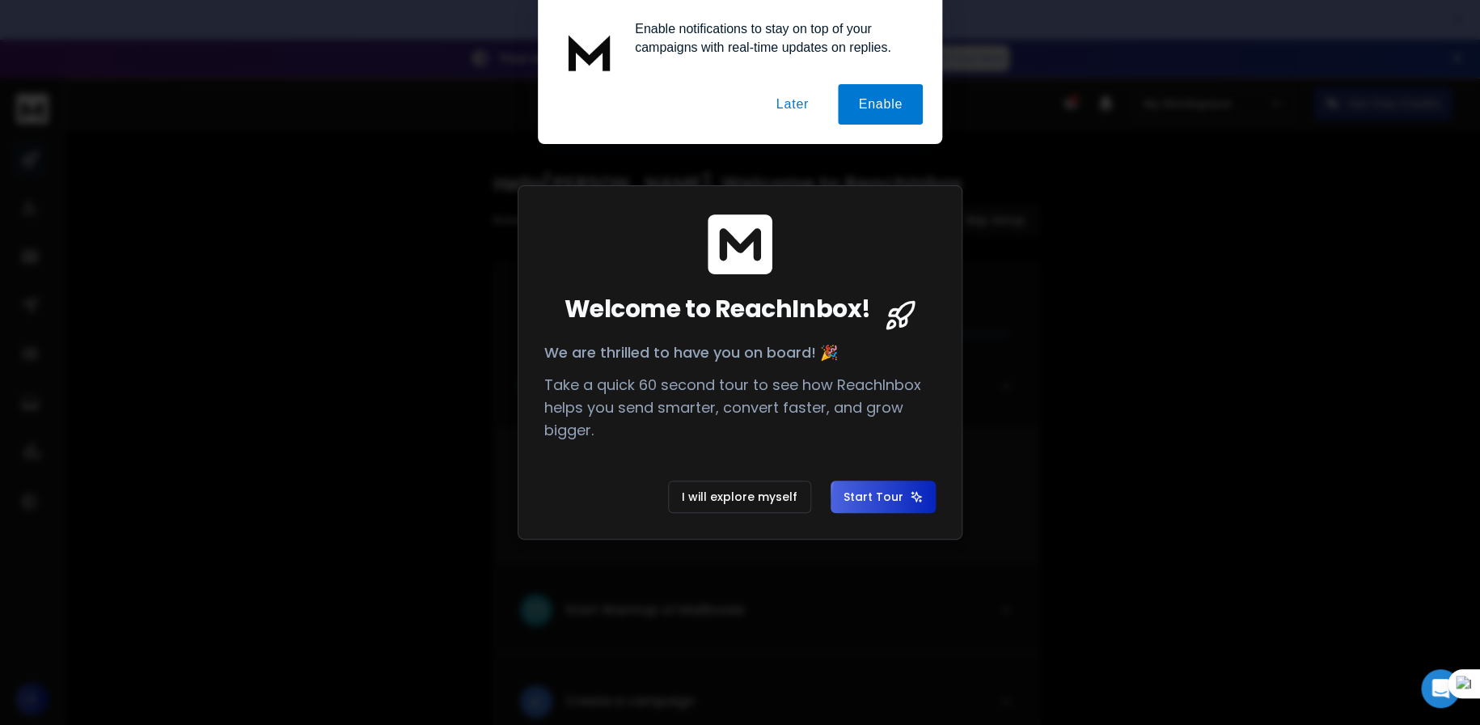
click at [798, 104] on button "Later" at bounding box center [791, 104] width 73 height 40
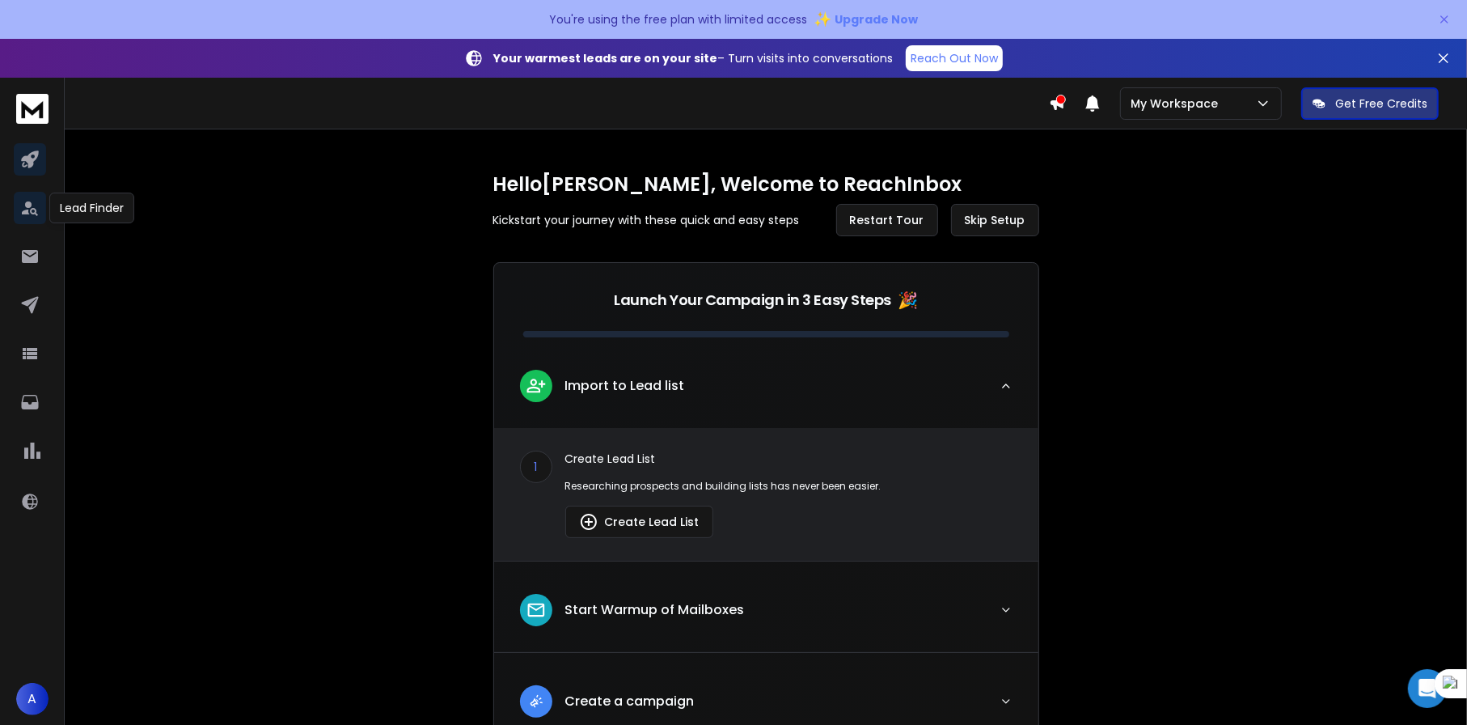
click at [20, 207] on icon at bounding box center [29, 207] width 19 height 19
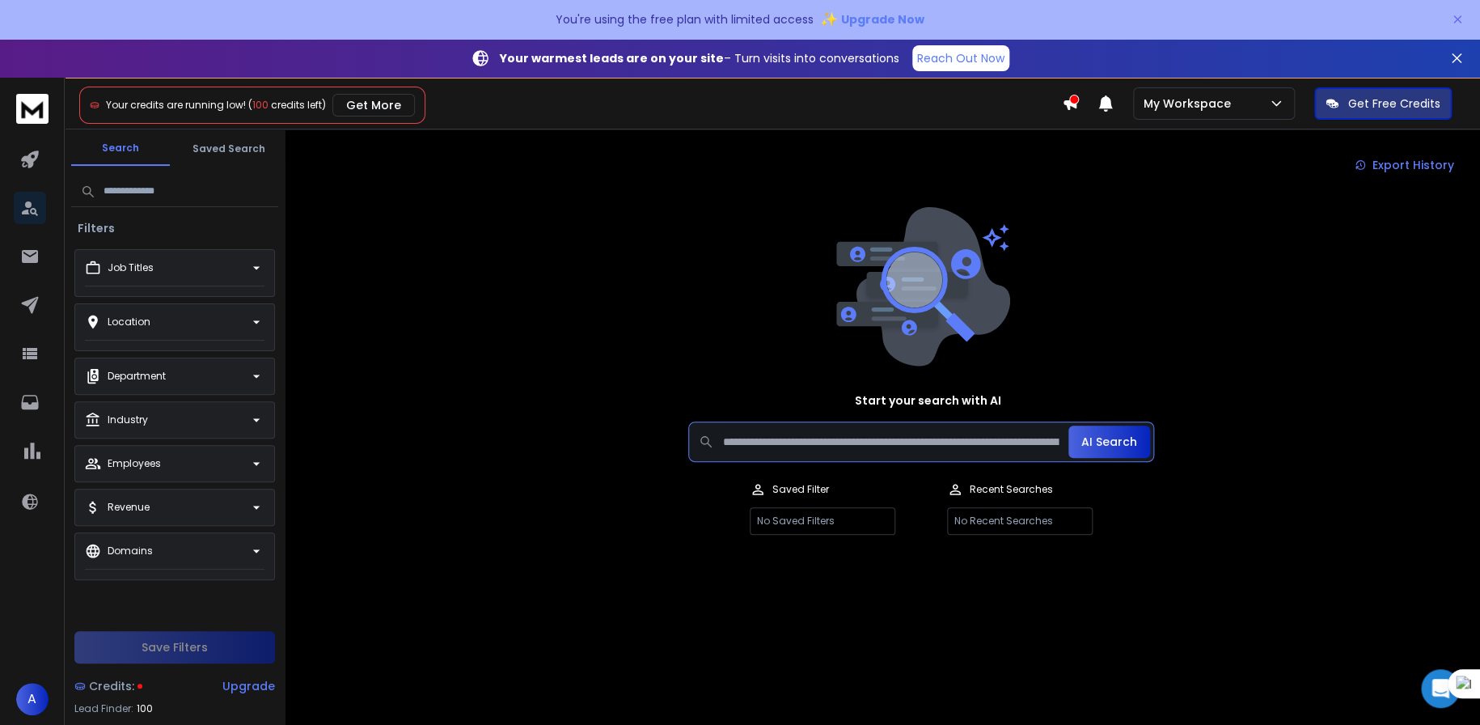
click at [908, 447] on textarea at bounding box center [891, 441] width 336 height 32
type textarea "*"
type textarea "**********"
click at [1093, 431] on button "AI Search" at bounding box center [1112, 441] width 82 height 32
click at [170, 277] on div "Job Titles" at bounding box center [174, 273] width 201 height 48
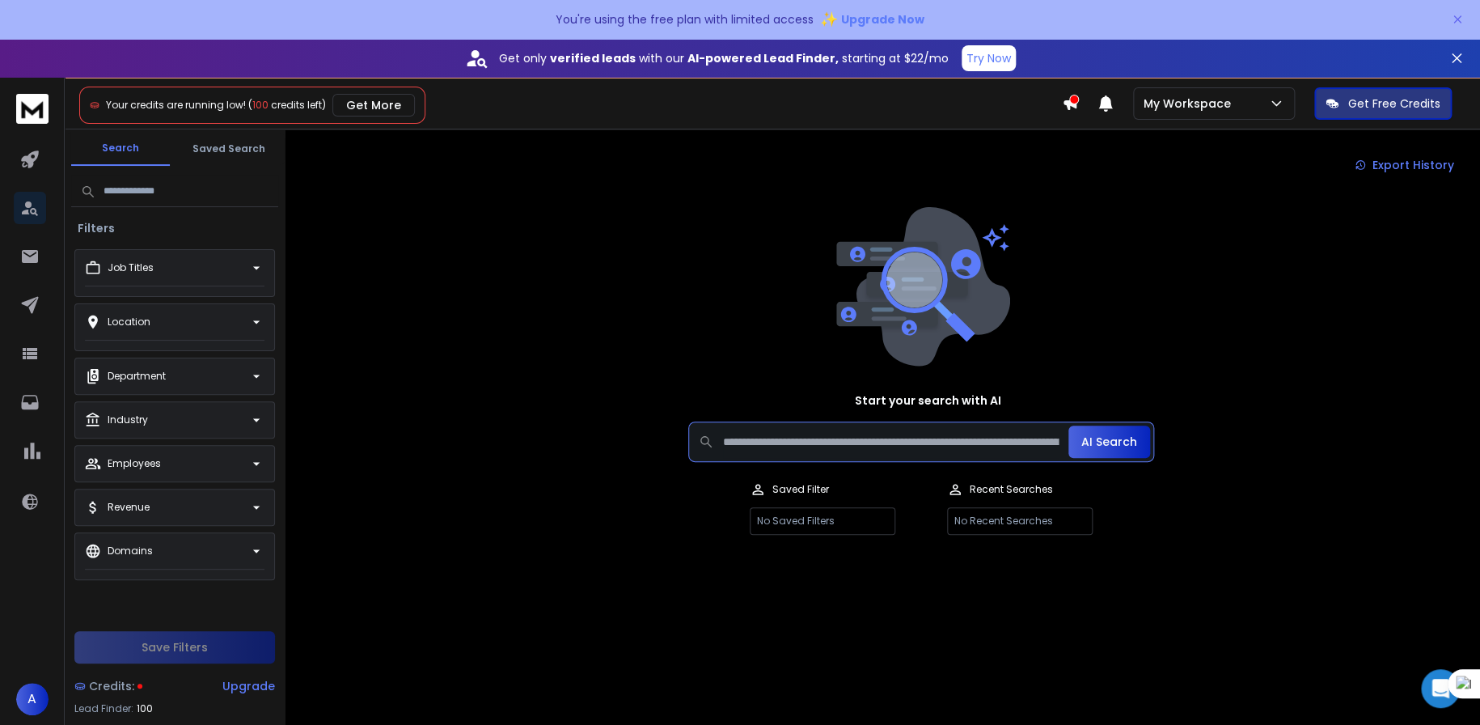
click at [247, 257] on div "Job Titles" at bounding box center [174, 273] width 201 height 48
click at [226, 280] on div "Job Titles" at bounding box center [174, 273] width 201 height 48
click at [199, 319] on div "Location" at bounding box center [175, 322] width 180 height 16
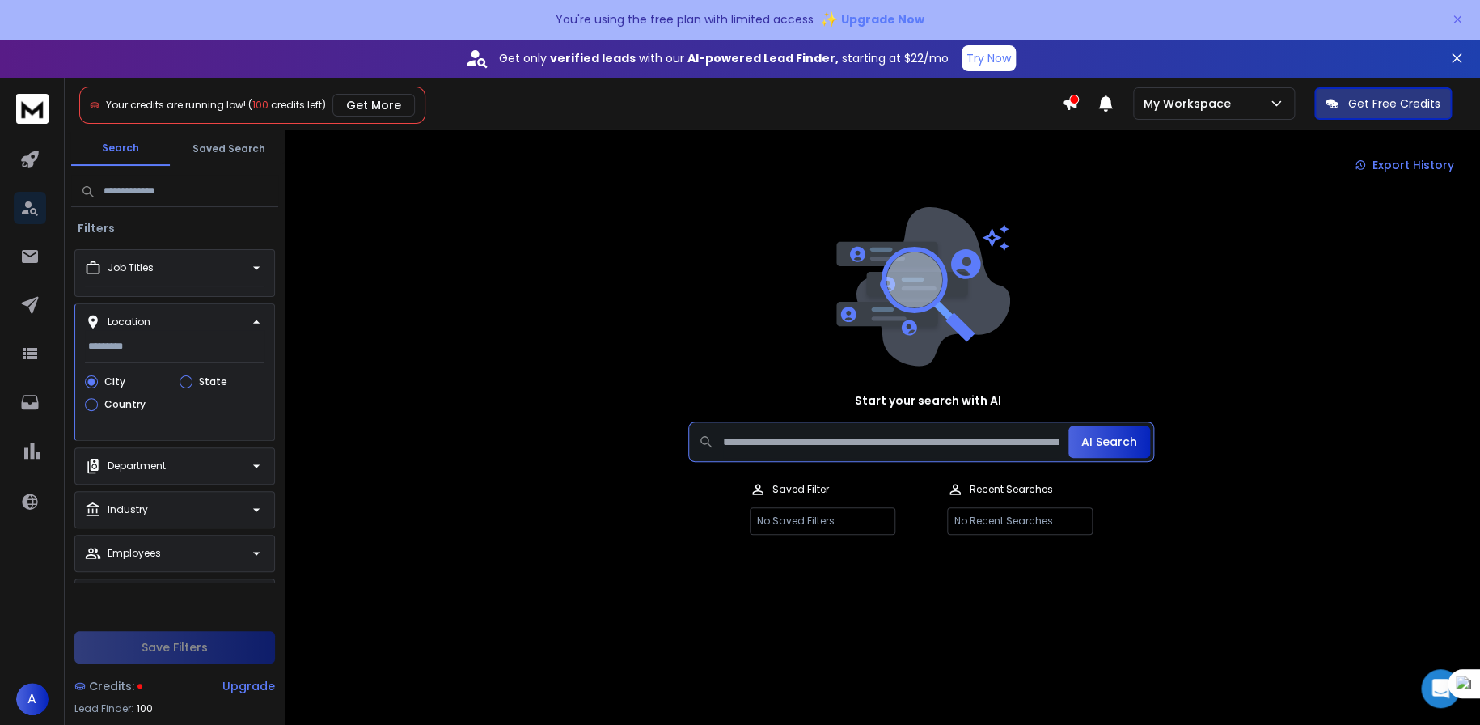
click at [848, 450] on textarea at bounding box center [891, 441] width 336 height 32
click at [157, 271] on div "Job Titles" at bounding box center [175, 268] width 180 height 16
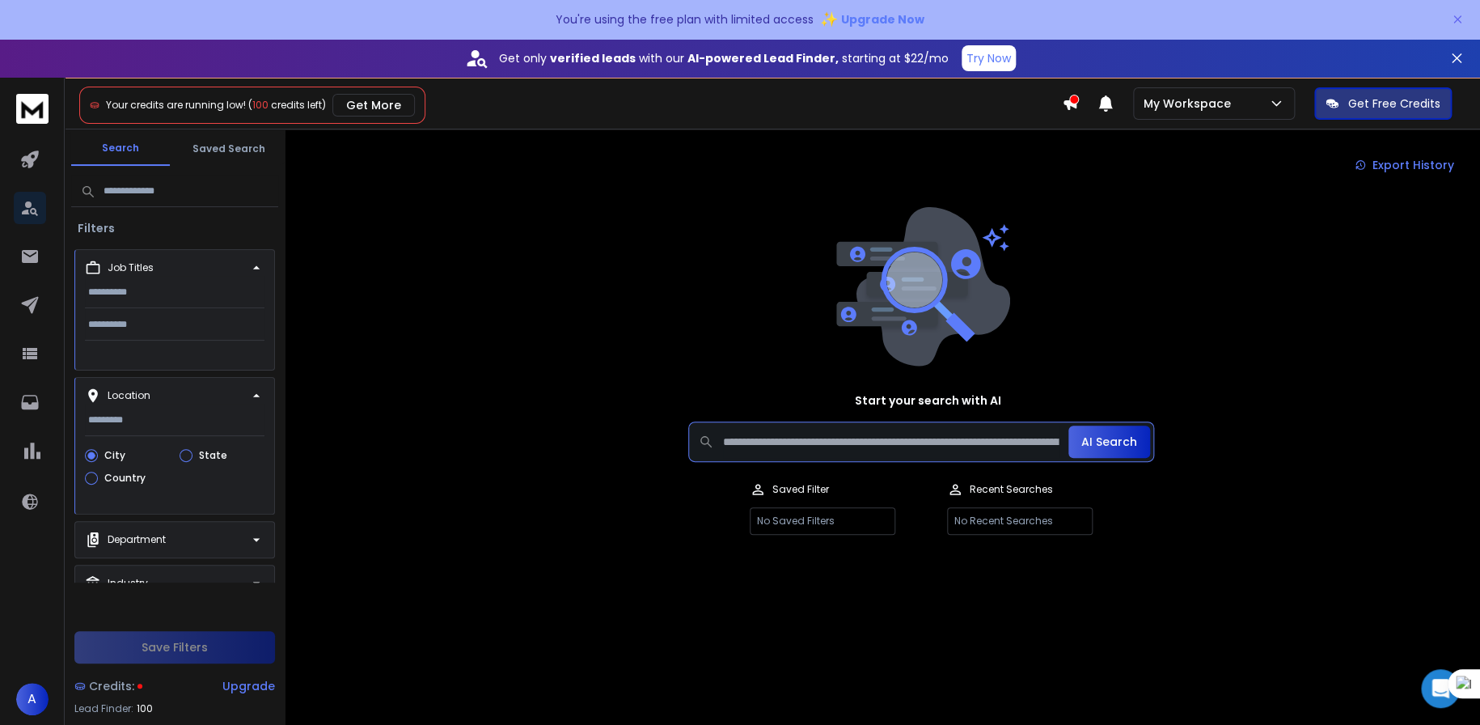
click at [157, 298] on input at bounding box center [175, 292] width 180 height 32
type input "**********"
click at [150, 427] on div "Location [GEOGRAPHIC_DATA]" at bounding box center [174, 445] width 201 height 137
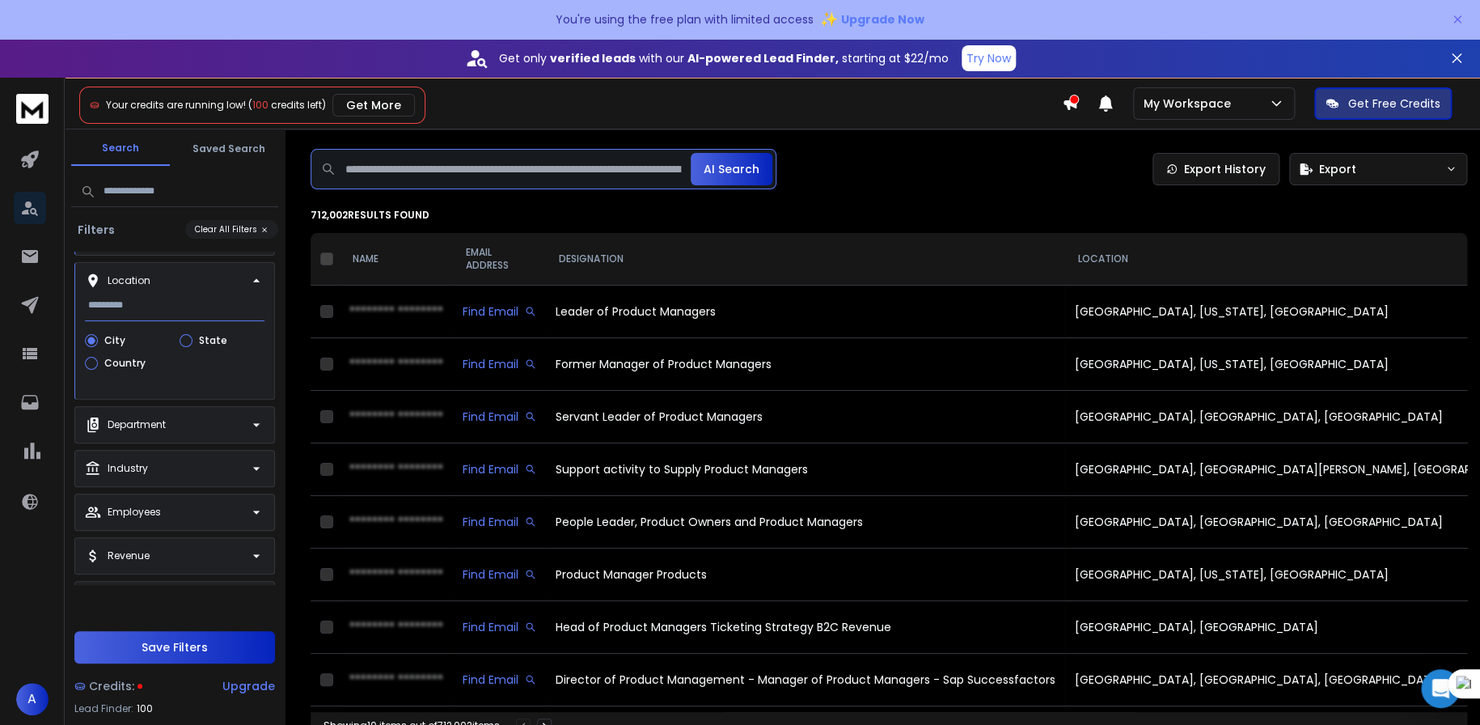
scroll to position [162, 0]
click at [133, 302] on input at bounding box center [175, 305] width 180 height 32
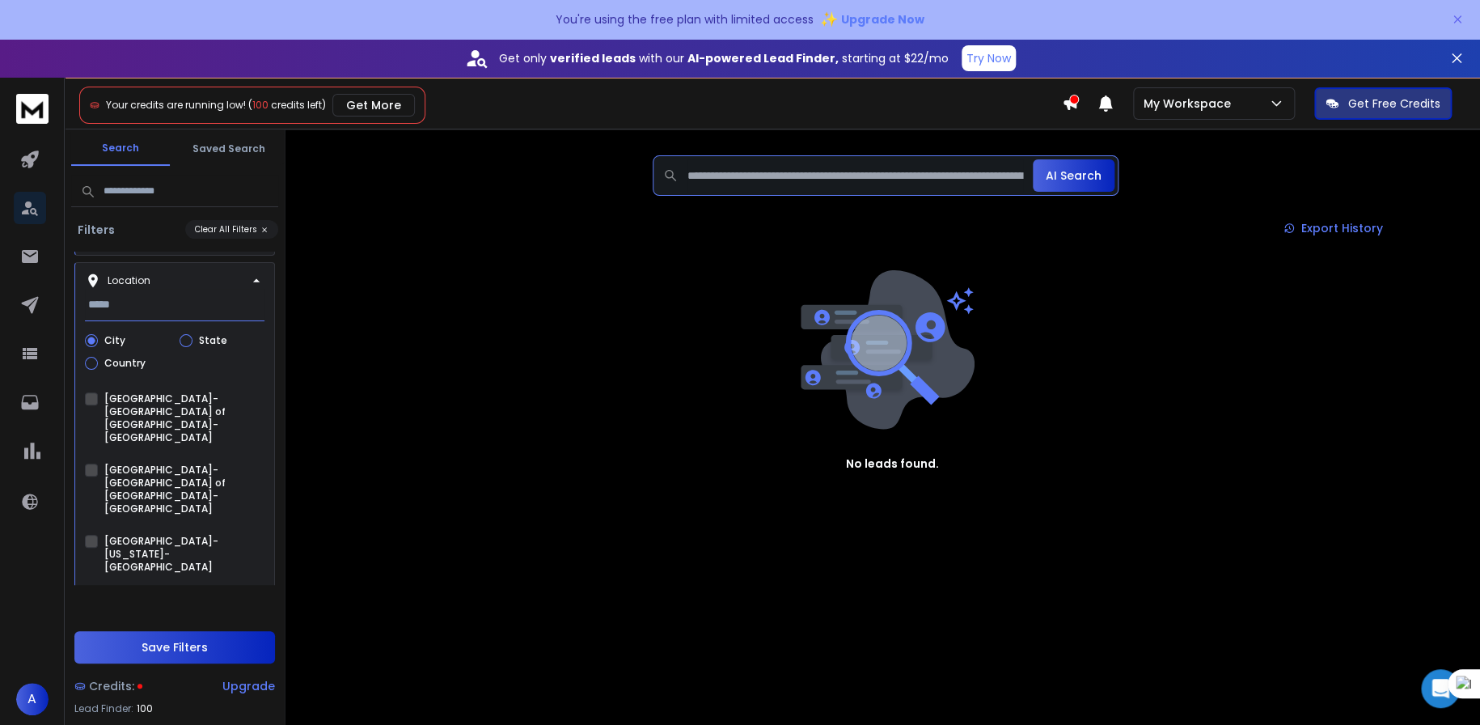
type input "*****"
click at [146, 463] on label "[GEOGRAPHIC_DATA]-[GEOGRAPHIC_DATA] of [GEOGRAPHIC_DATA]-[GEOGRAPHIC_DATA]" at bounding box center [184, 489] width 160 height 52
click at [98, 463] on Delhi-India "[GEOGRAPHIC_DATA]-[GEOGRAPHIC_DATA] of [GEOGRAPHIC_DATA]-[GEOGRAPHIC_DATA]" at bounding box center [91, 469] width 13 height 13
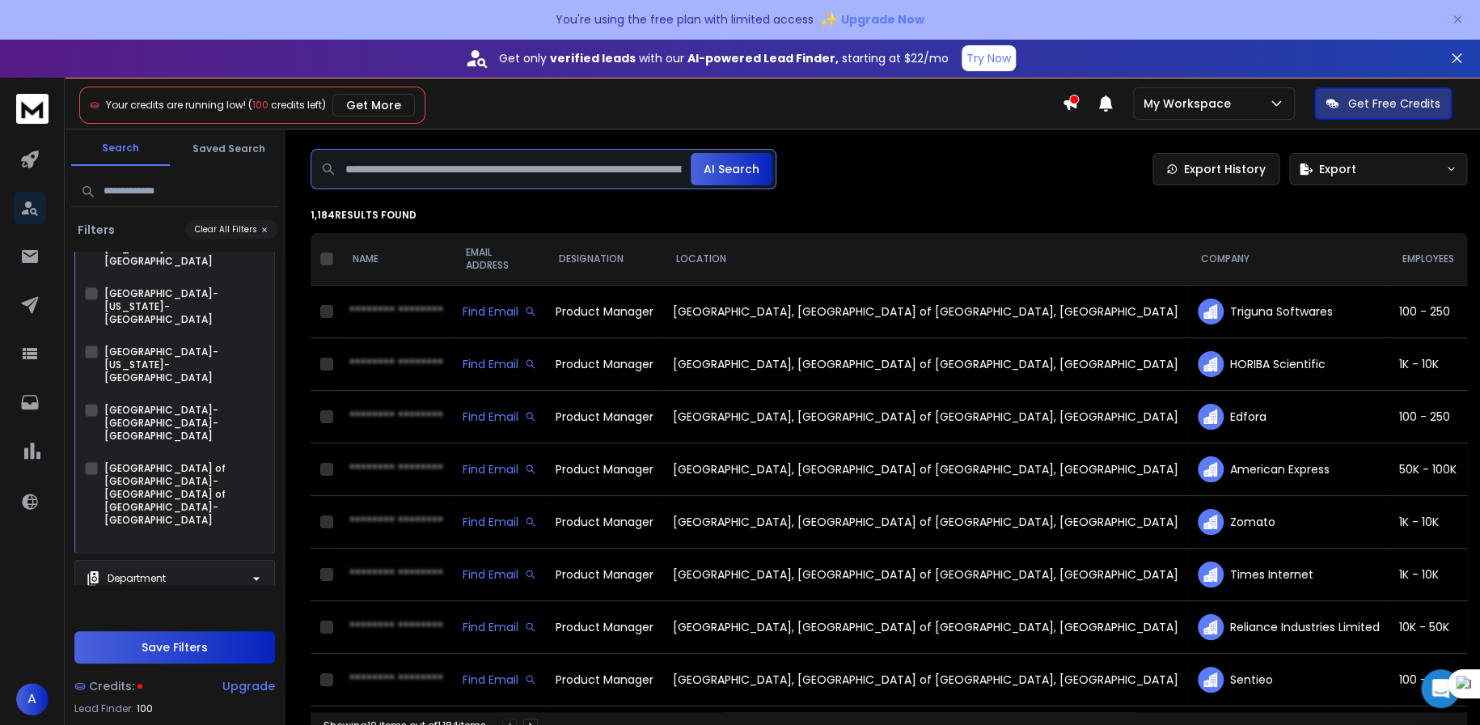
scroll to position [566, 0]
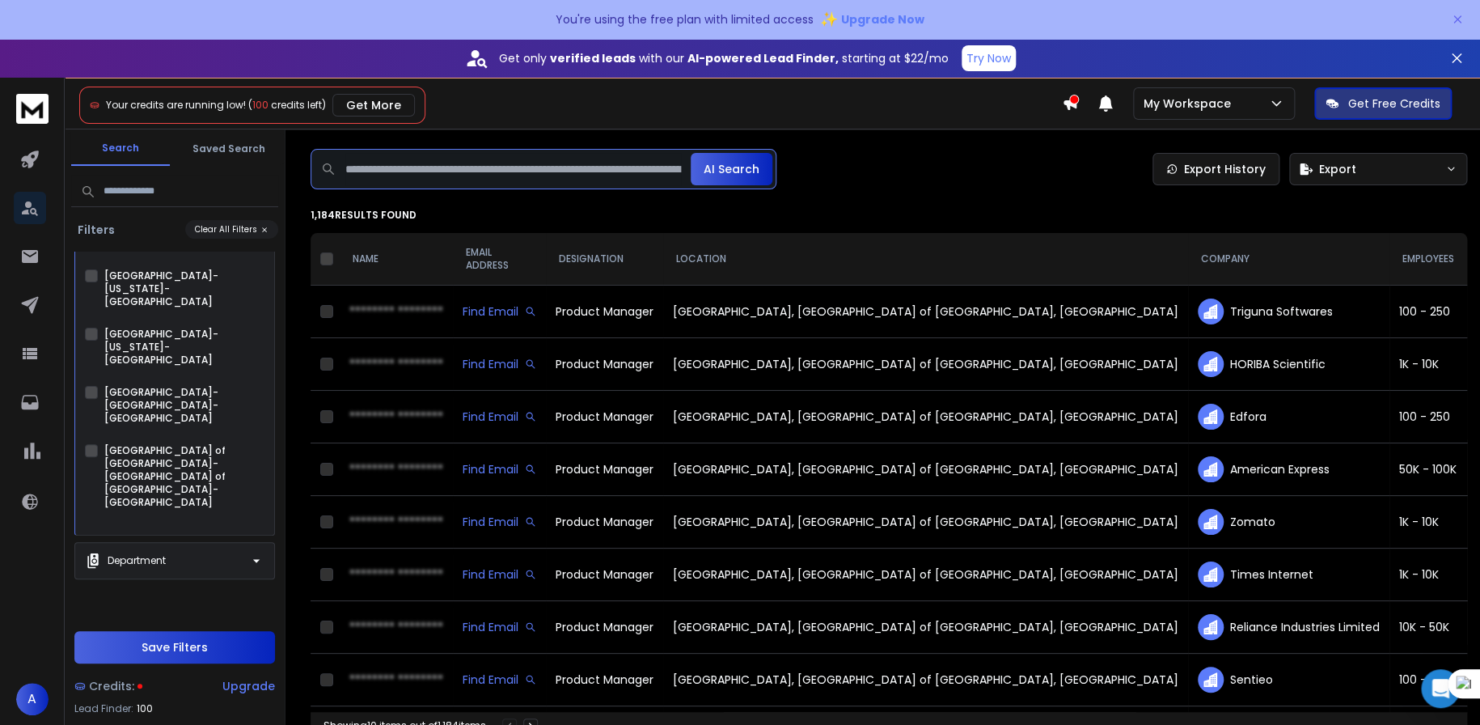
click at [180, 552] on div "Department" at bounding box center [175, 560] width 180 height 16
click at [94, 591] on button "Engineering" at bounding box center [91, 597] width 13 height 13
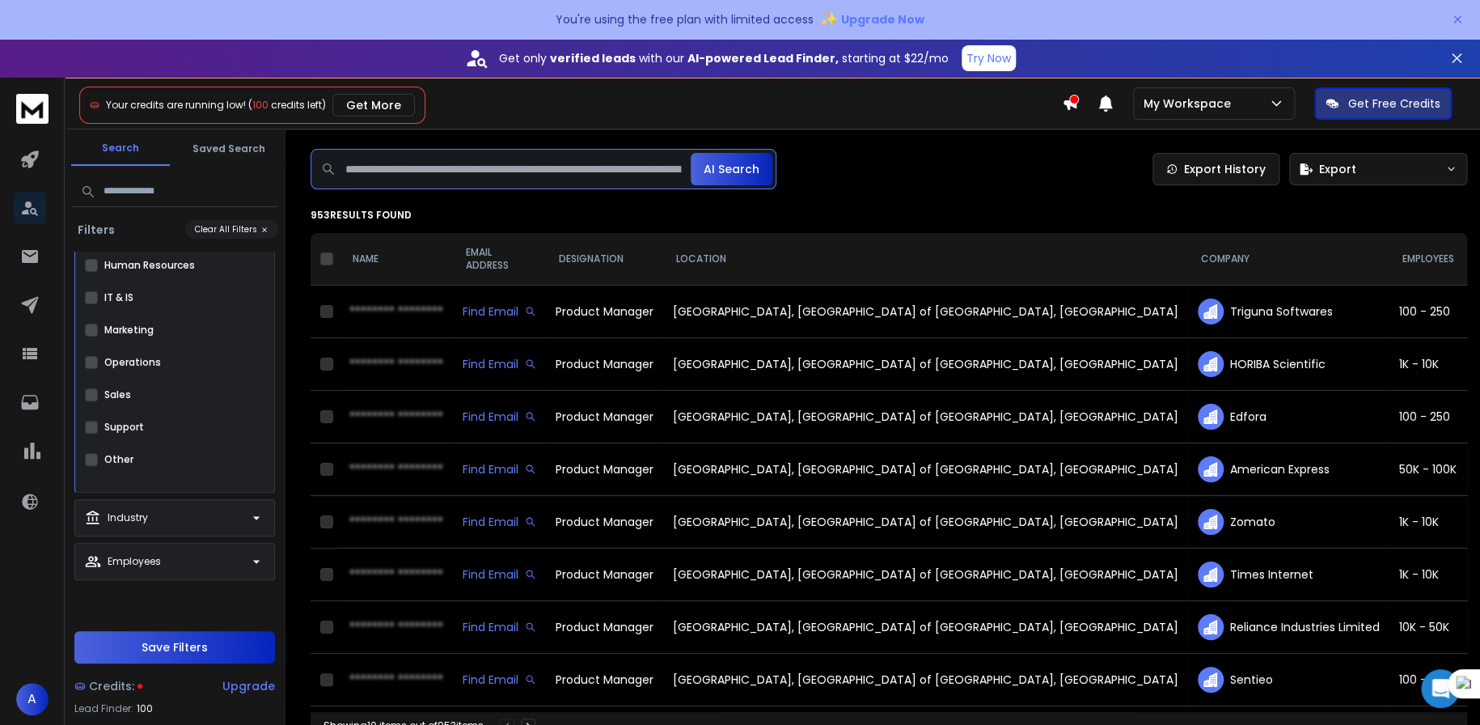
scroll to position [971, 0]
click at [171, 535] on div "Employees" at bounding box center [174, 553] width 201 height 37
click at [178, 546] on div "Employees" at bounding box center [175, 554] width 180 height 16
click at [84, 535] on div "Employees 0 - 25 25 - 100 100 - 250 250 - 1000 1K - 10K 10K - 50K 50K - 100K > …" at bounding box center [174, 692] width 201 height 315
click at [91, 585] on 25 "0 - 25" at bounding box center [91, 591] width 13 height 13
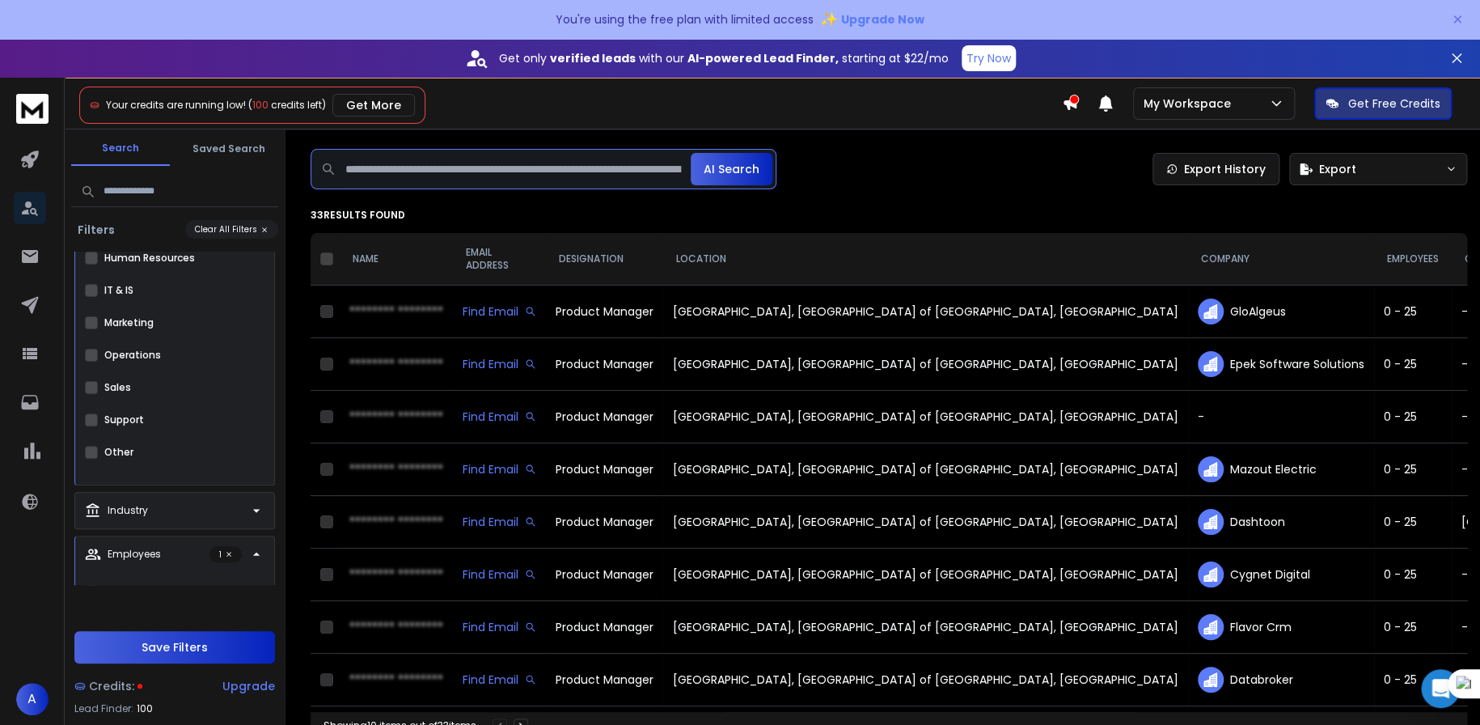
click at [93, 617] on 100 "25 - 100" at bounding box center [91, 623] width 13 height 13
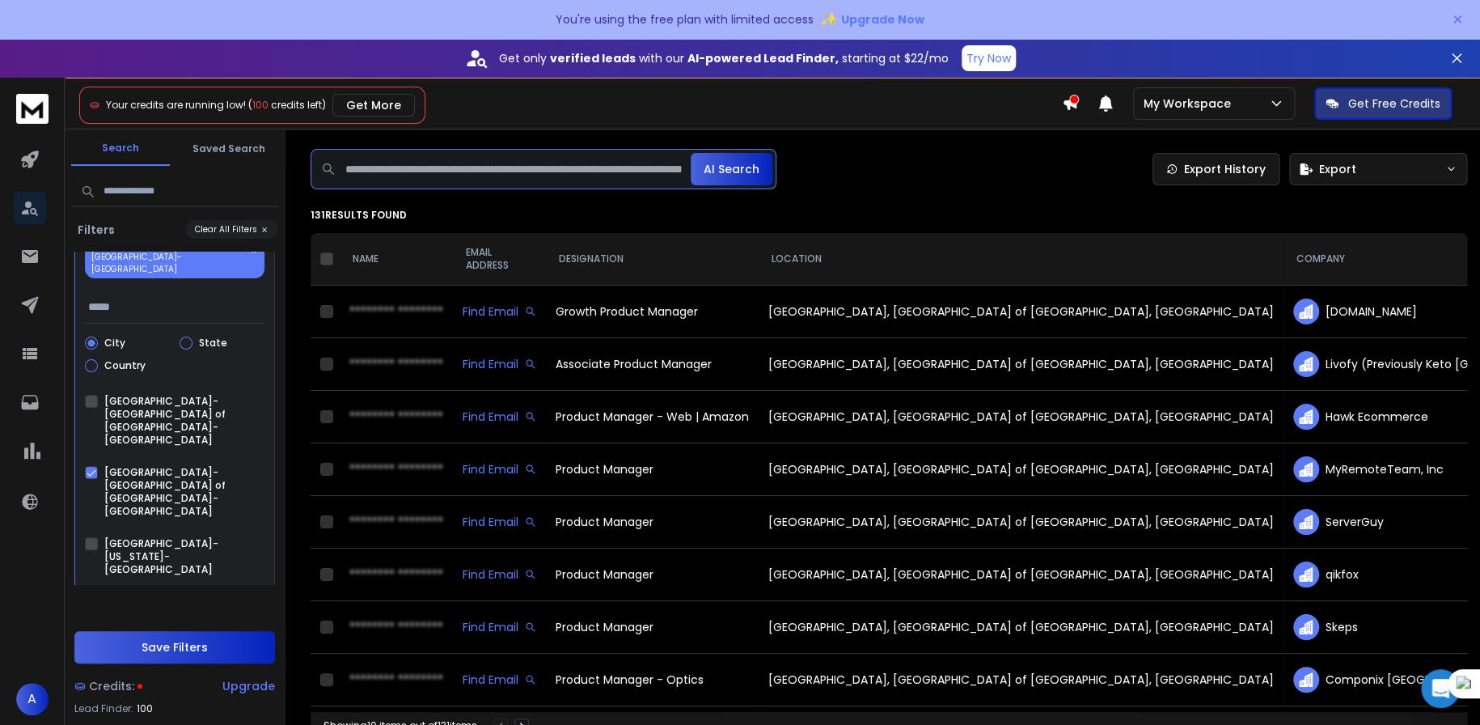
scroll to position [243, 0]
click at [180, 334] on button "State" at bounding box center [186, 340] width 13 height 13
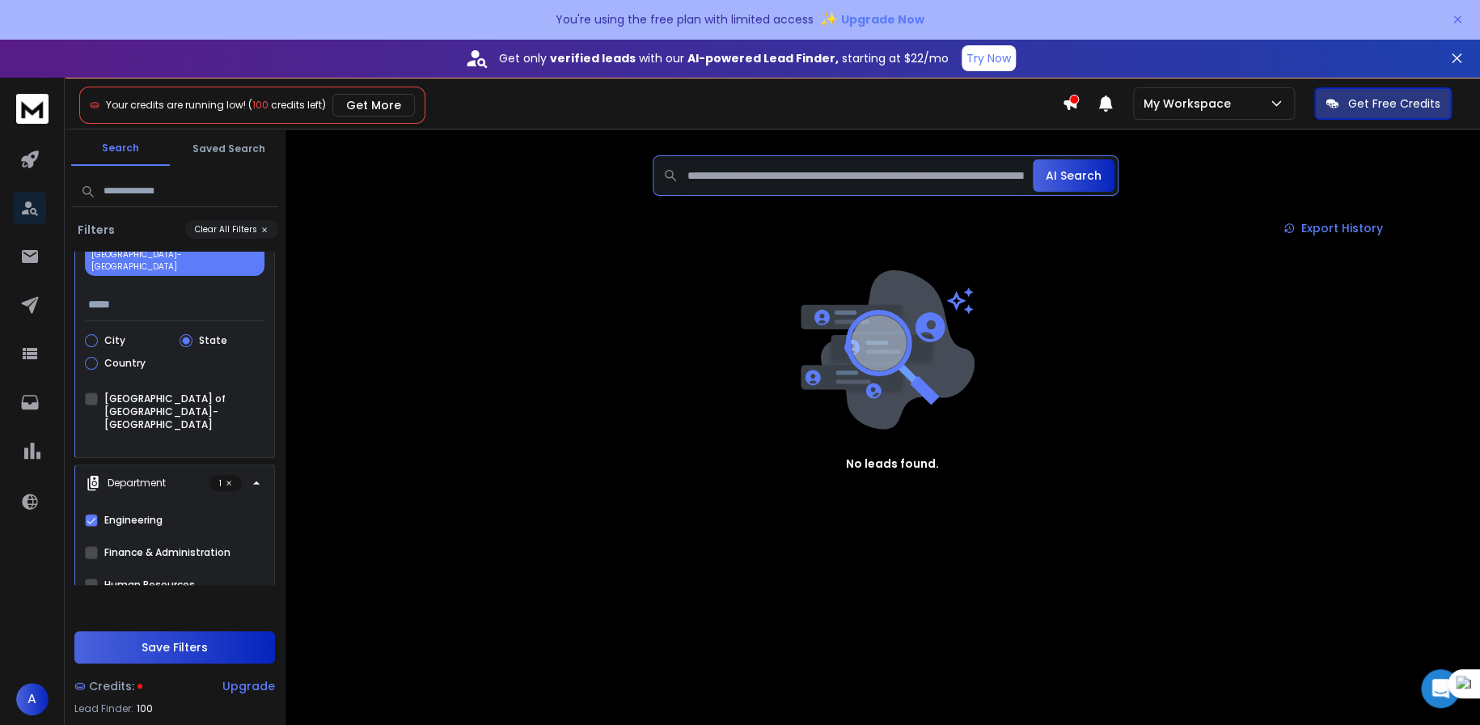
click at [91, 334] on button "City" at bounding box center [91, 340] width 13 height 13
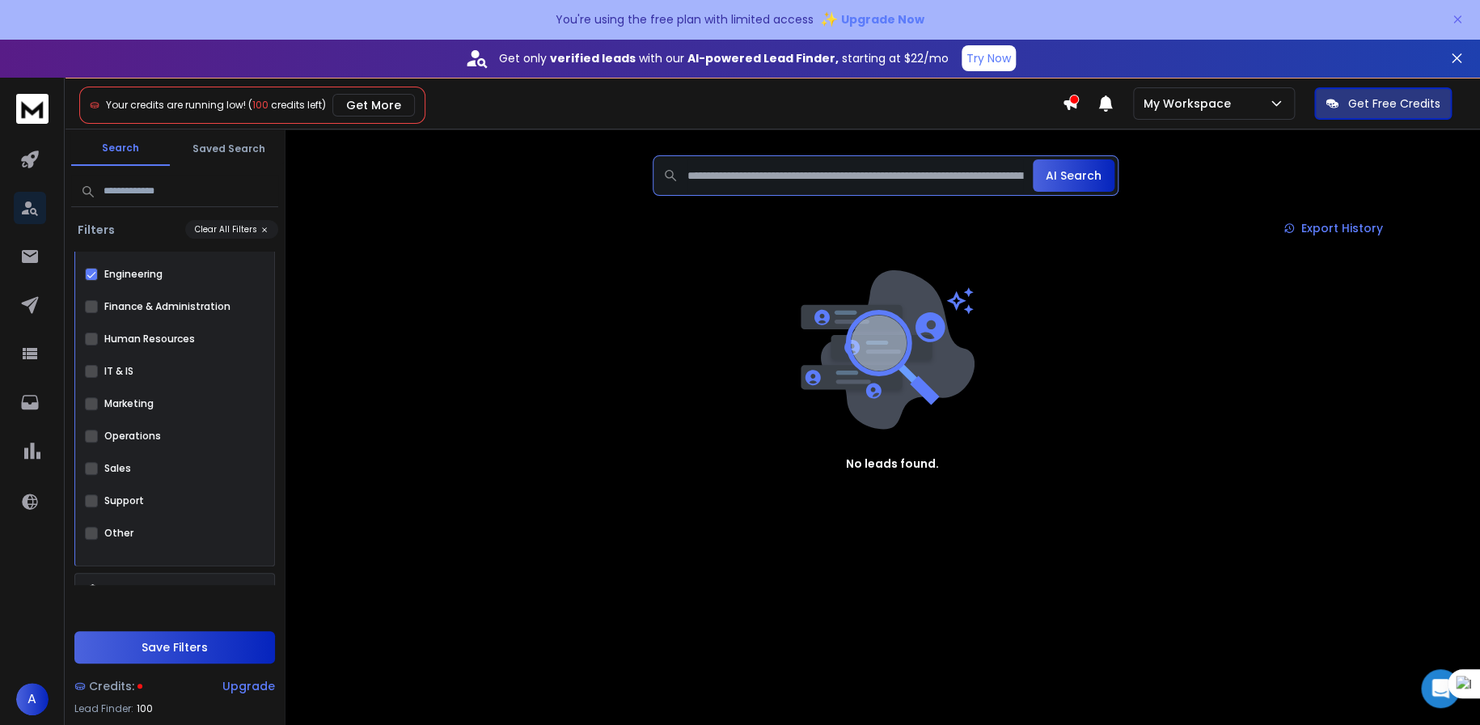
scroll to position [1279, 0]
click at [152, 560] on div "Revenue" at bounding box center [175, 568] width 180 height 16
click at [92, 598] on 1M "$0 - 1M" at bounding box center [91, 604] width 13 height 13
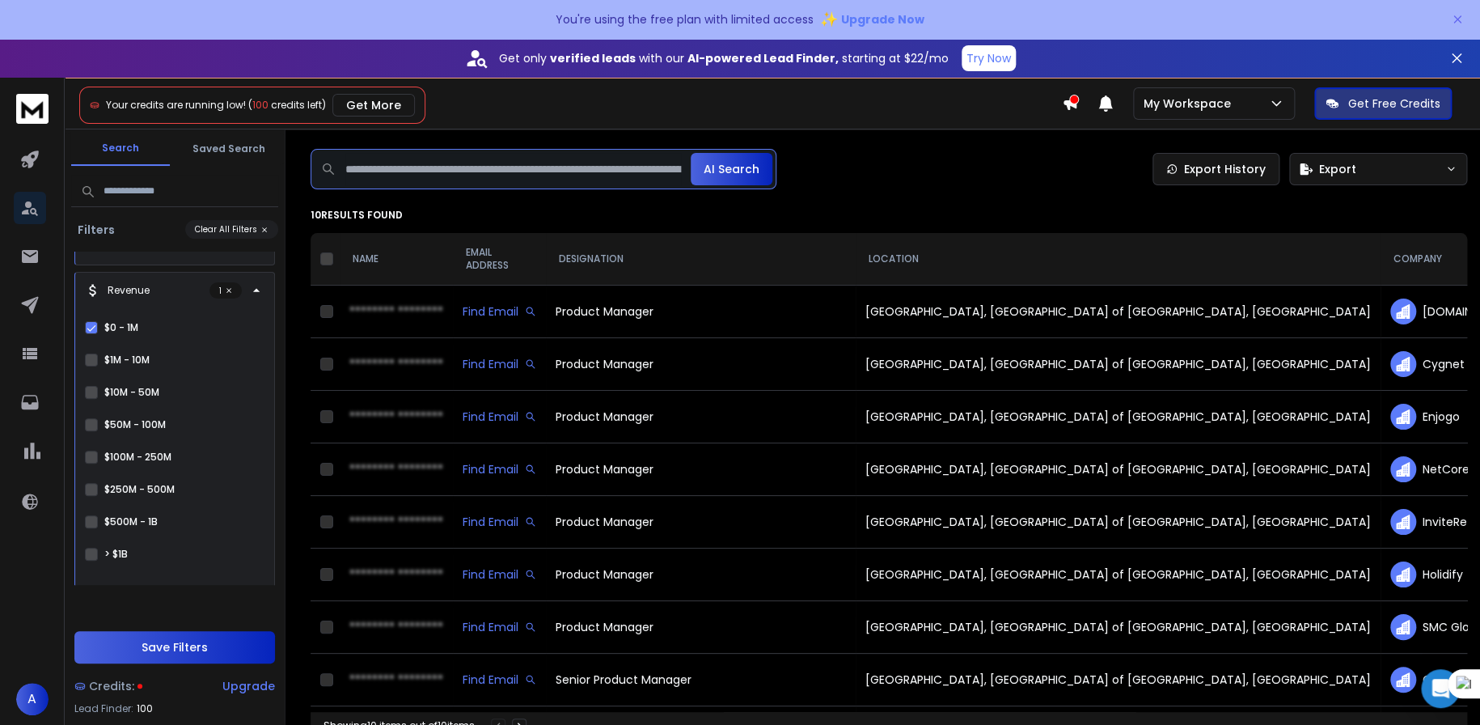
scroll to position [1557, 0]
click at [162, 603] on div "Domains" at bounding box center [175, 611] width 180 height 16
click at [167, 521] on div "Job Titles 1 product managers Location 1 [GEOGRAPHIC_DATA]-[GEOGRAPHIC_DATA] of…" at bounding box center [174, 418] width 207 height 333
click at [169, 700] on p "Management" at bounding box center [138, 706] width 68 height 13
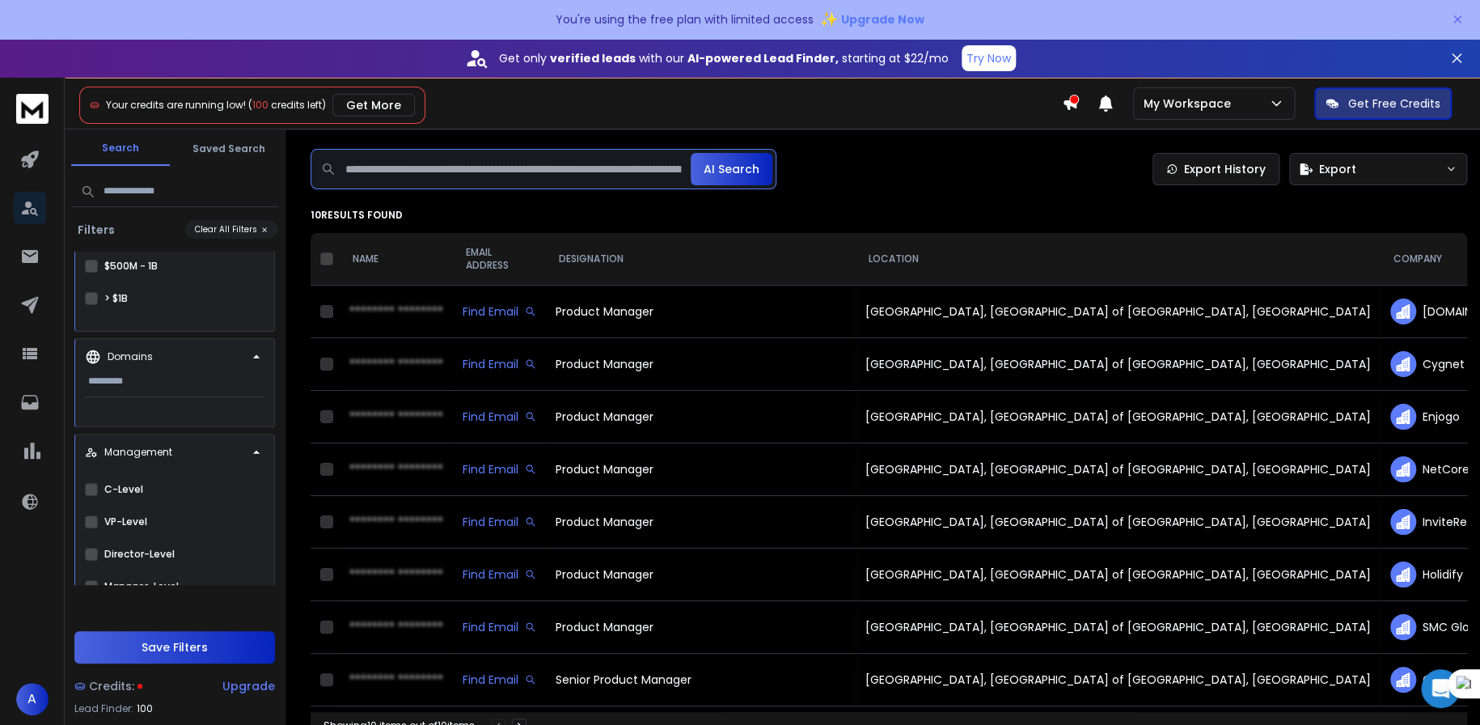
click at [168, 703] on p "Company Name" at bounding box center [149, 709] width 83 height 13
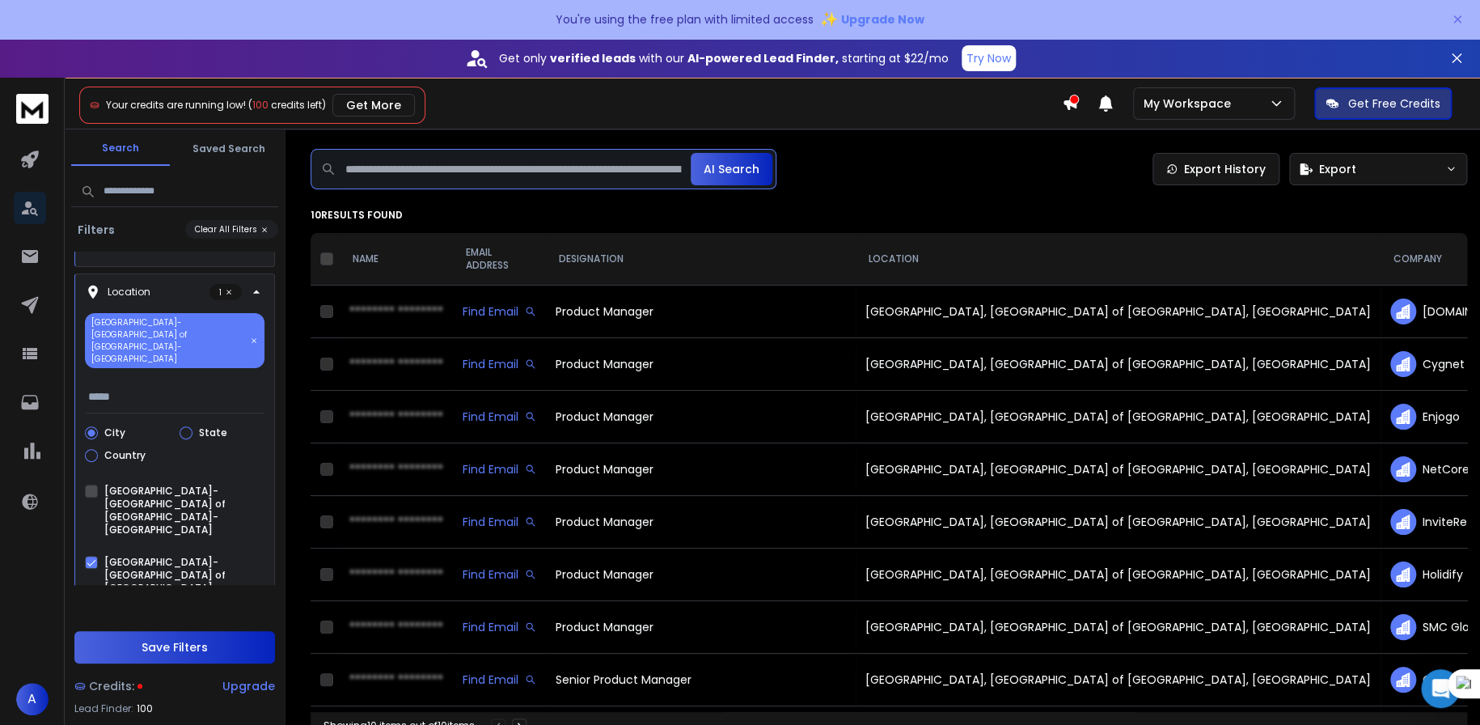
scroll to position [162, 0]
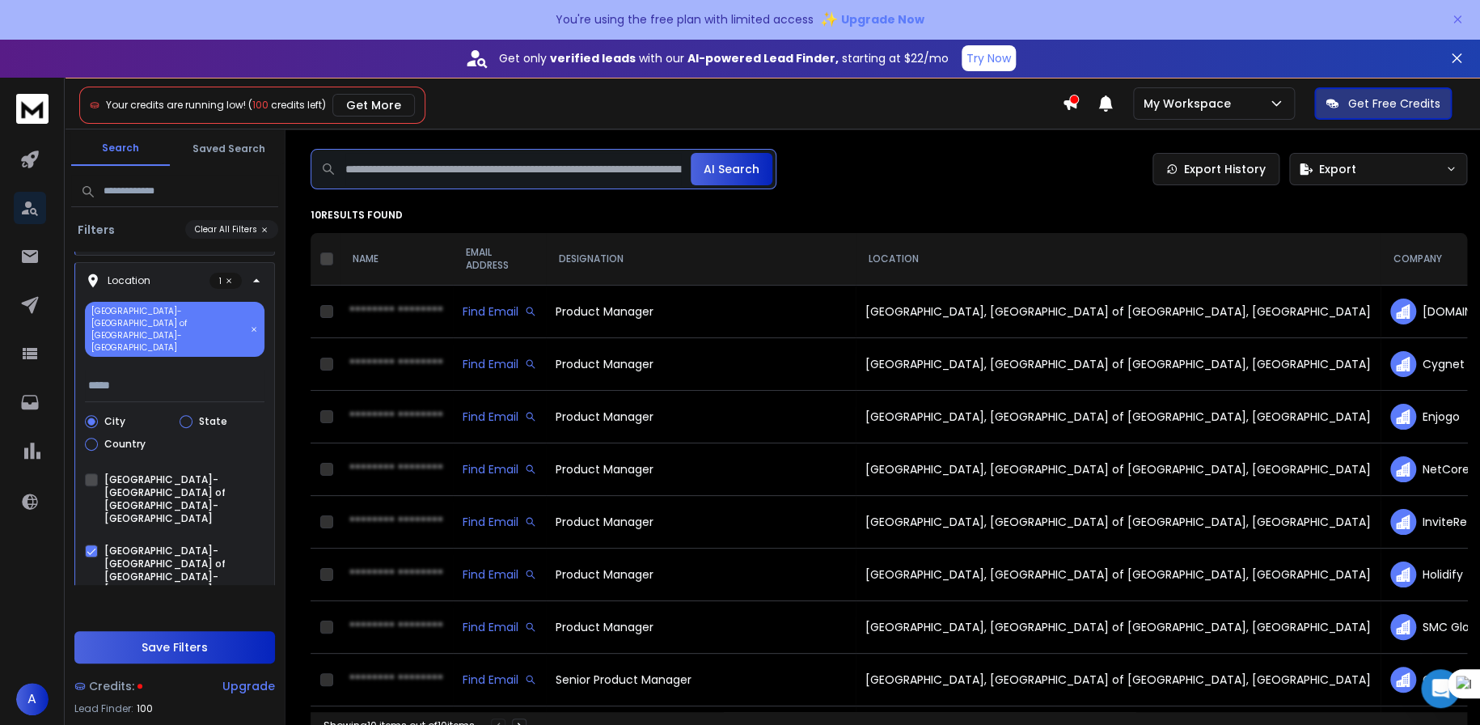
click at [91, 415] on button "City" at bounding box center [91, 421] width 13 height 13
click at [91, 418] on circle "button" at bounding box center [91, 421] width 6 height 6
click at [93, 544] on Delhi-India "[GEOGRAPHIC_DATA]-[GEOGRAPHIC_DATA] of [GEOGRAPHIC_DATA]-[GEOGRAPHIC_DATA]" at bounding box center [91, 550] width 13 height 13
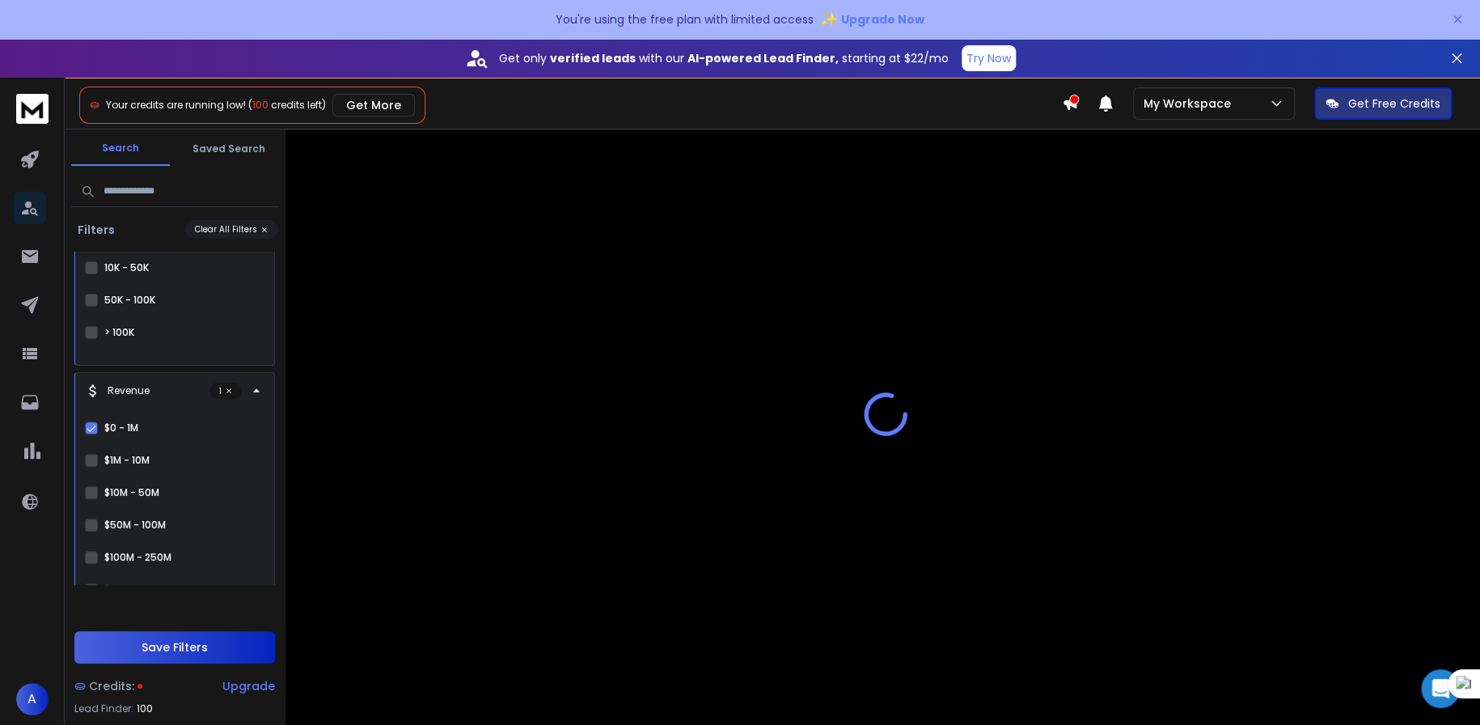
scroll to position [1918, 0]
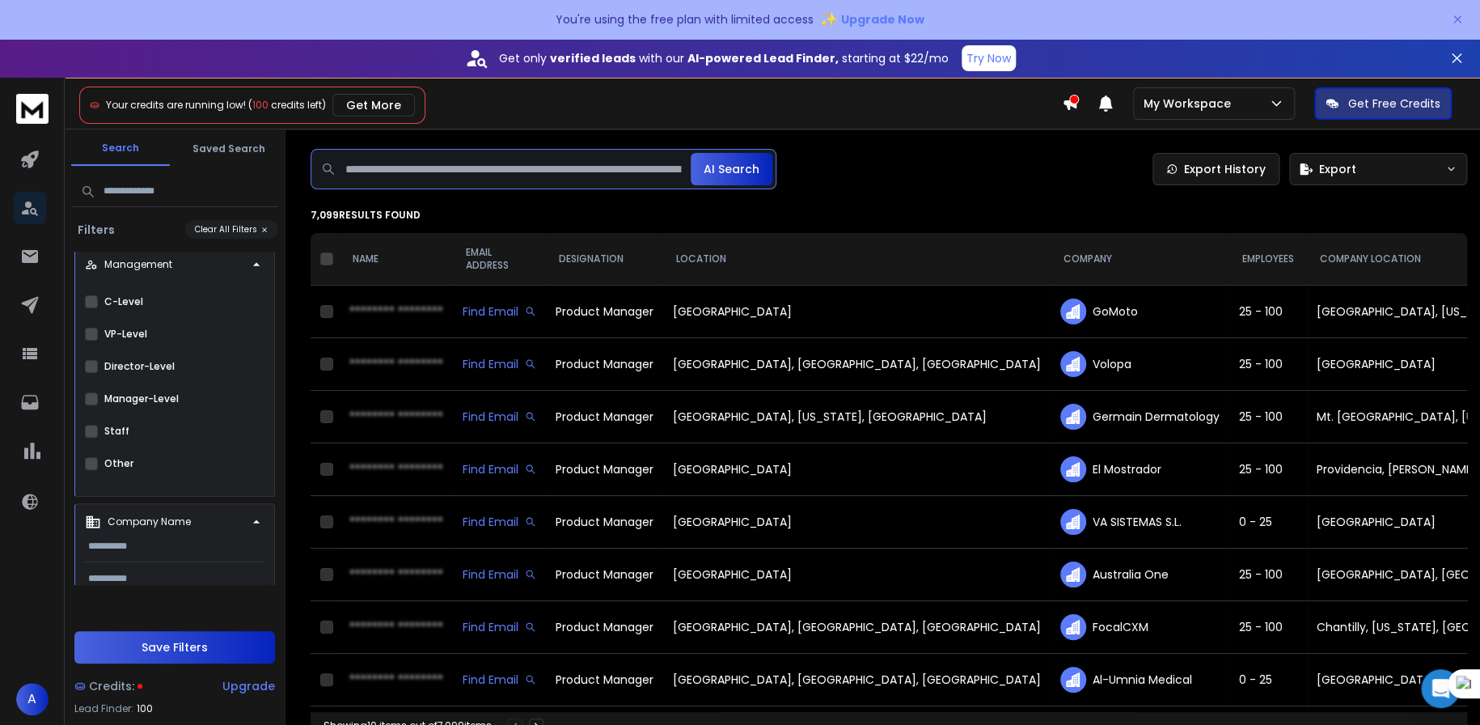
click at [148, 658] on input at bounding box center [175, 674] width 180 height 32
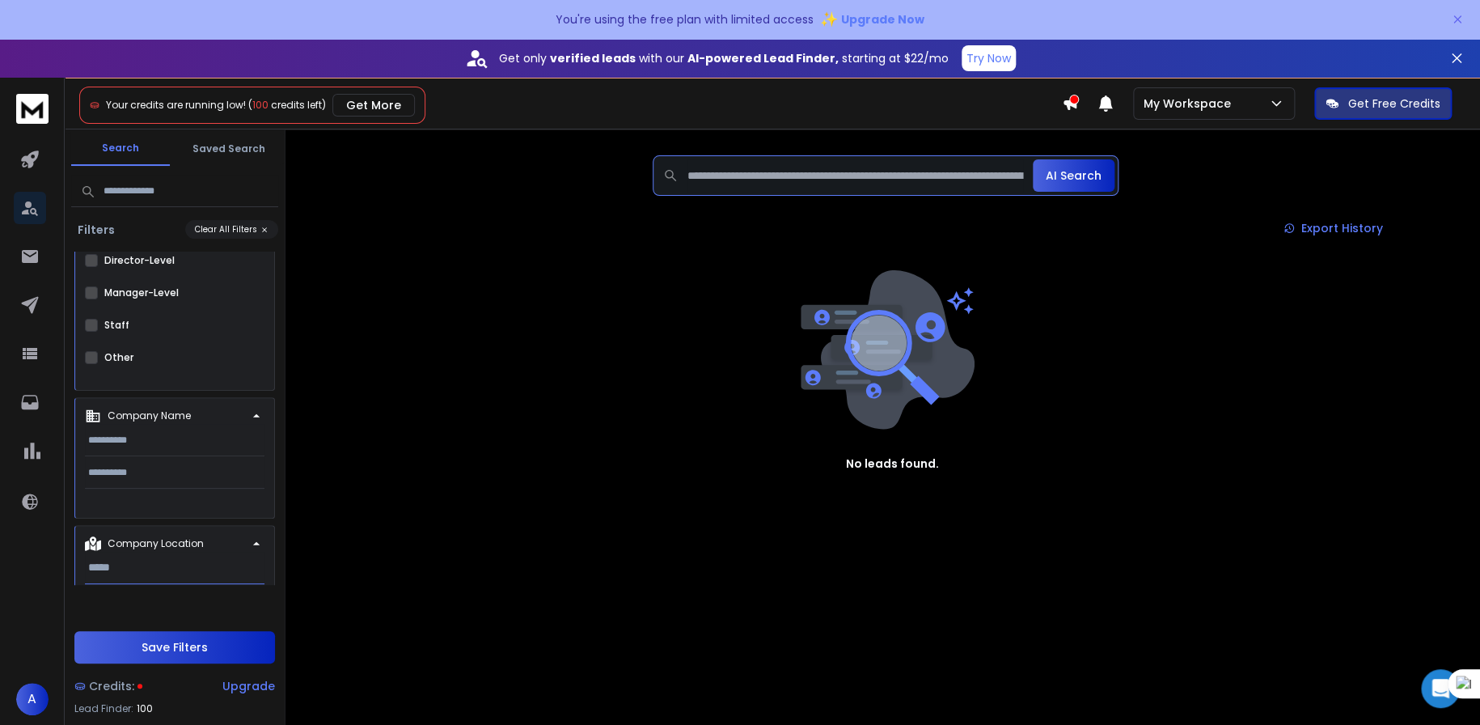
scroll to position [2197, 0]
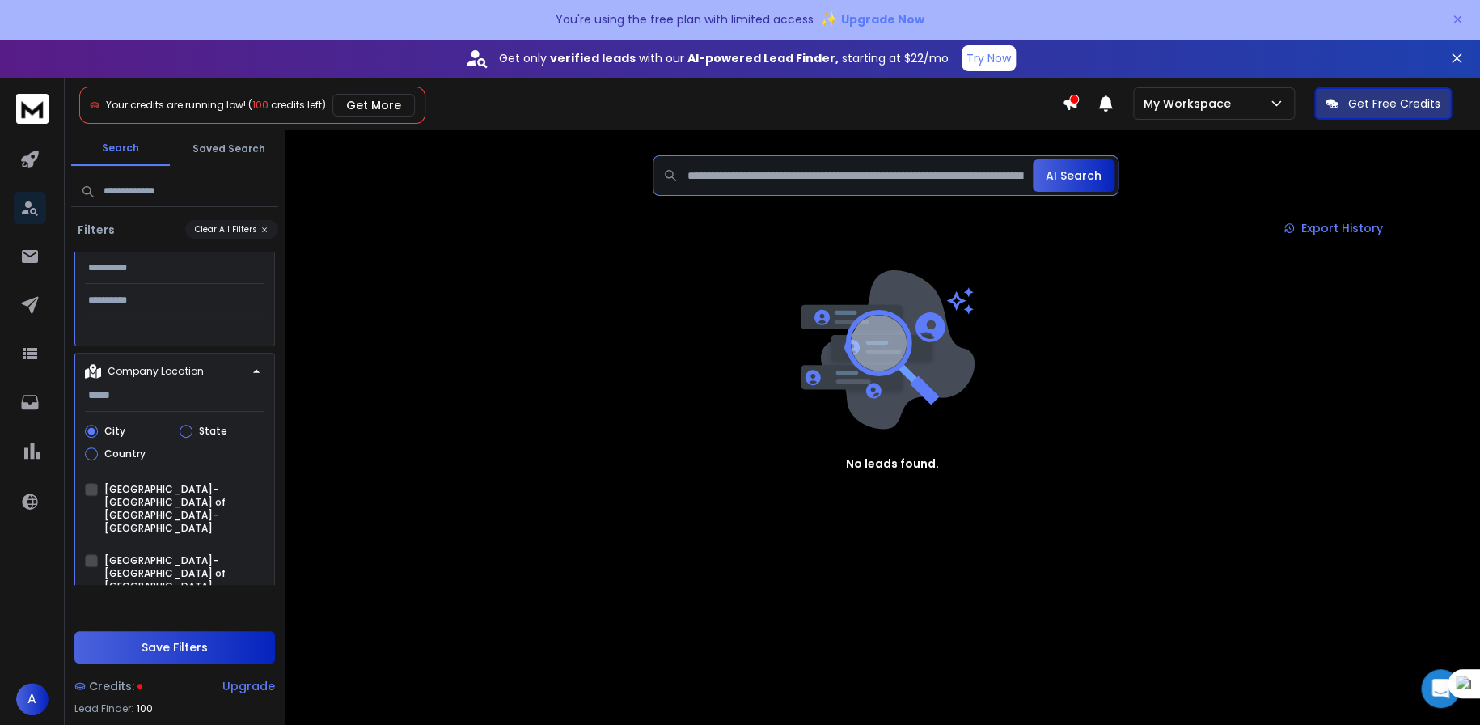
click at [110, 554] on label "[GEOGRAPHIC_DATA]-[GEOGRAPHIC_DATA] of [GEOGRAPHIC_DATA]-[GEOGRAPHIC_DATA]" at bounding box center [184, 580] width 160 height 52
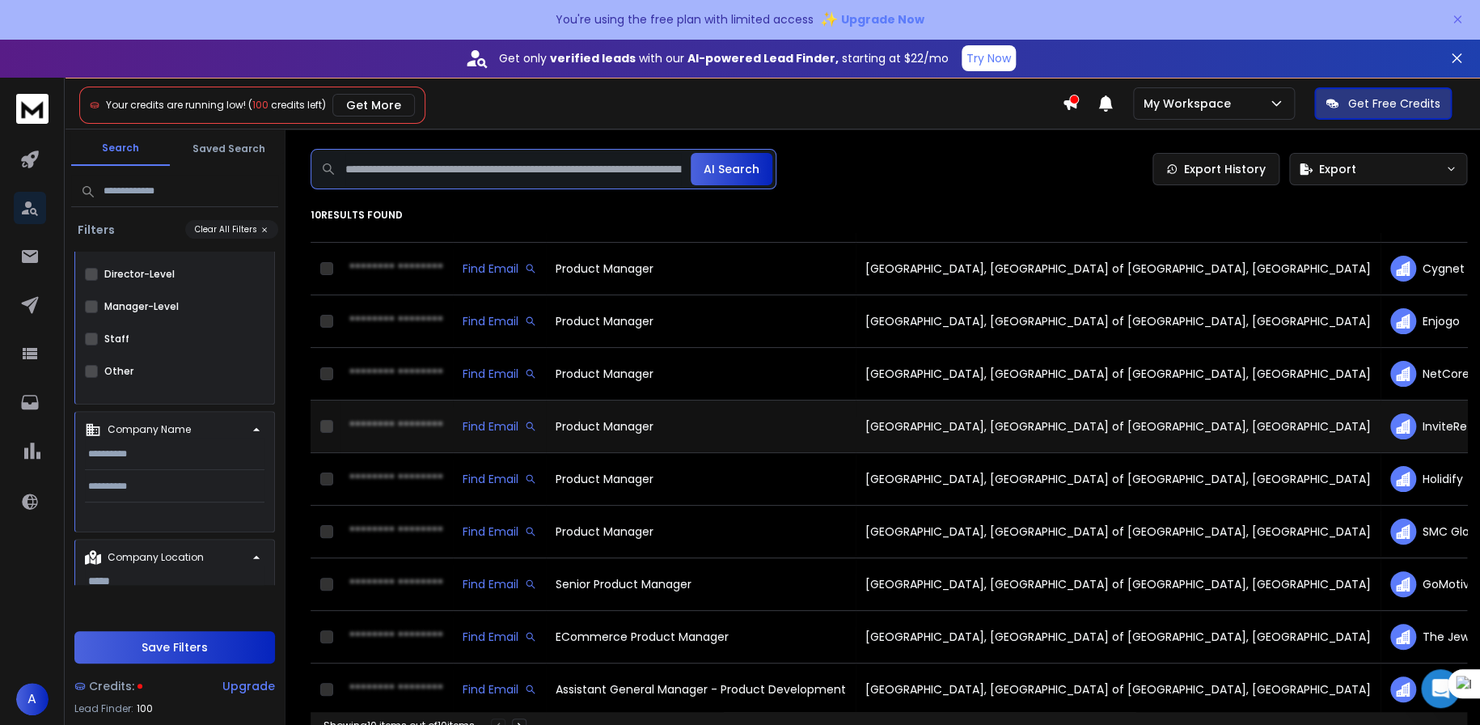
scroll to position [107, 0]
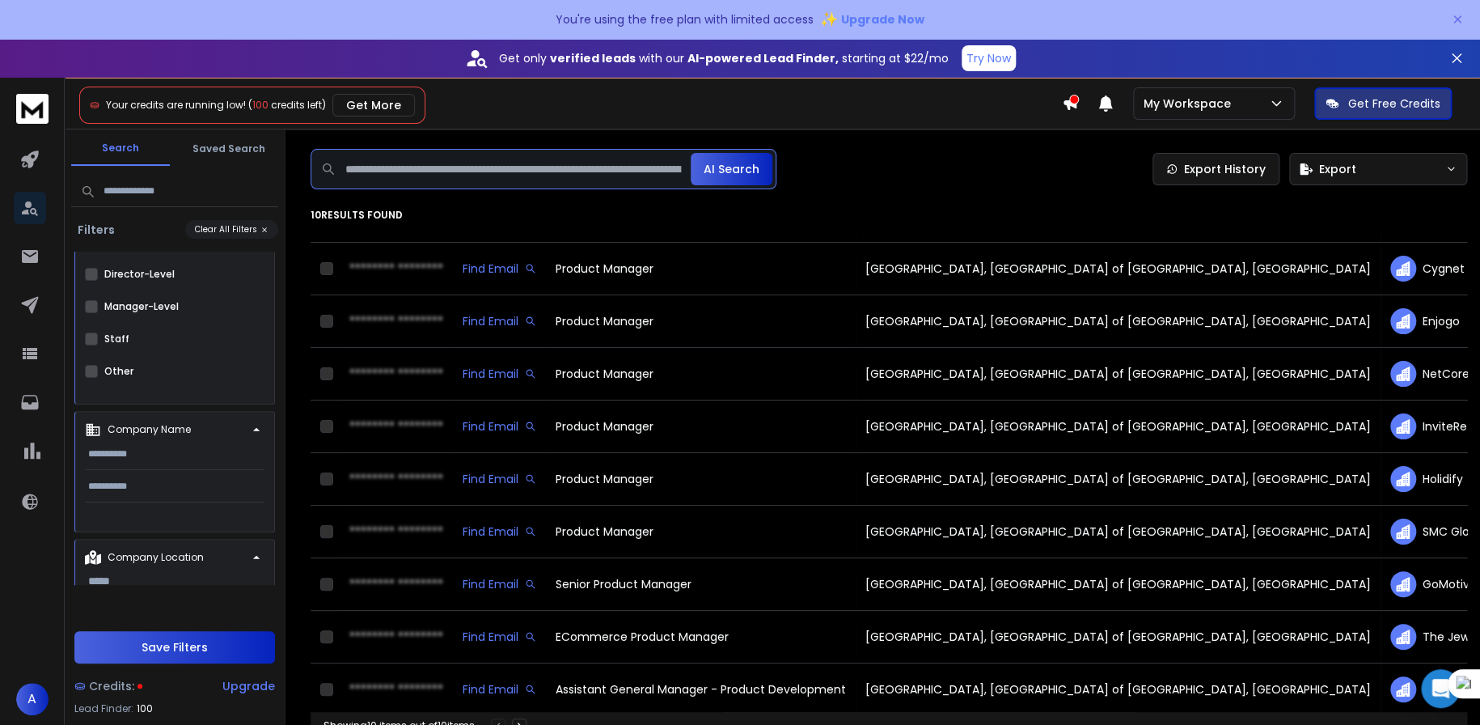
drag, startPoint x: 135, startPoint y: 370, endPoint x: 32, endPoint y: 378, distance: 103.8
click at [32, 162] on div "A Your credits are running low! ( 100 credits left) Get More My Workspace Get F…" at bounding box center [740, 120] width 1480 height 84
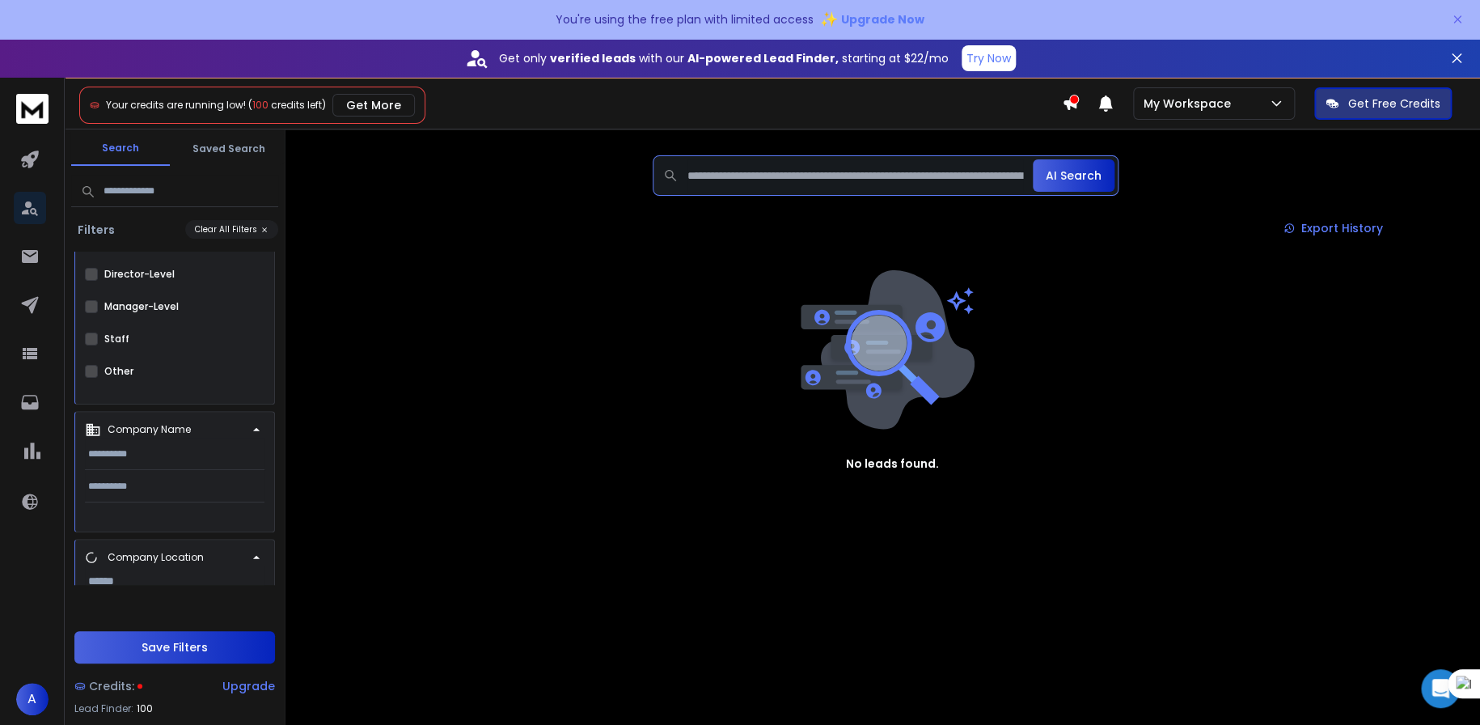
scroll to position [2007, 0]
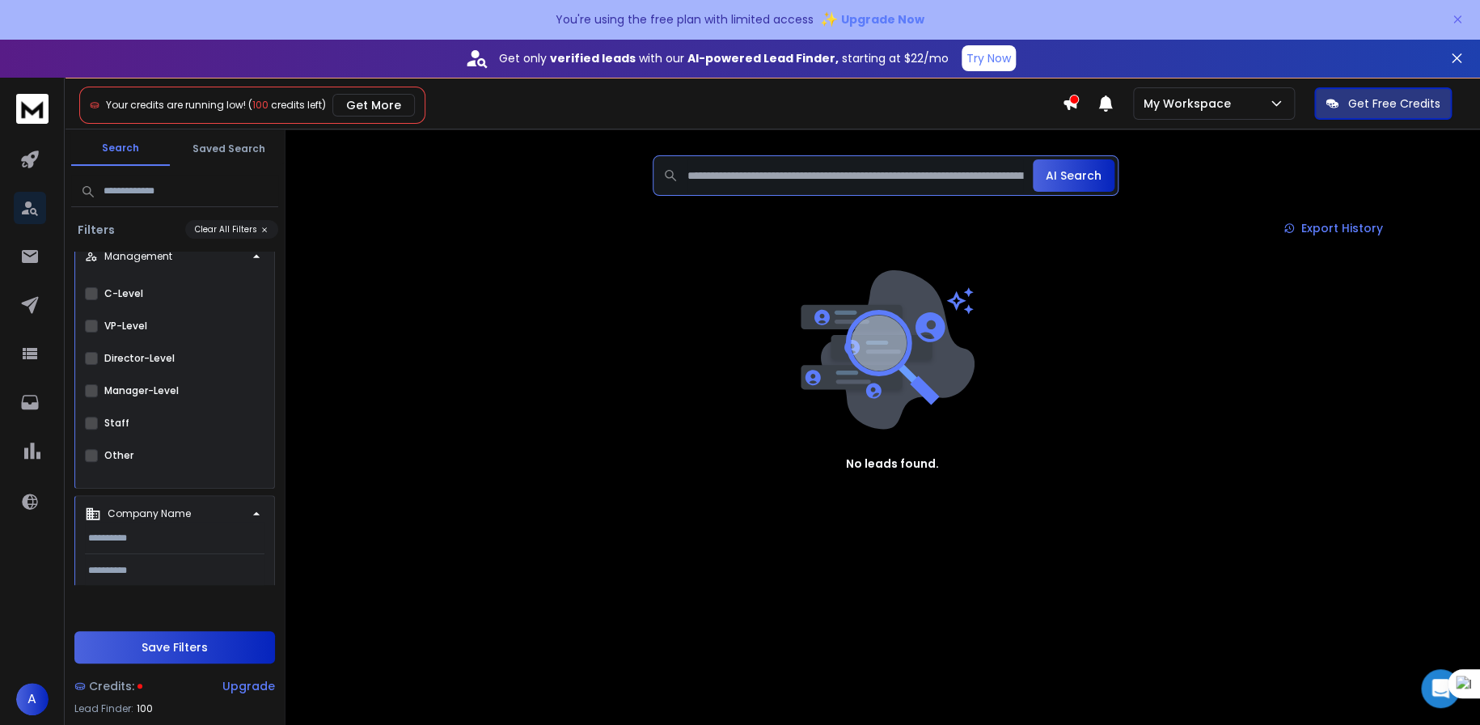
drag, startPoint x: 142, startPoint y: 506, endPoint x: 56, endPoint y: 511, distance: 85.9
click at [67, 512] on div "Filters Clear All Filters Job Titles 1 product managers Location 1 [GEOGRAPHIC_…" at bounding box center [175, 385] width 220 height 429
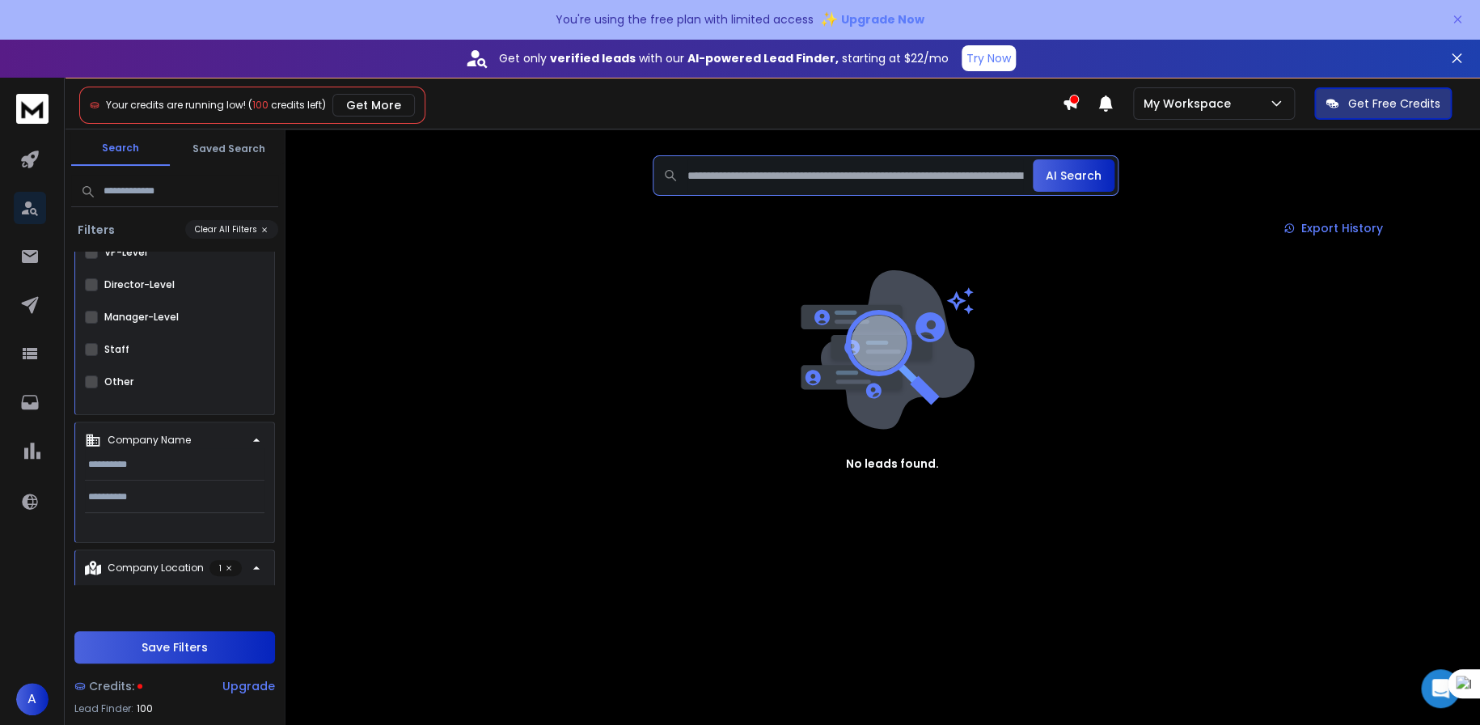
scroll to position [2085, 0]
drag, startPoint x: 92, startPoint y: 453, endPoint x: 76, endPoint y: 450, distance: 16.4
click at [76, 545] on div "Company Location 2 [GEOGRAPHIC_DATA]-[GEOGRAPHIC_DATA]-[GEOGRAPHIC_DATA] [GEOGR…" at bounding box center [174, 731] width 201 height 372
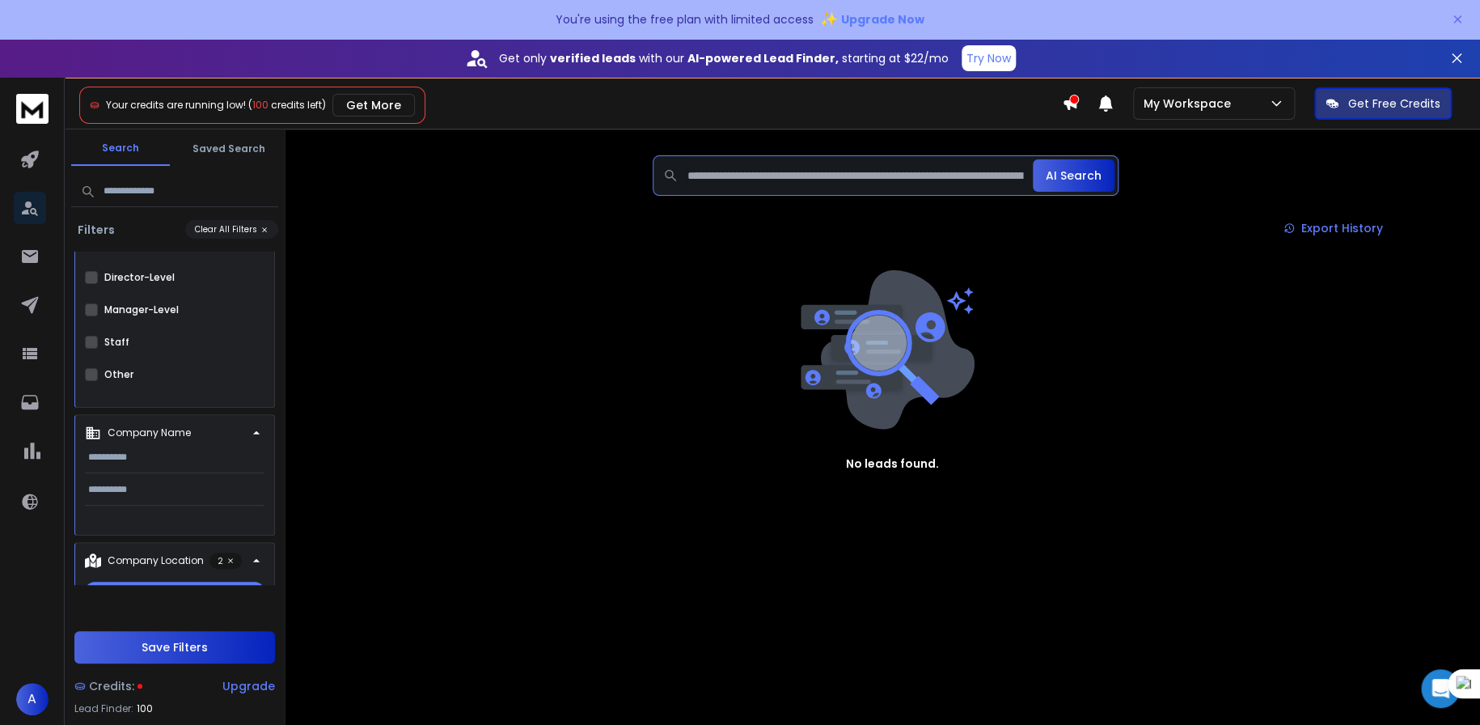
scroll to position [2090, 0]
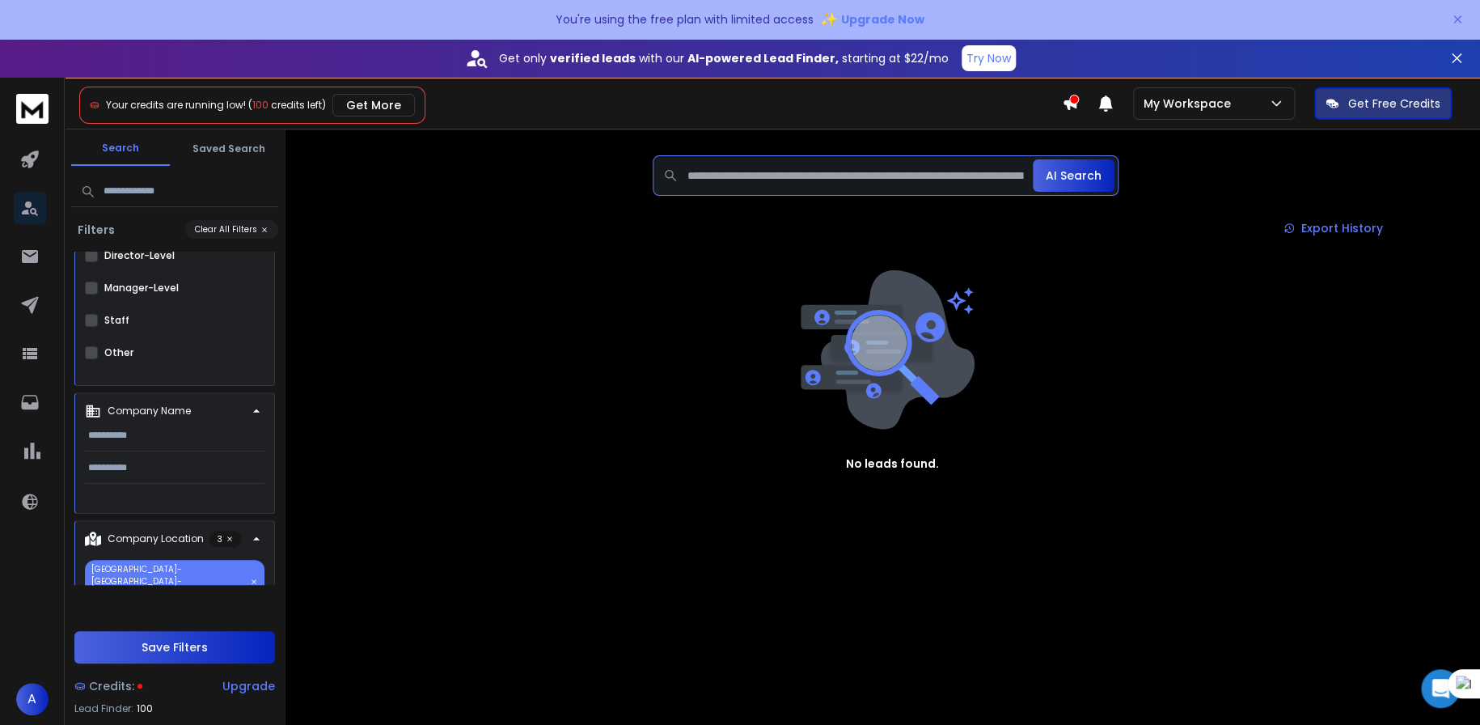
scroll to position [2115, 0]
drag, startPoint x: 143, startPoint y: 451, endPoint x: 44, endPoint y: 450, distance: 98.7
click at [51, 450] on div "A Your credits are running low! ( 100 credits left) Get More My Workspace Get F…" at bounding box center [740, 284] width 1480 height 413
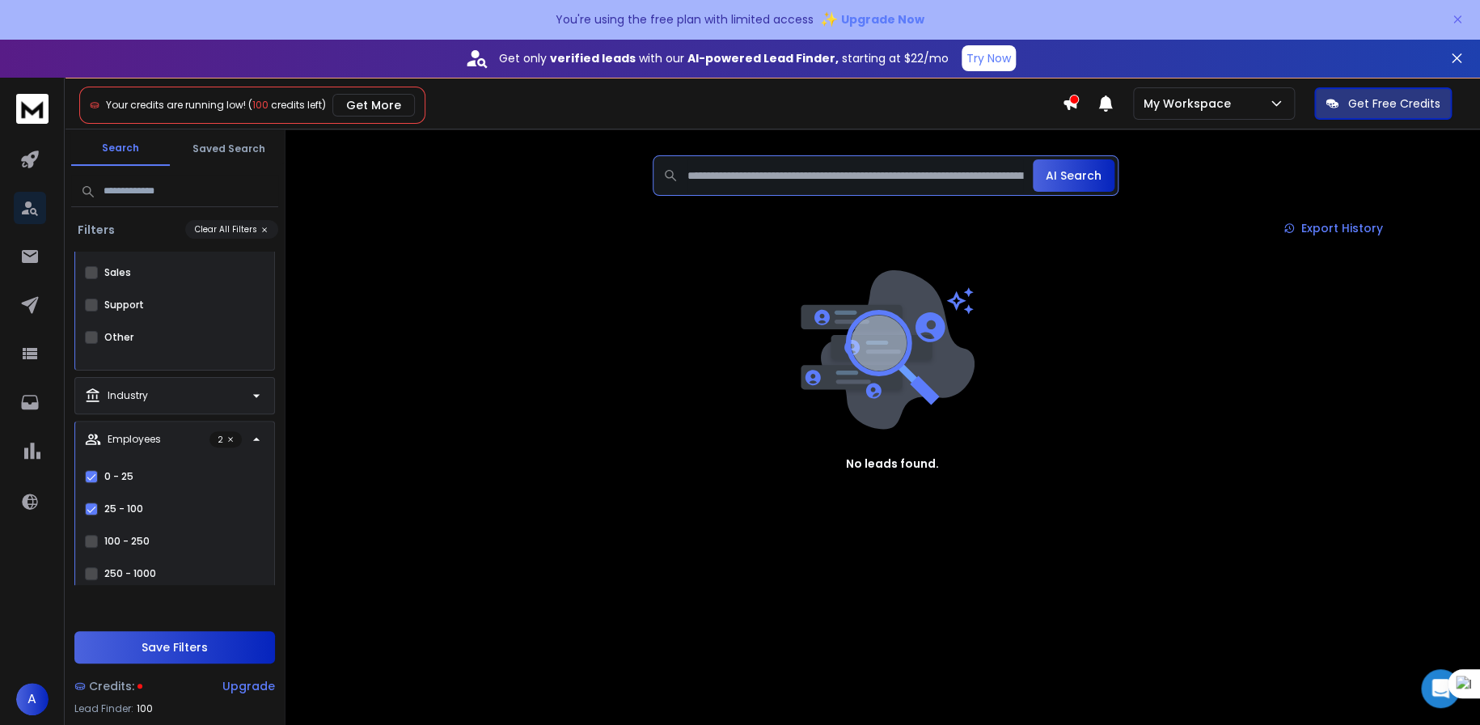
scroll to position [1084, 0]
click at [91, 472] on 25 "0 - 25" at bounding box center [91, 478] width 13 height 13
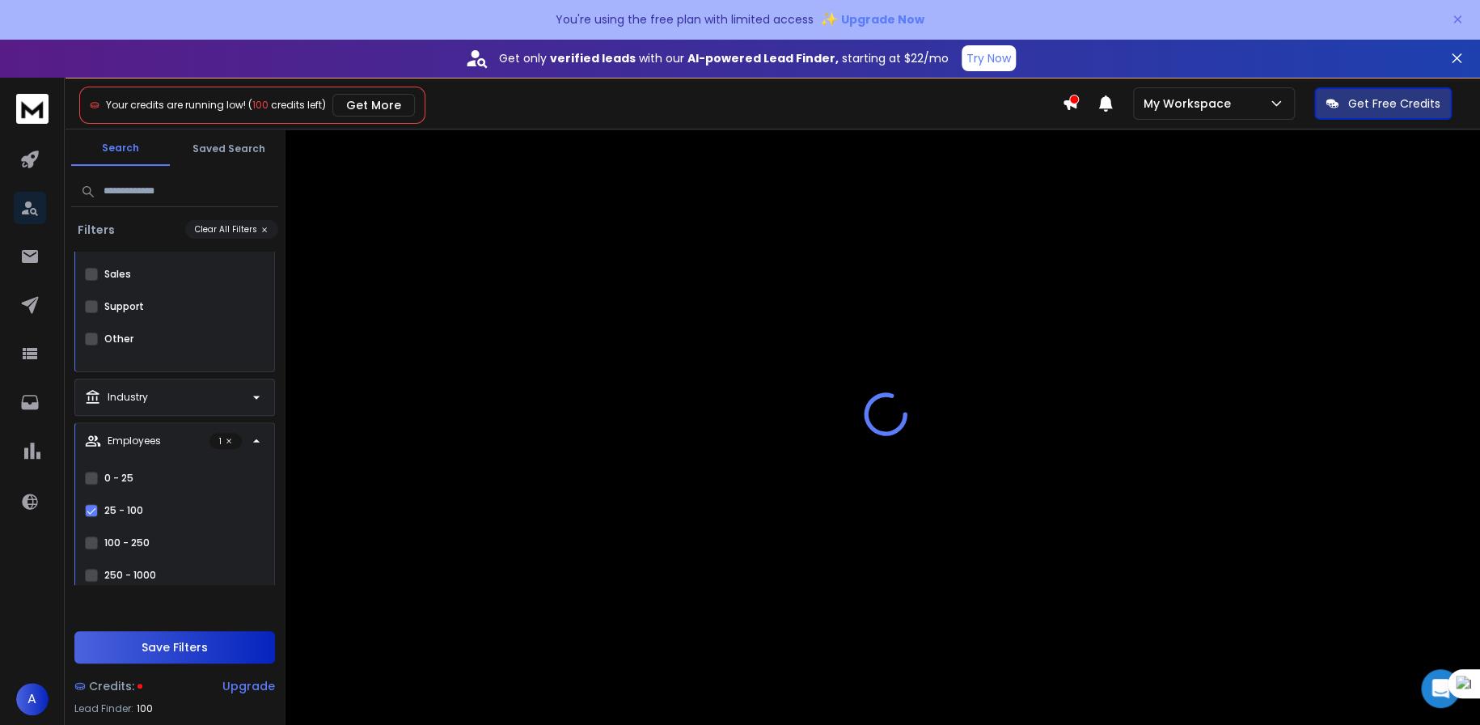
click at [92, 504] on 100 "25 - 100" at bounding box center [91, 510] width 13 height 13
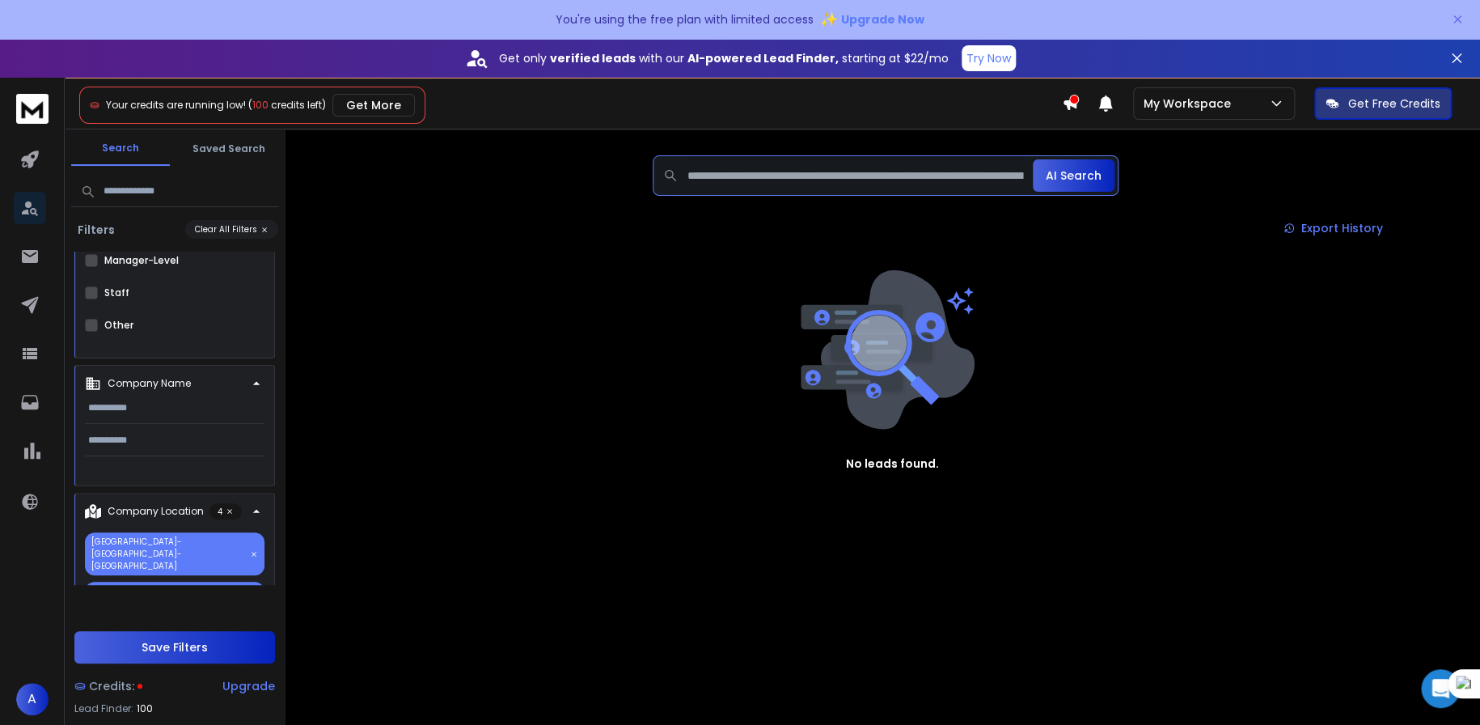
scroll to position [2159, 0]
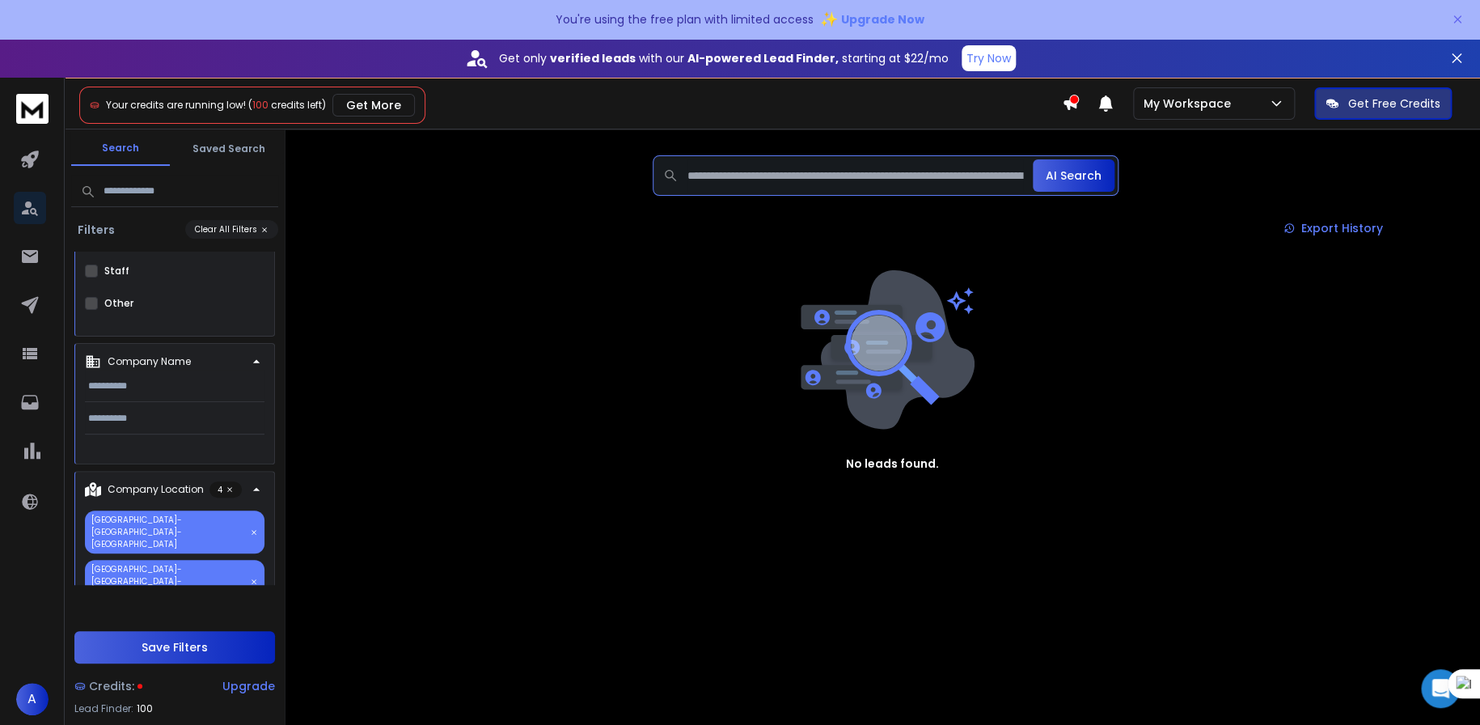
click at [182, 647] on button "Save Filters" at bounding box center [174, 647] width 201 height 32
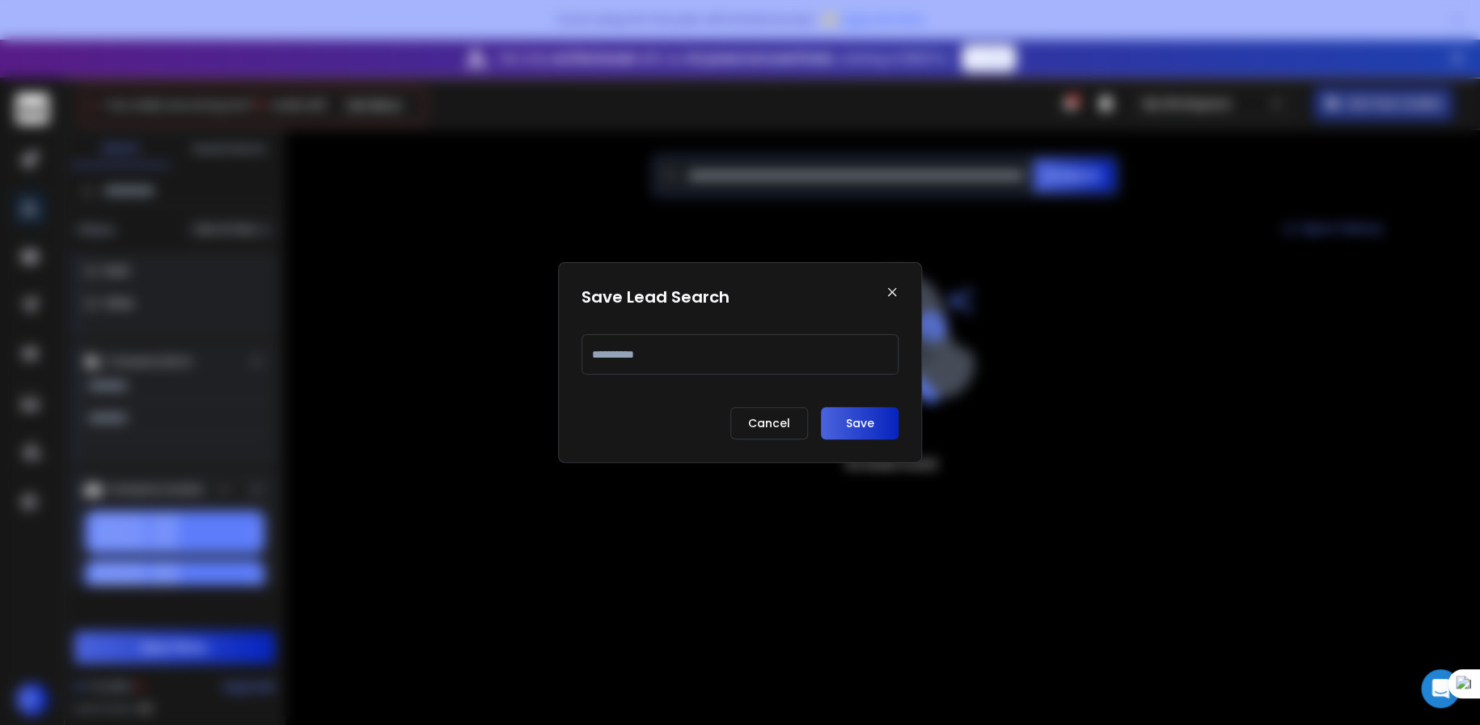
click at [889, 294] on icon at bounding box center [892, 291] width 13 height 13
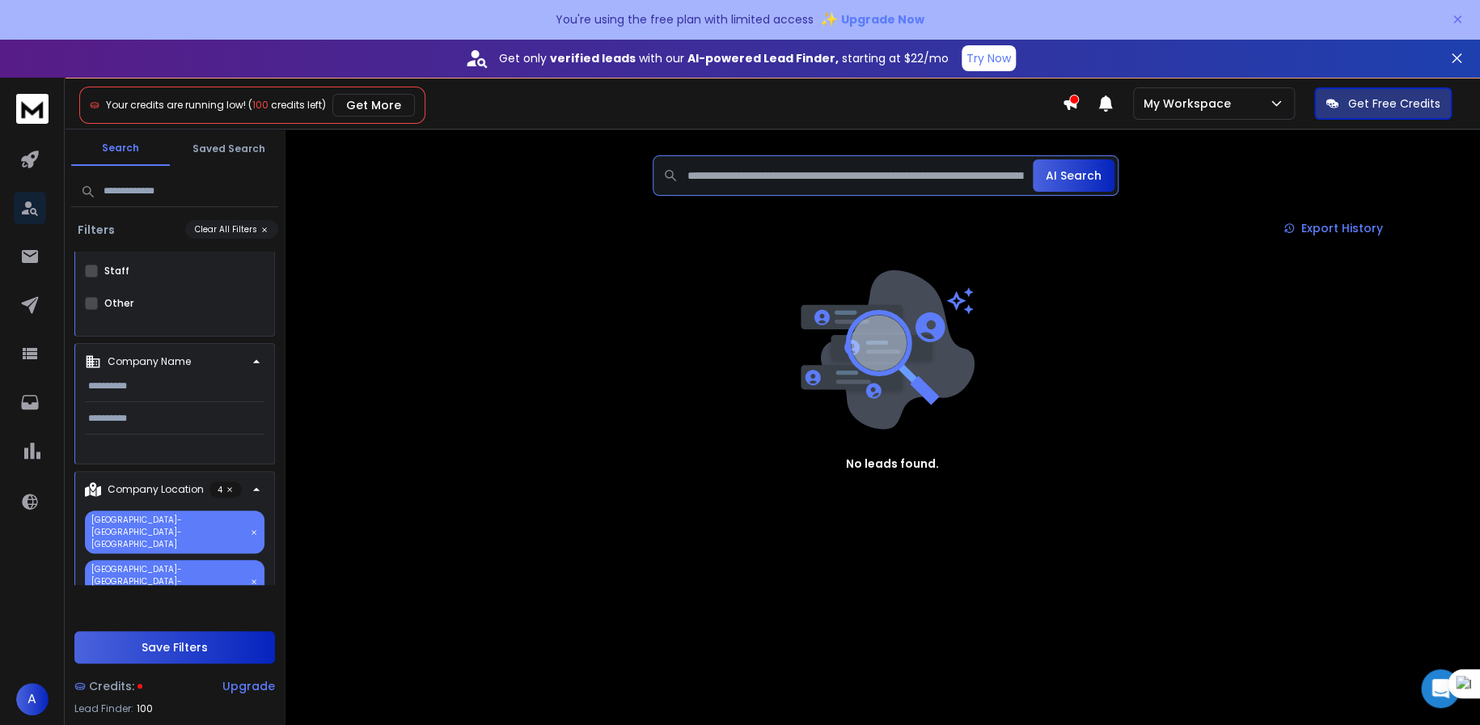
click at [250, 528] on icon at bounding box center [254, 532] width 8 height 8
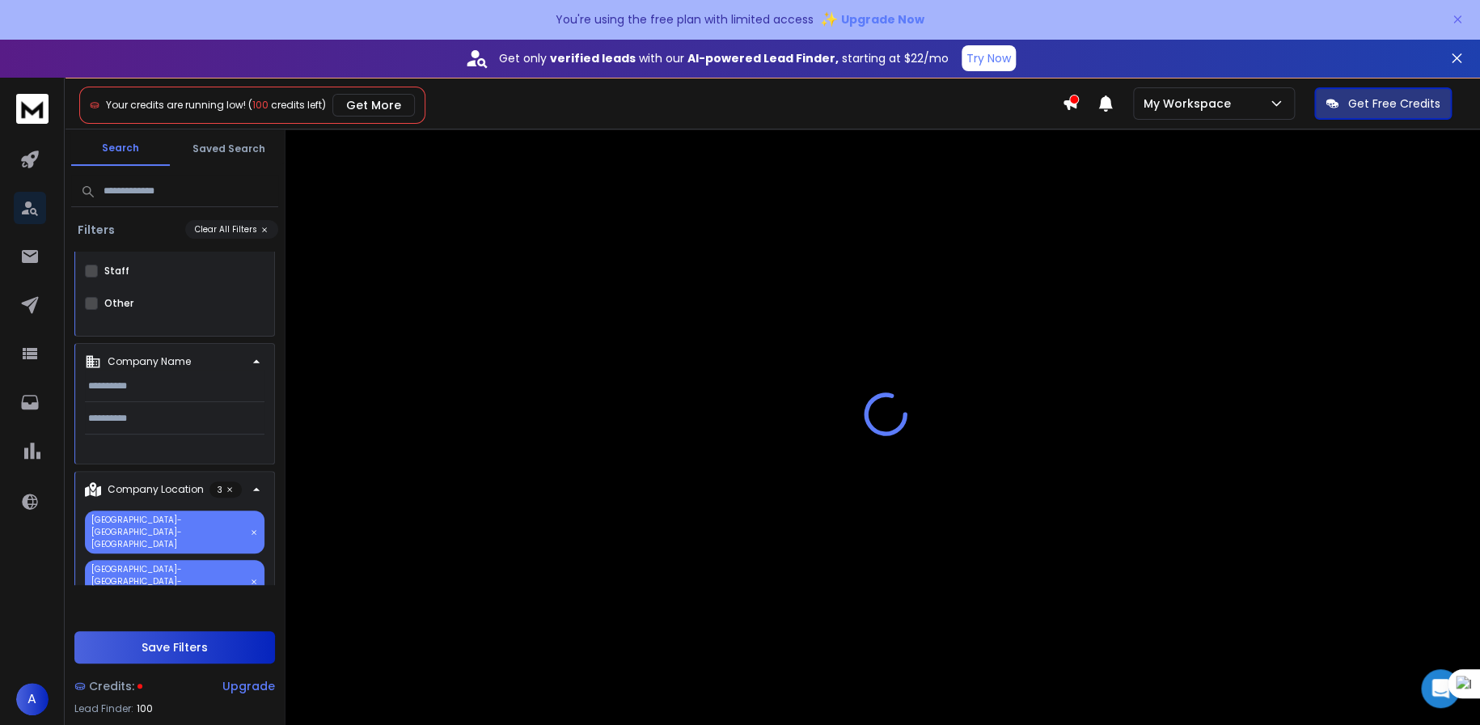
scroll to position [2135, 0]
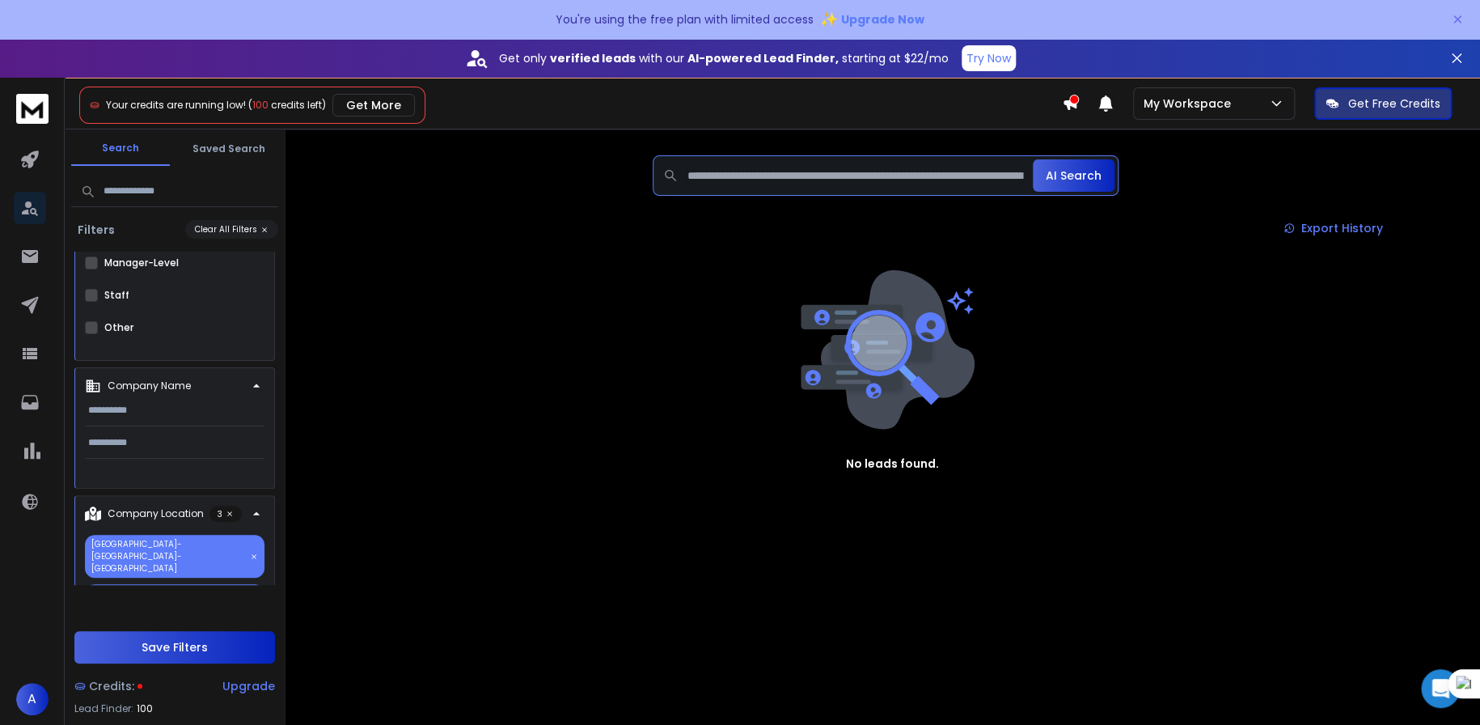
click at [250, 552] on icon at bounding box center [254, 556] width 8 height 8
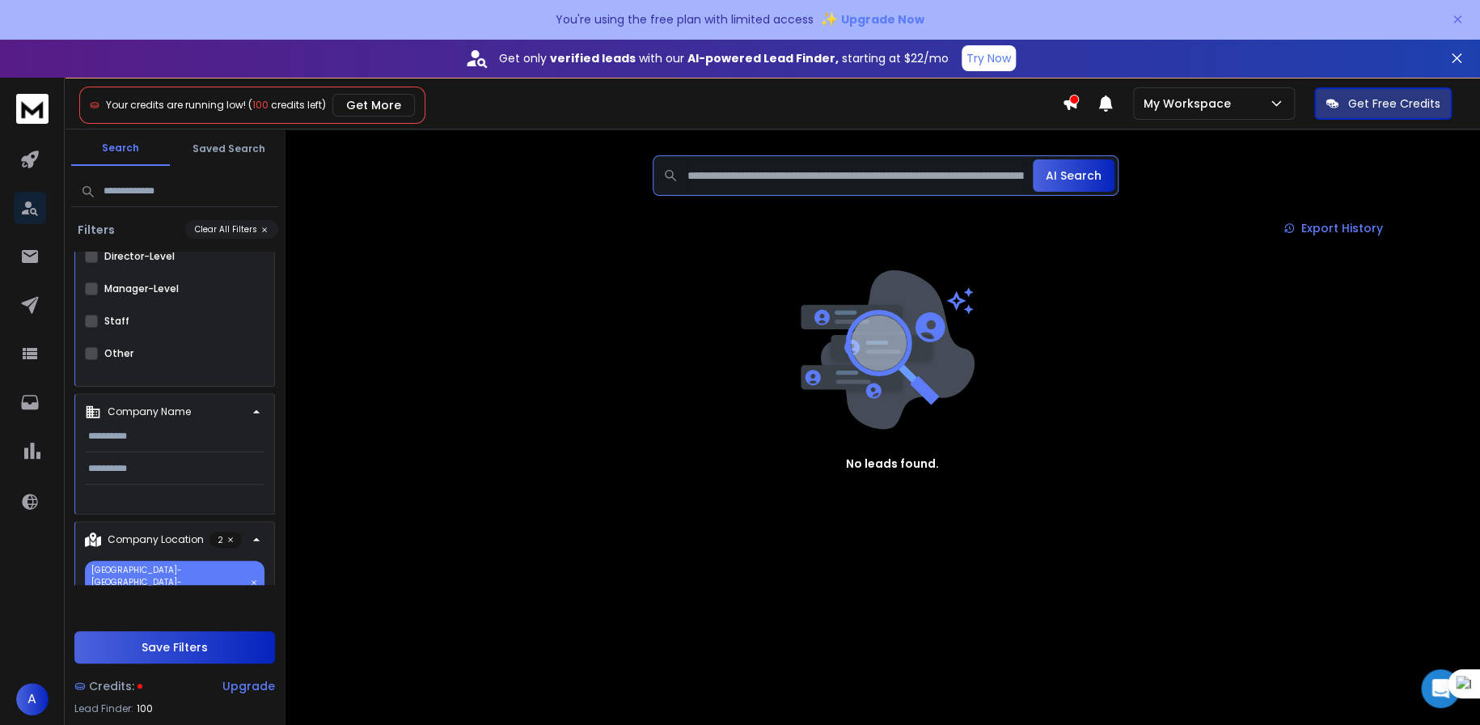
click at [229, 560] on p "[GEOGRAPHIC_DATA]-[GEOGRAPHIC_DATA]-[GEOGRAPHIC_DATA]" at bounding box center [175, 581] width 180 height 43
click at [250, 578] on icon at bounding box center [254, 582] width 8 height 8
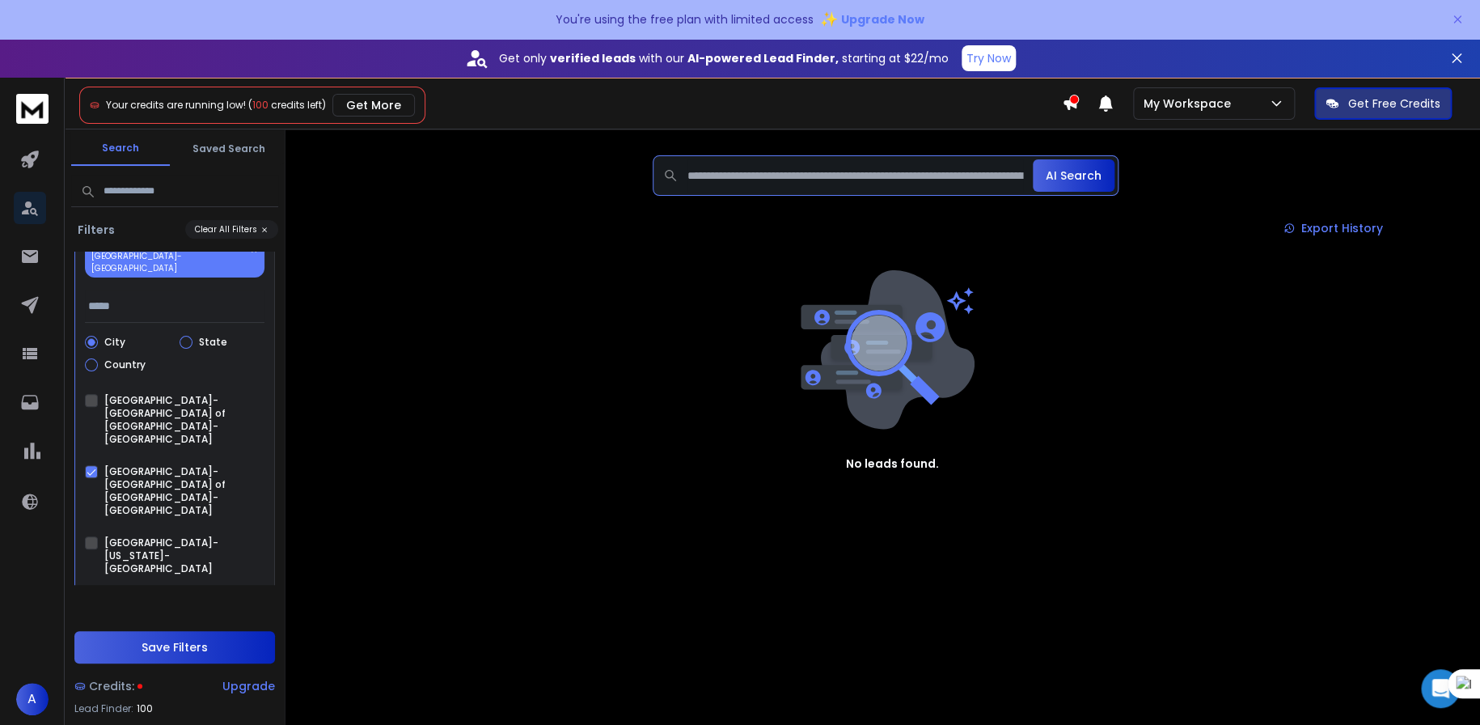
scroll to position [243, 0]
click at [95, 463] on Delhi-India "[GEOGRAPHIC_DATA]-[GEOGRAPHIC_DATA] of [GEOGRAPHIC_DATA]-[GEOGRAPHIC_DATA]" at bounding box center [91, 469] width 13 height 13
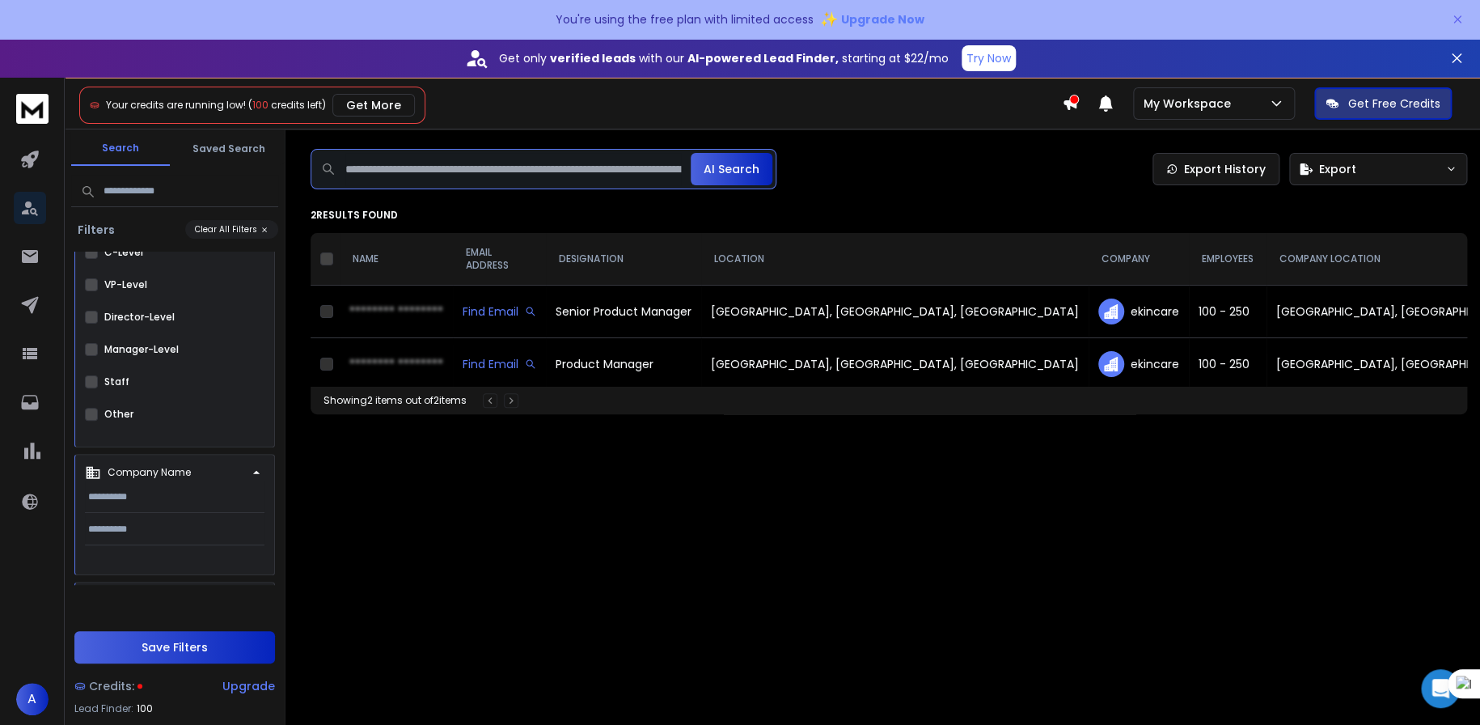
scroll to position [2028, 0]
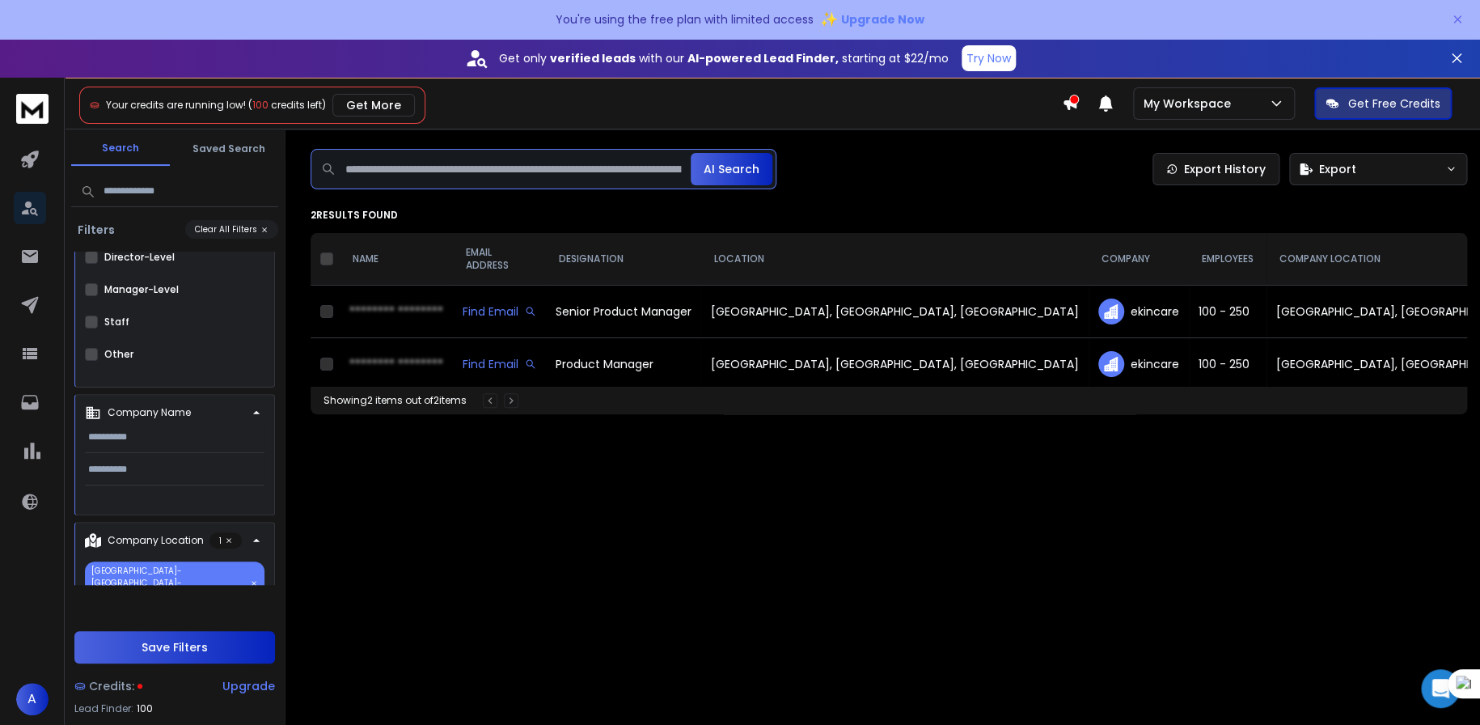
click at [250, 579] on icon at bounding box center [254, 583] width 8 height 8
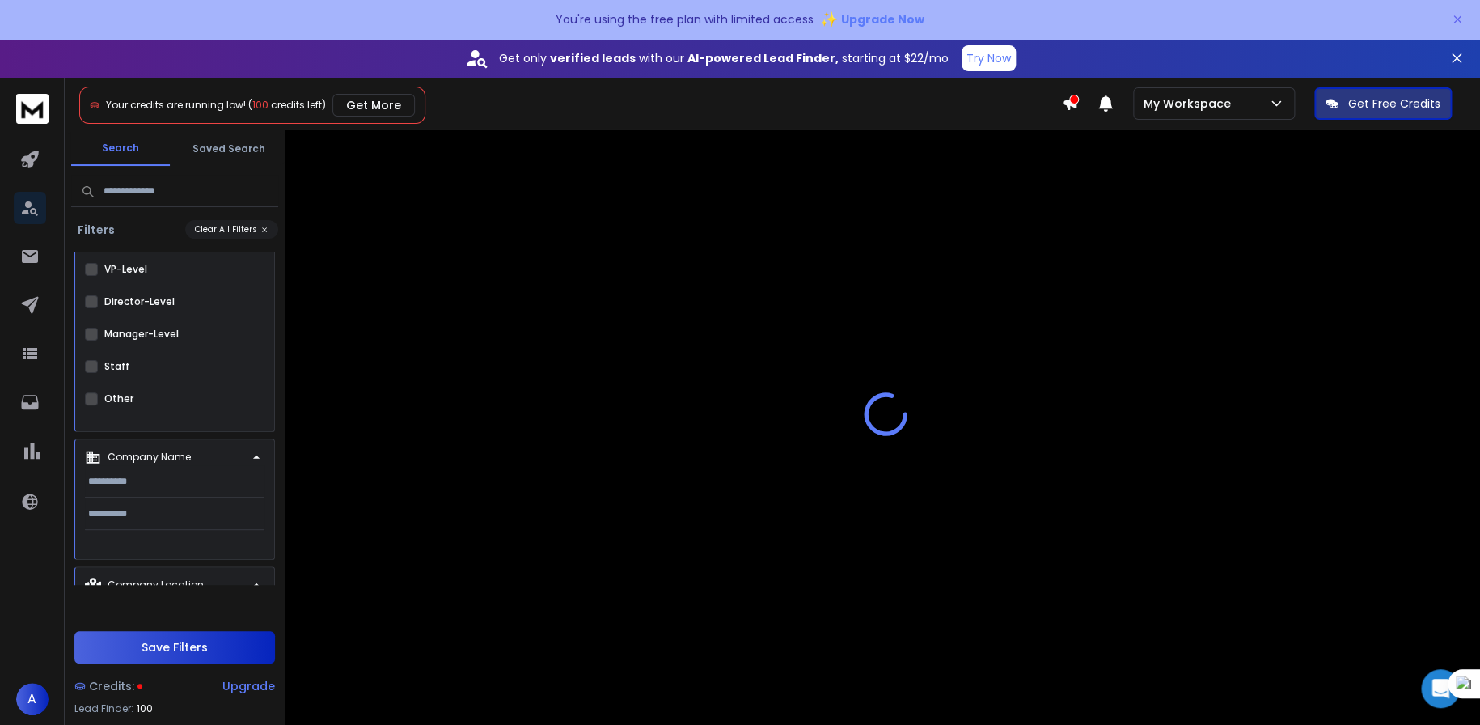
click at [175, 593] on input "*********" at bounding box center [175, 609] width 180 height 32
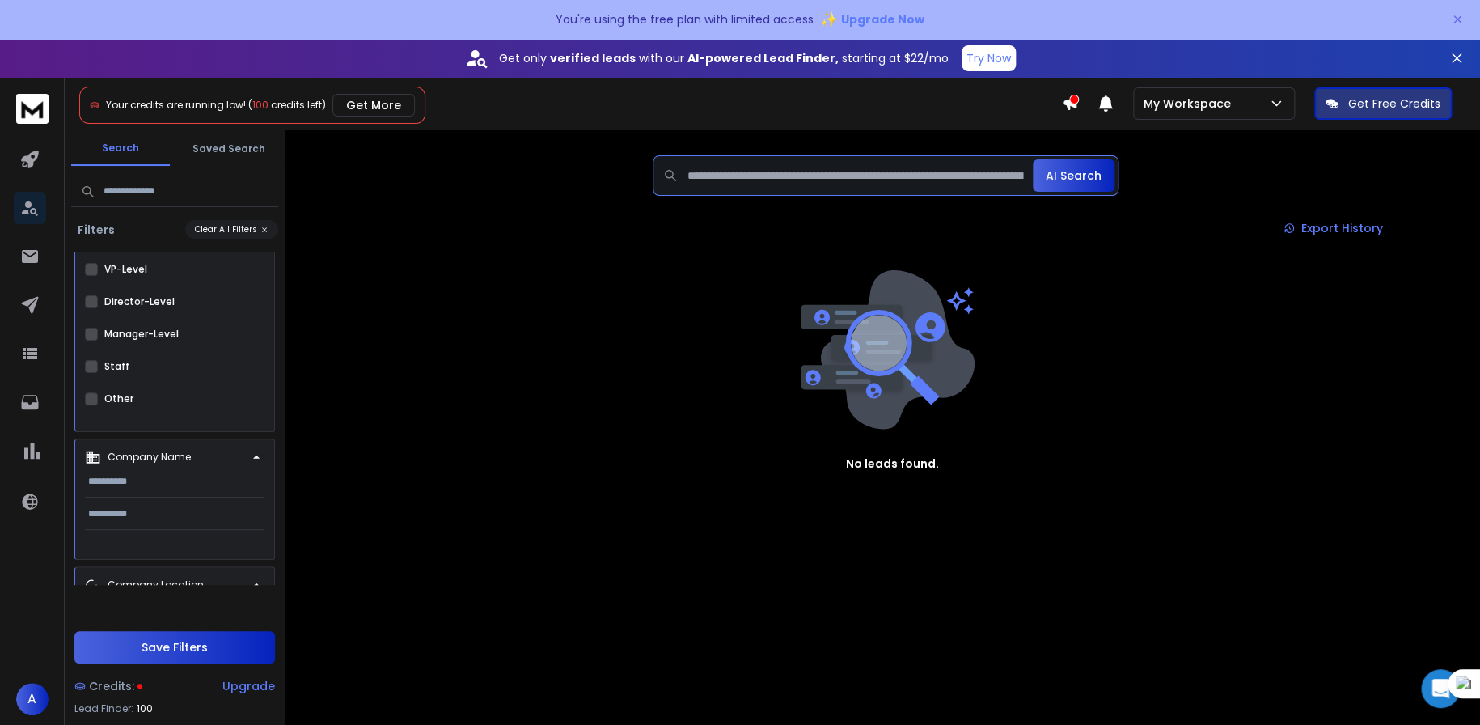
scroll to position [1951, 0]
type input "******"
click at [95, 724] on button "[GEOGRAPHIC_DATA]-[GEOGRAPHIC_DATA]-[GEOGRAPHIC_DATA]" at bounding box center [91, 735] width 13 height 13
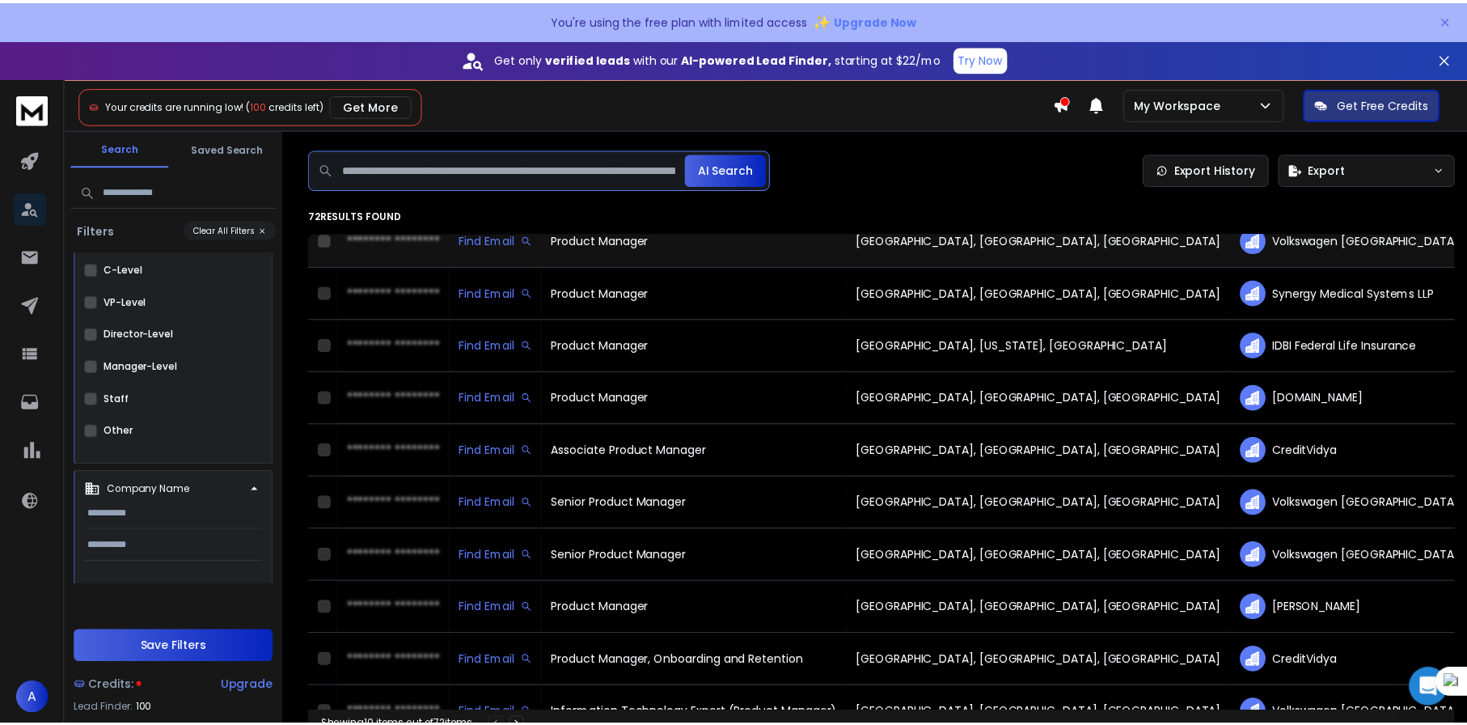
scroll to position [0, 0]
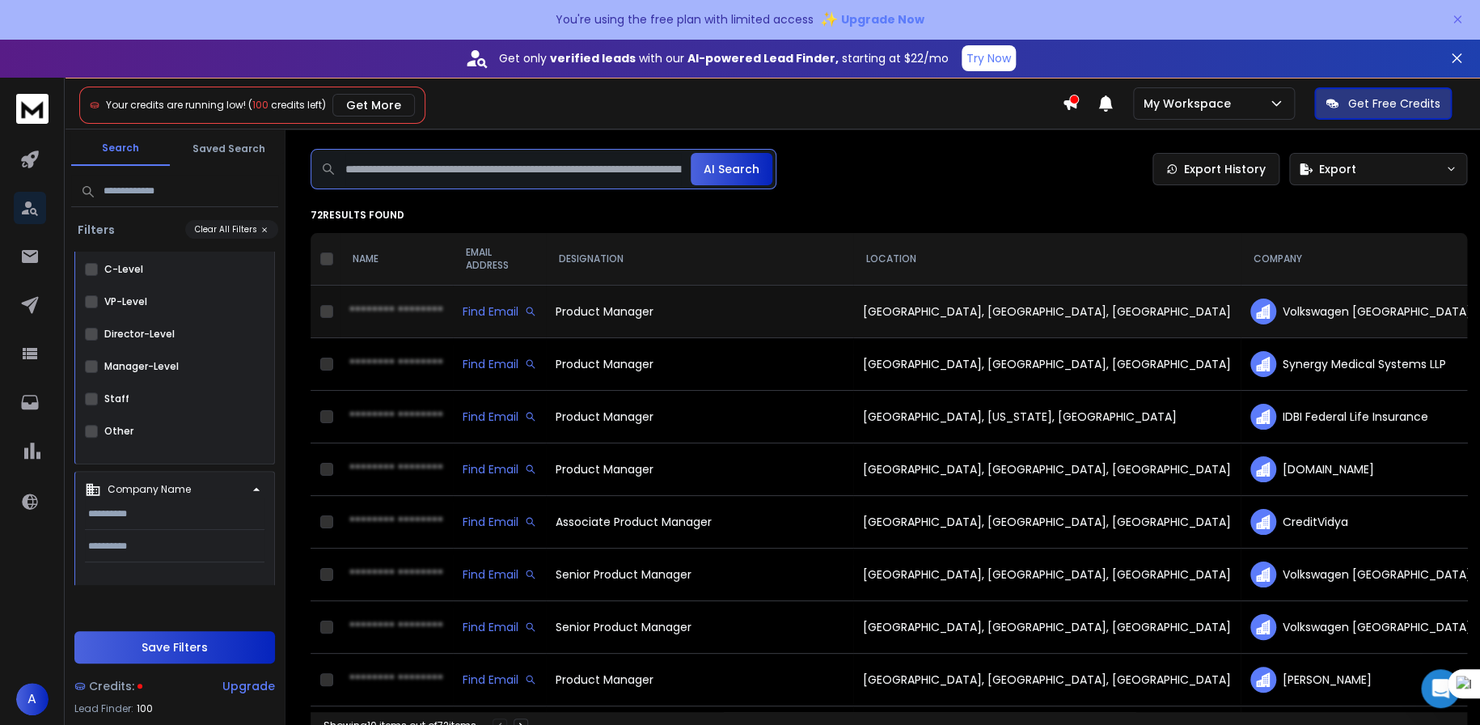
click at [324, 315] on button "button" at bounding box center [326, 311] width 13 height 13
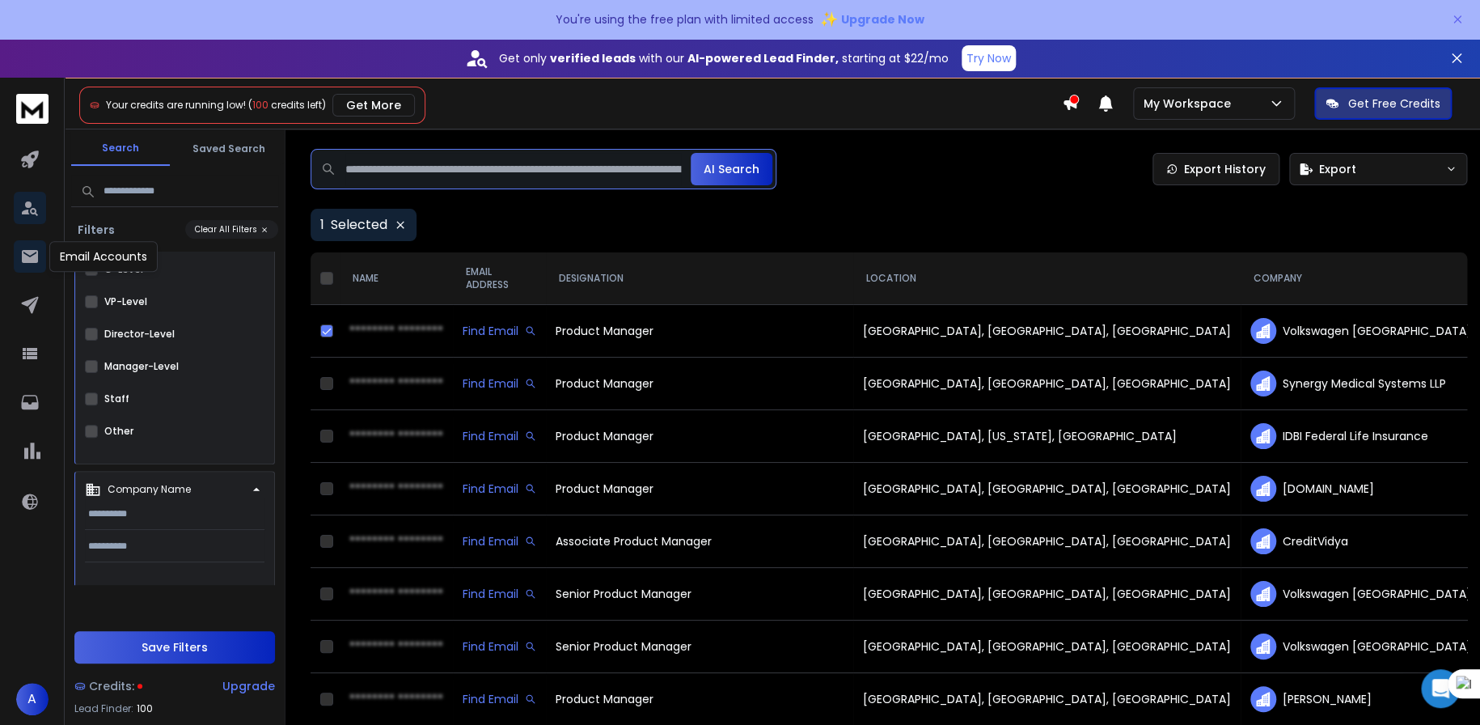
click at [32, 248] on icon at bounding box center [29, 256] width 19 height 19
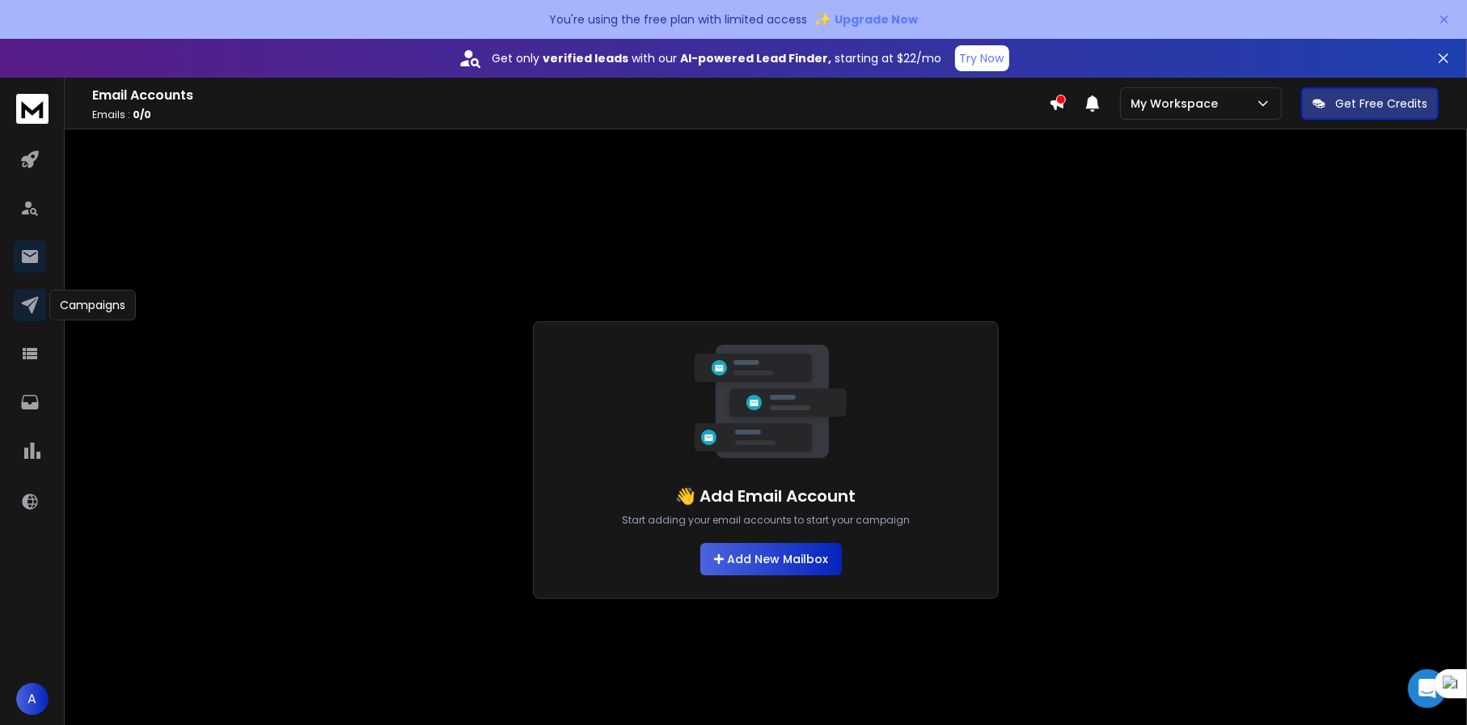
click at [33, 304] on icon at bounding box center [29, 304] width 17 height 17
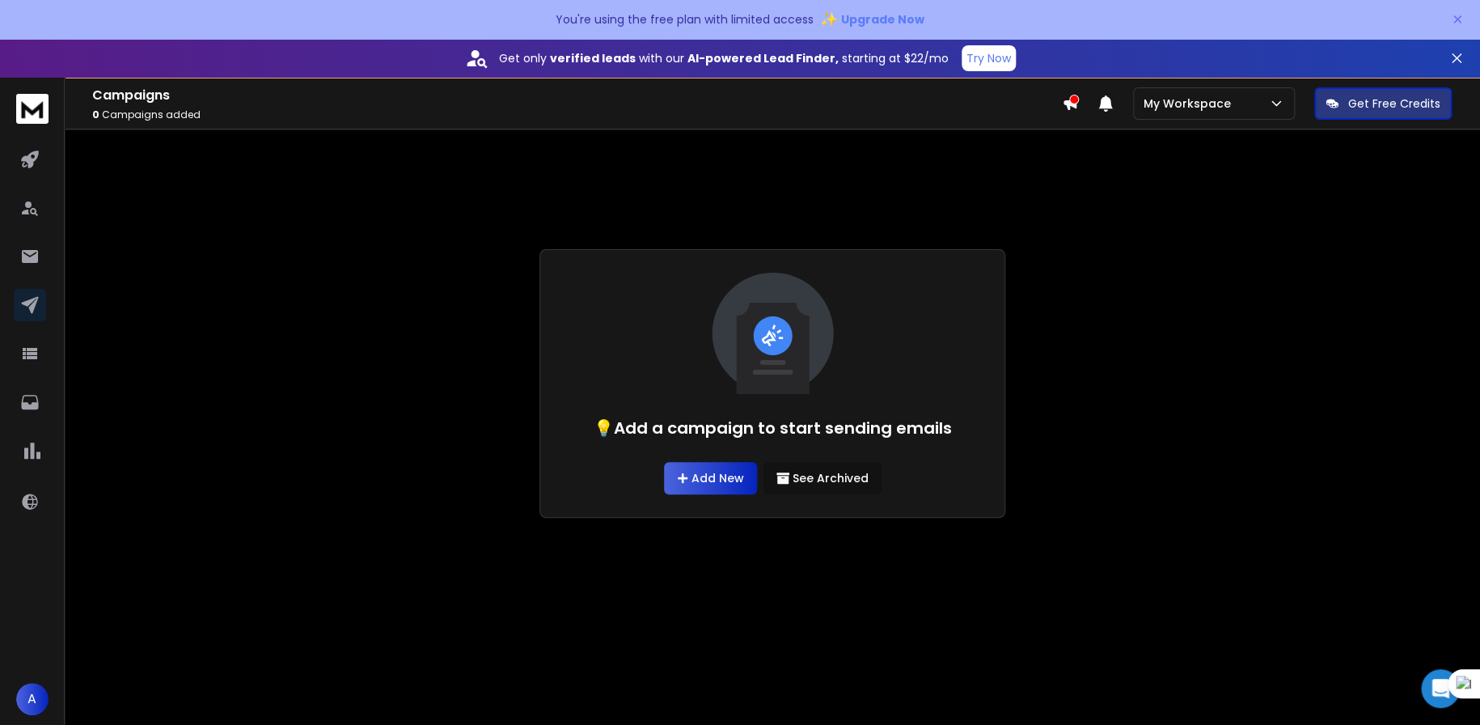
click at [728, 481] on link "Add New" at bounding box center [710, 478] width 93 height 32
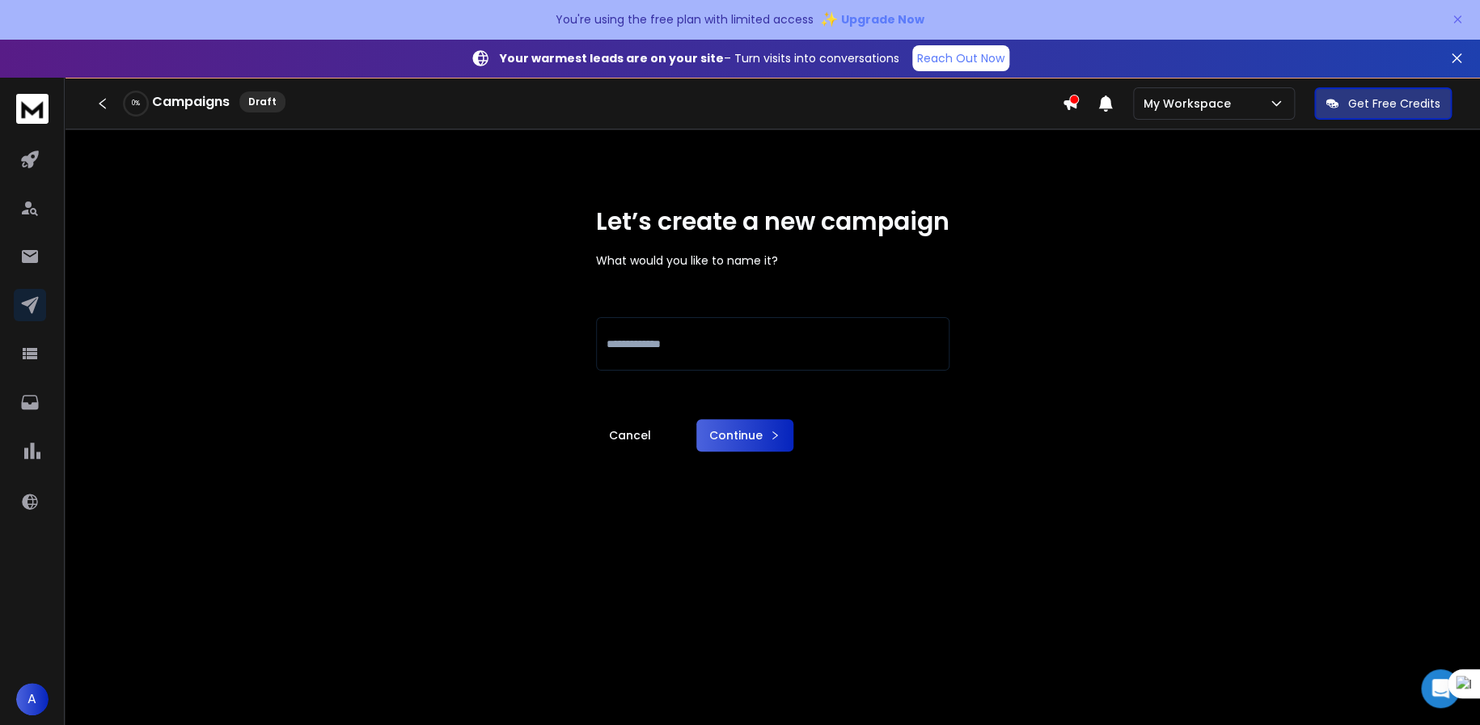
click at [698, 358] on input at bounding box center [772, 343] width 353 height 53
click at [704, 343] on input at bounding box center [772, 343] width 353 height 53
type input "********"
click at [747, 429] on button "Continue" at bounding box center [744, 435] width 97 height 32
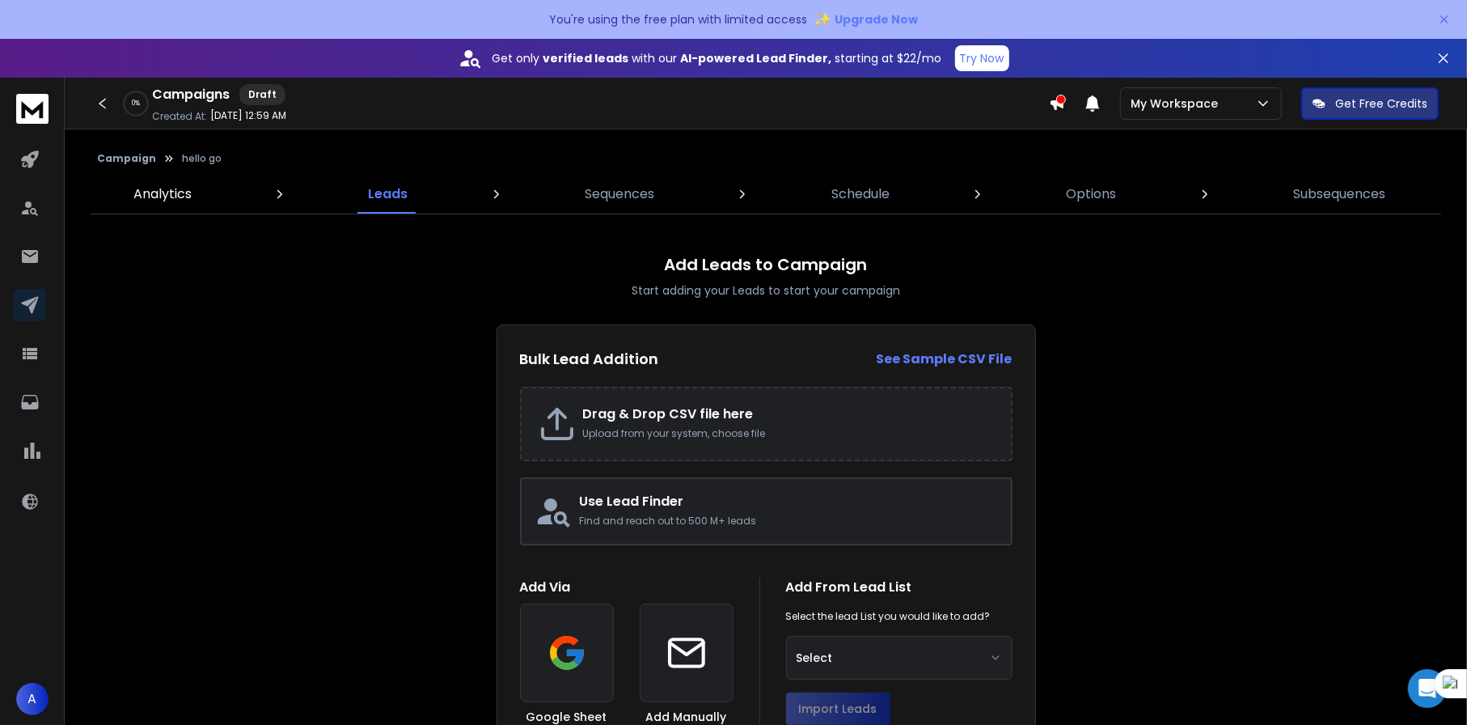
click at [140, 197] on p "Analytics" at bounding box center [162, 193] width 58 height 19
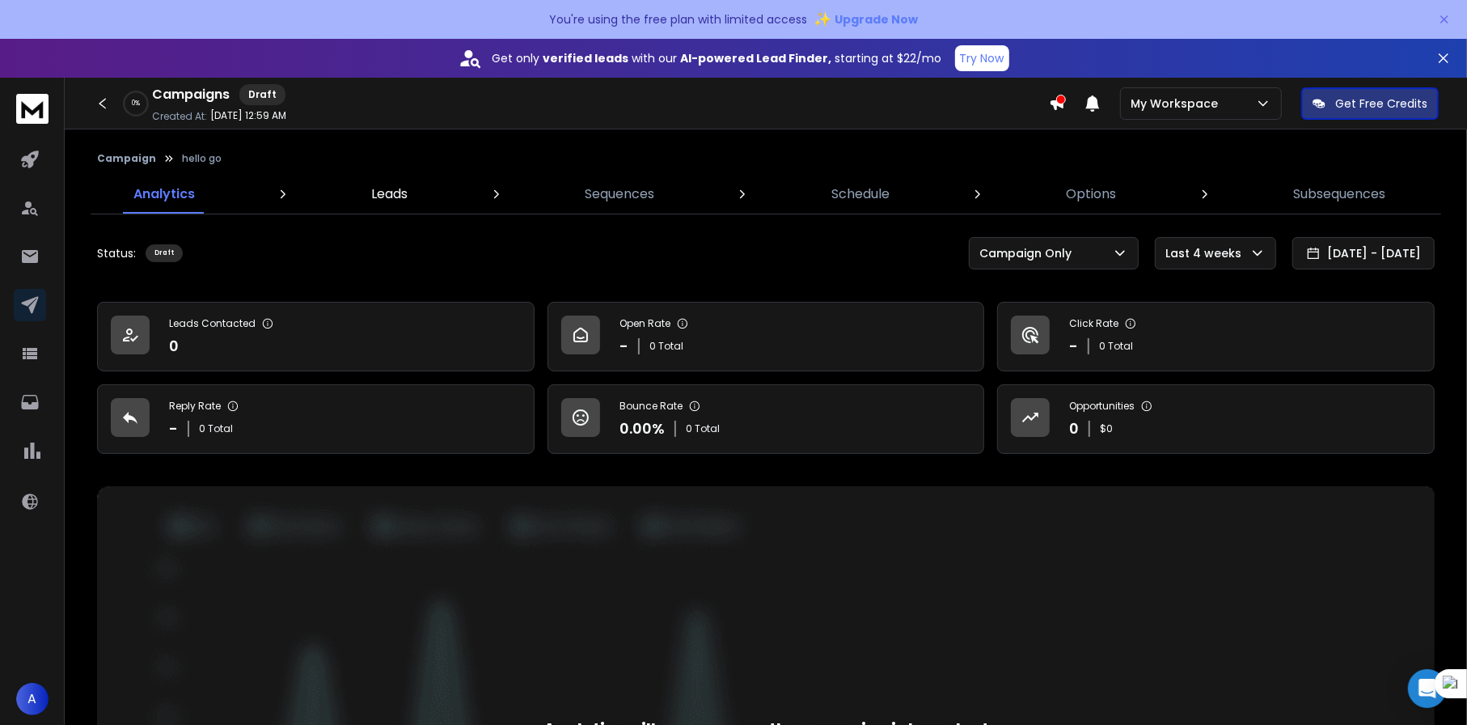
click at [414, 207] on link "Leads" at bounding box center [390, 194] width 56 height 39
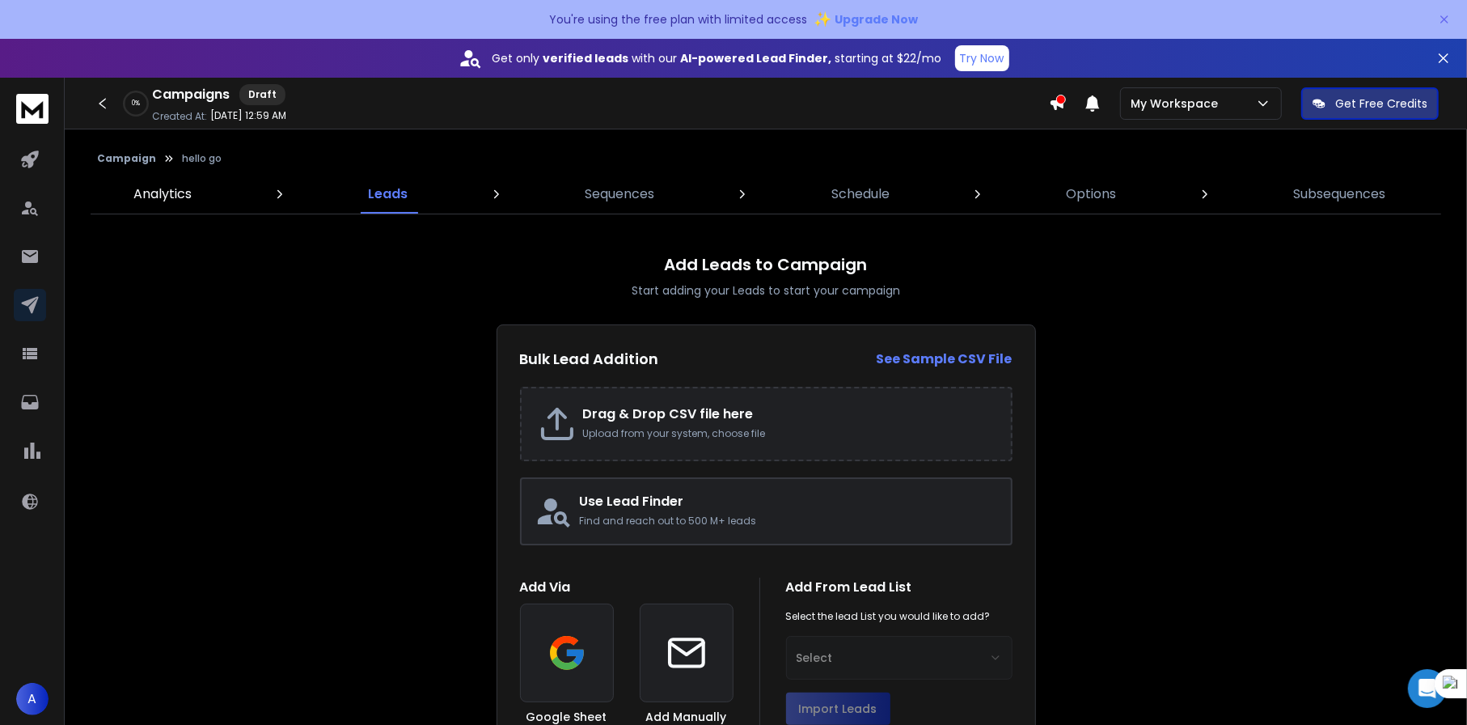
click at [194, 196] on link "Analytics" at bounding box center [163, 194] width 78 height 39
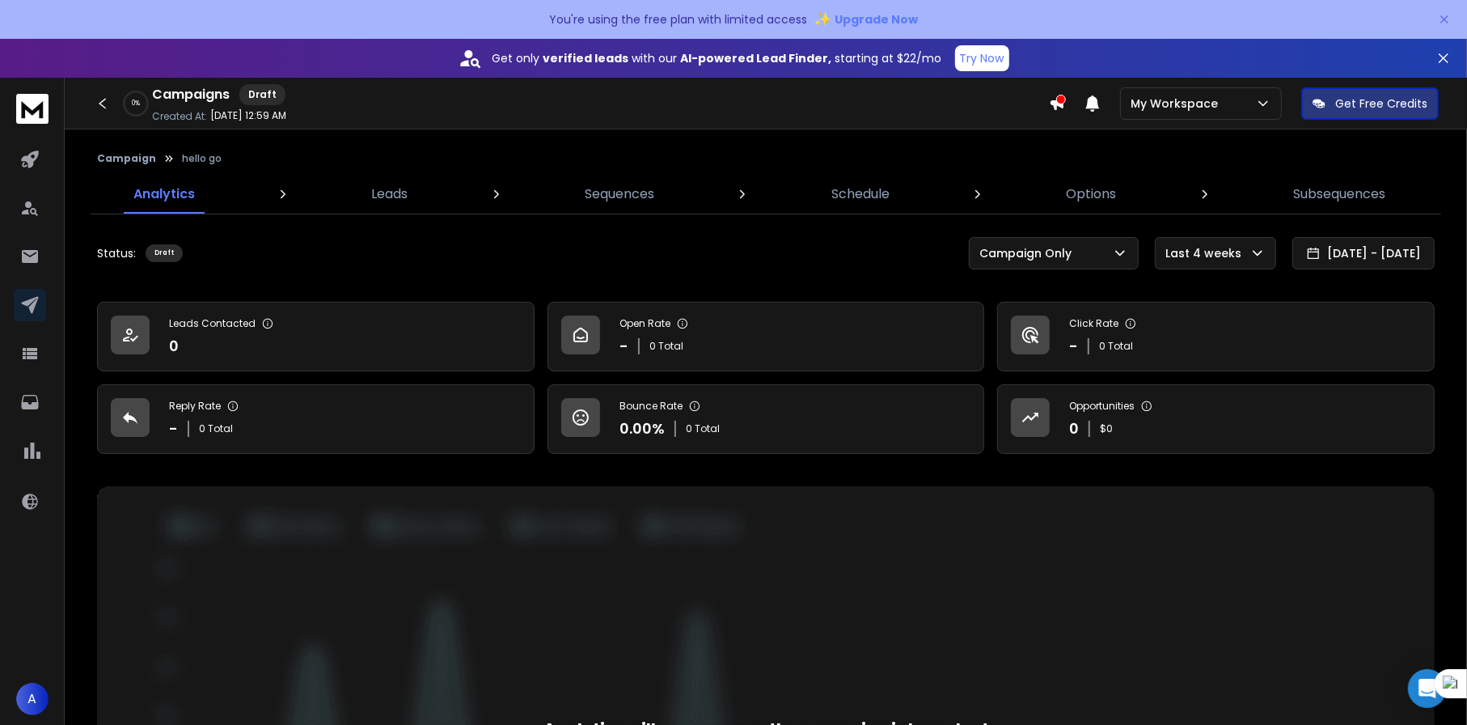
click at [632, 260] on div "Status: Draft Campaign Only Last 4 weeks [DATE] - [DATE]" at bounding box center [766, 253] width 1338 height 32
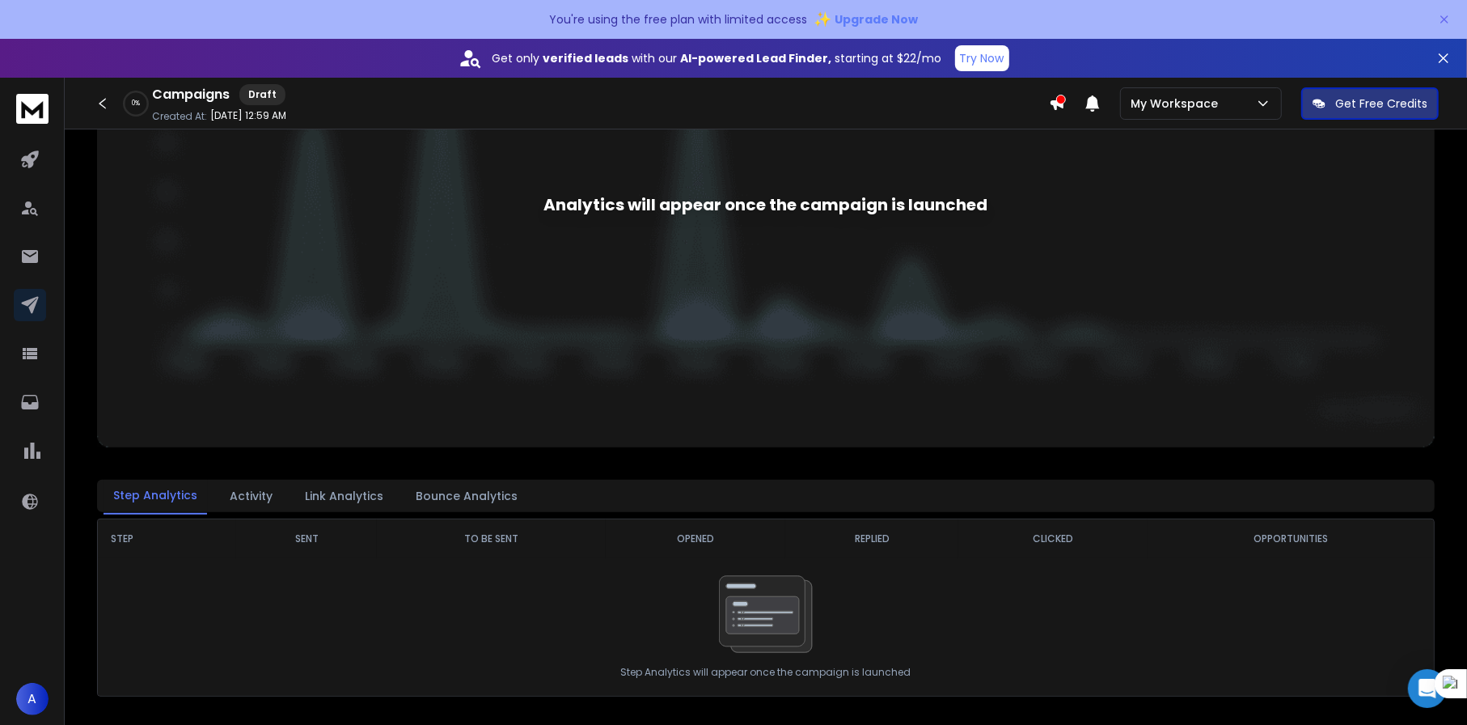
scroll to position [488, 0]
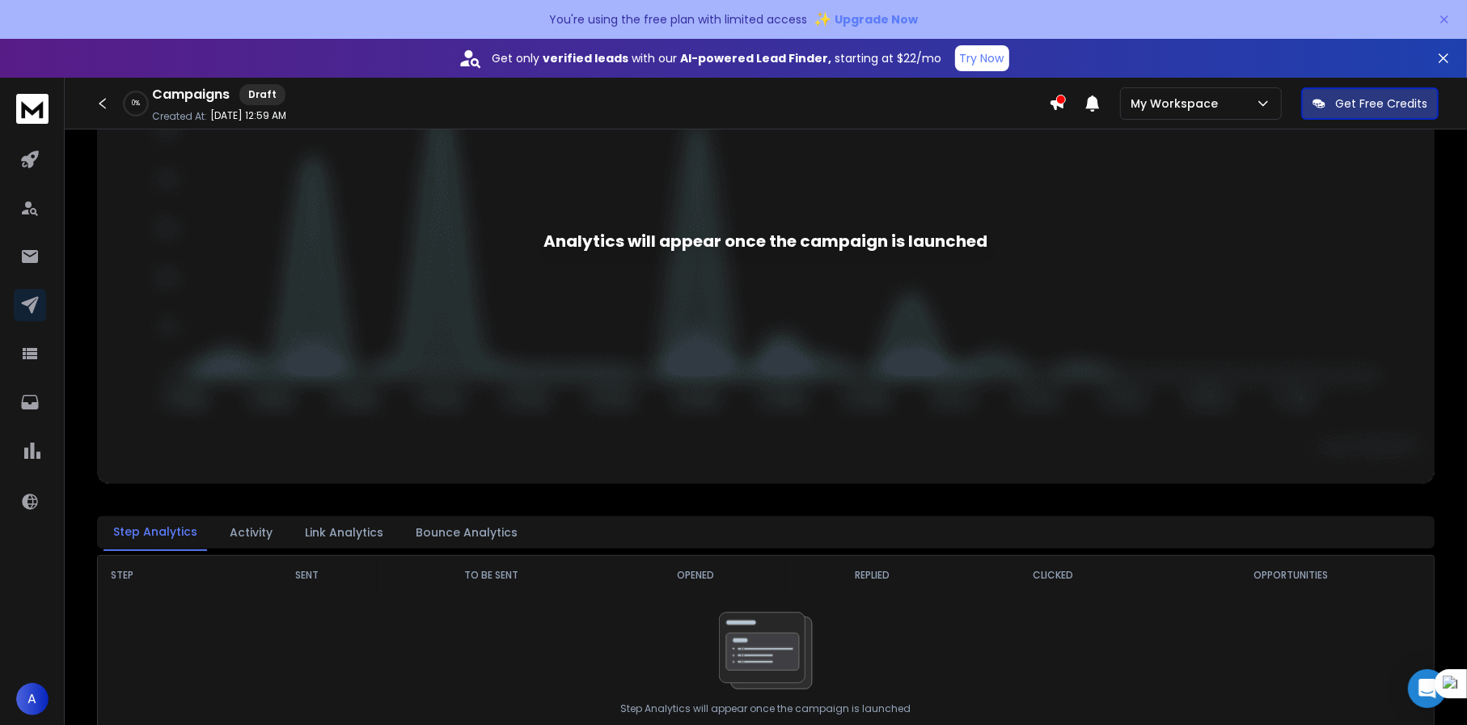
click at [254, 500] on div "Leads Contacted 0 Open Rate - 0 Total Click Rate - 0 Total Reply Rate - 0 Total…" at bounding box center [766, 276] width 1338 height 925
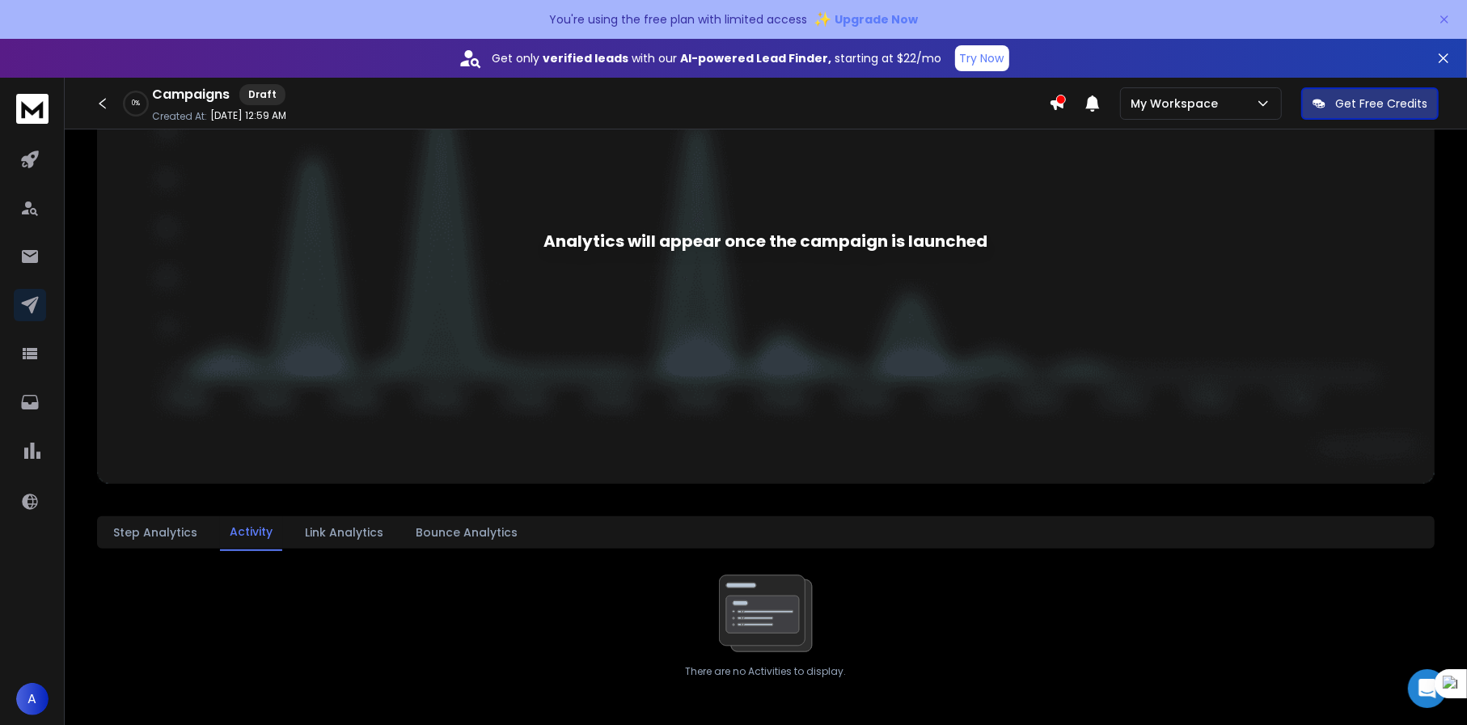
click at [353, 531] on button "Link Analytics" at bounding box center [344, 532] width 98 height 36
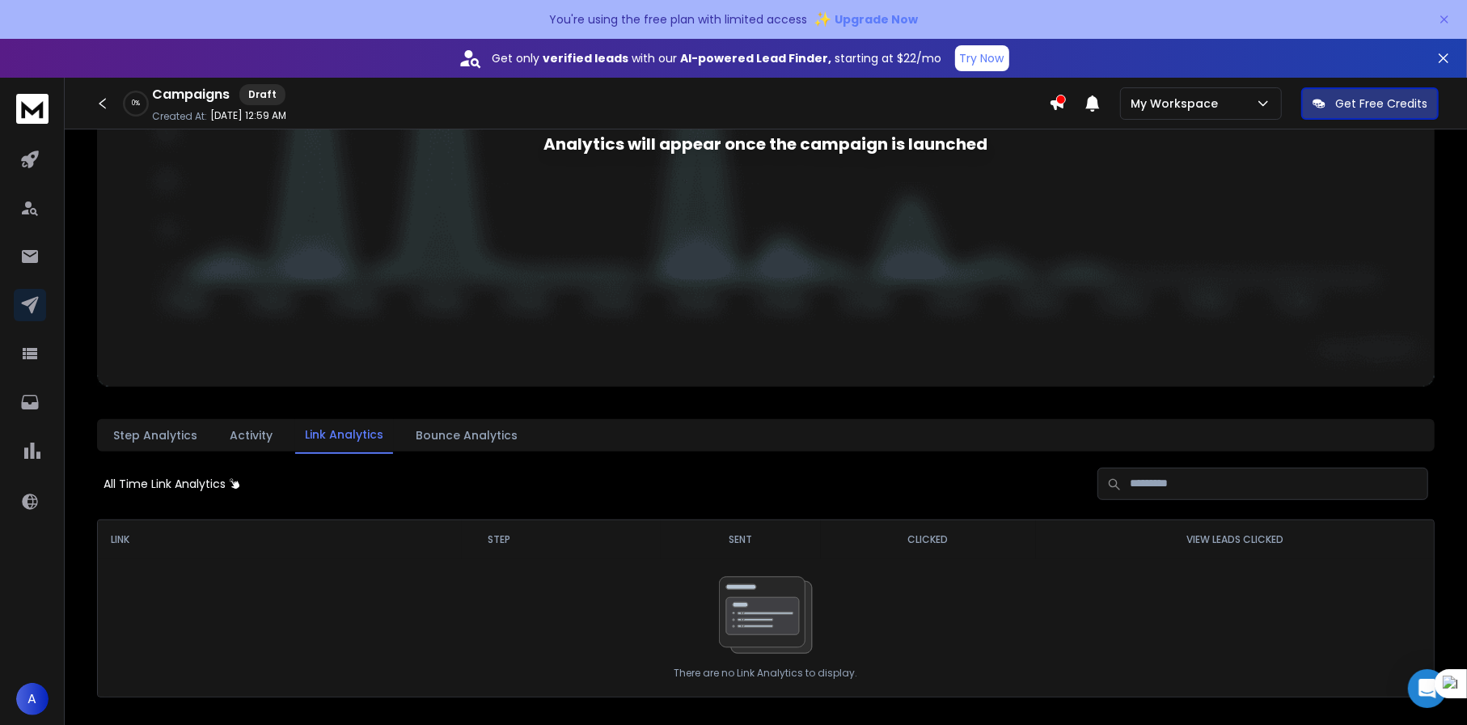
scroll to position [527, 0]
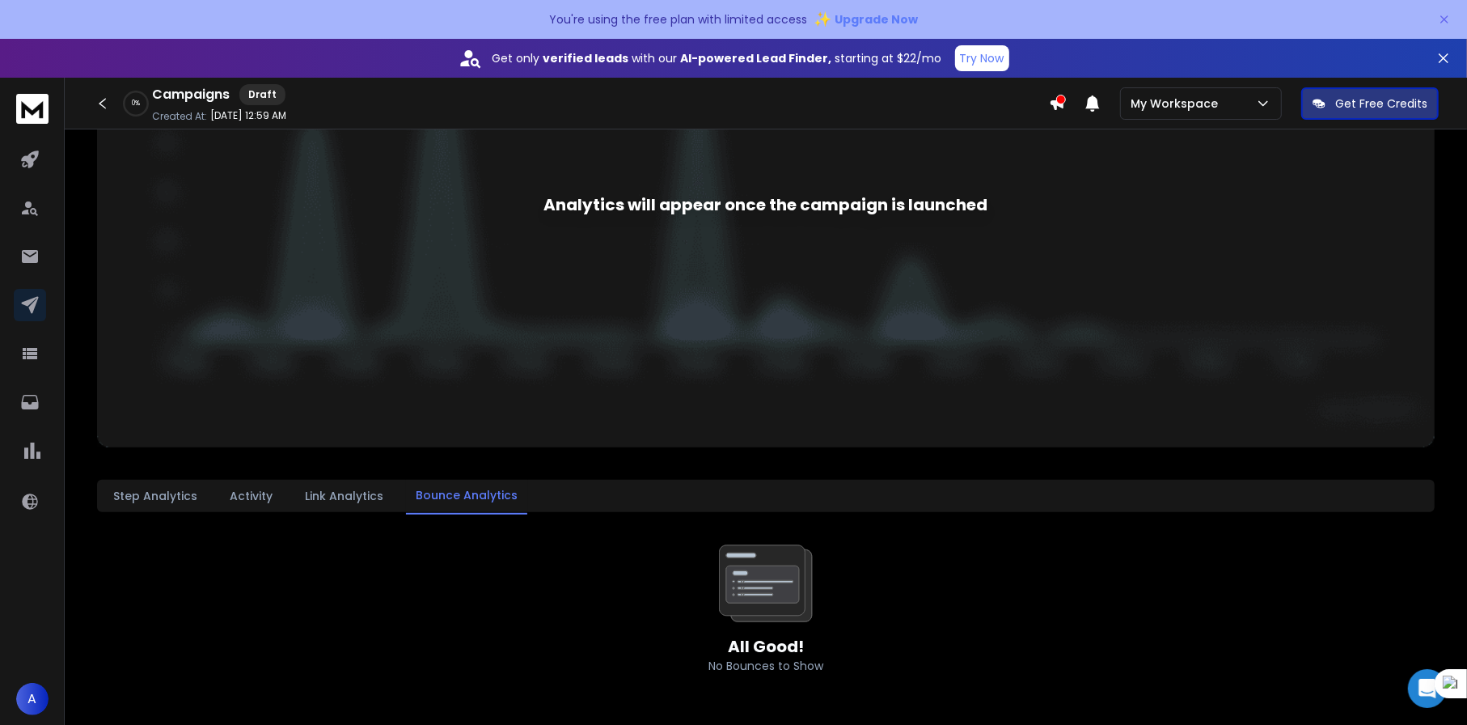
click at [167, 501] on button "Step Analytics" at bounding box center [156, 496] width 104 height 36
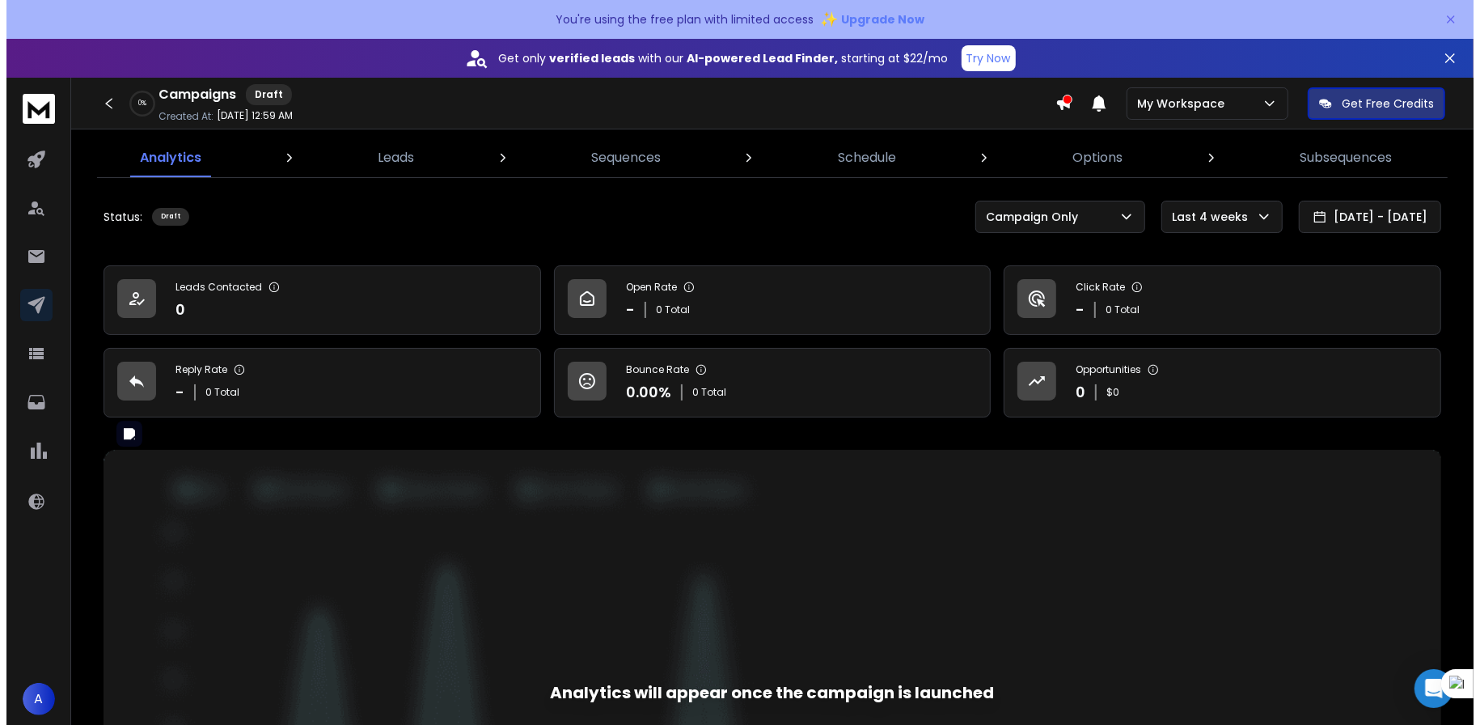
scroll to position [0, 0]
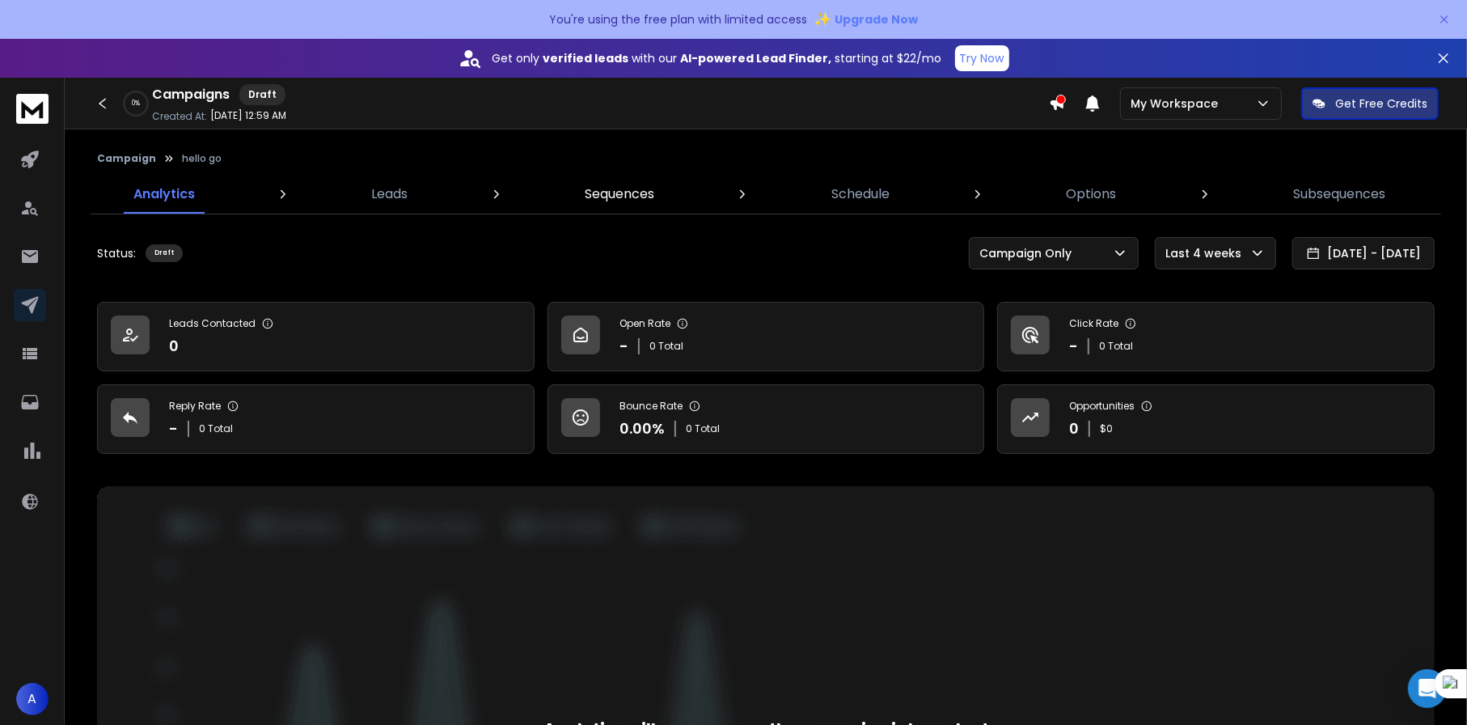
click at [624, 198] on p "Sequences" at bounding box center [620, 193] width 70 height 19
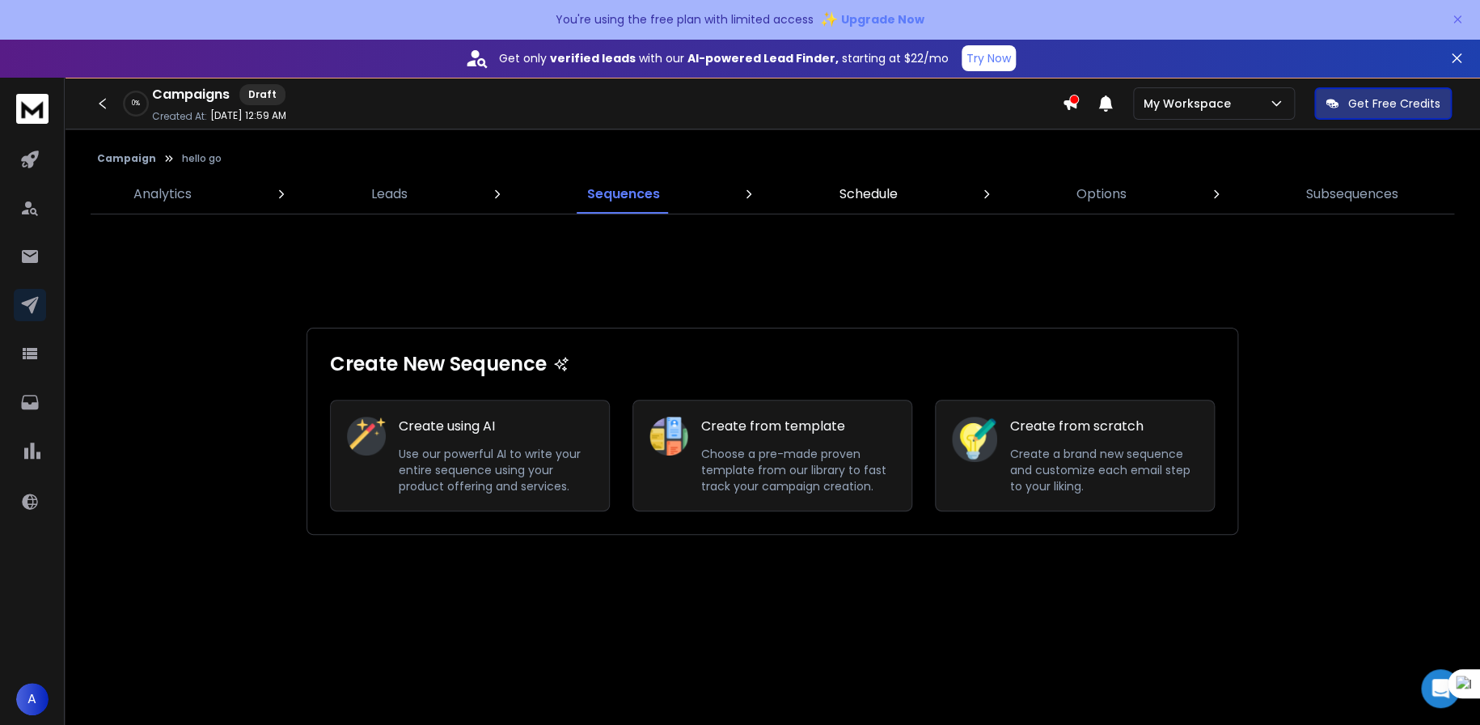
click at [858, 196] on p "Schedule" at bounding box center [868, 193] width 58 height 19
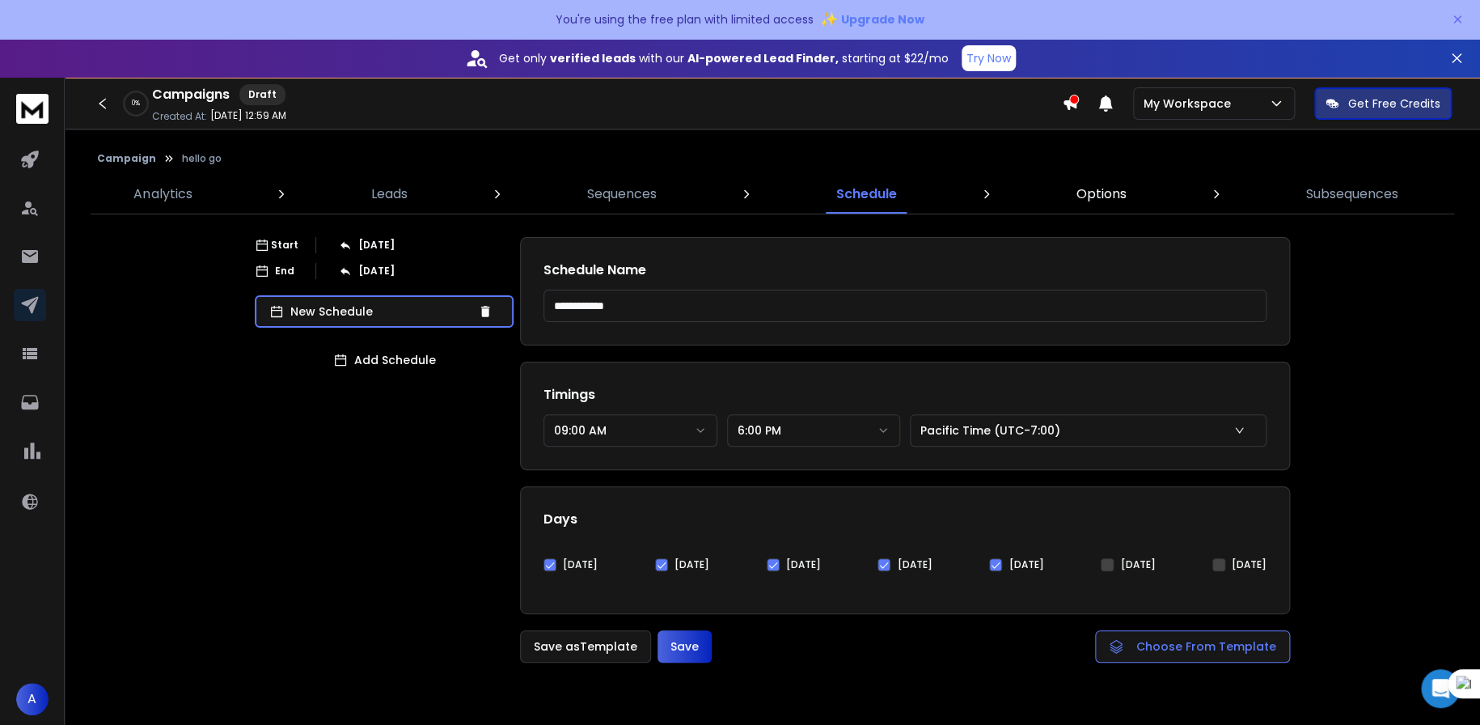
click at [1106, 193] on p "Options" at bounding box center [1101, 193] width 50 height 19
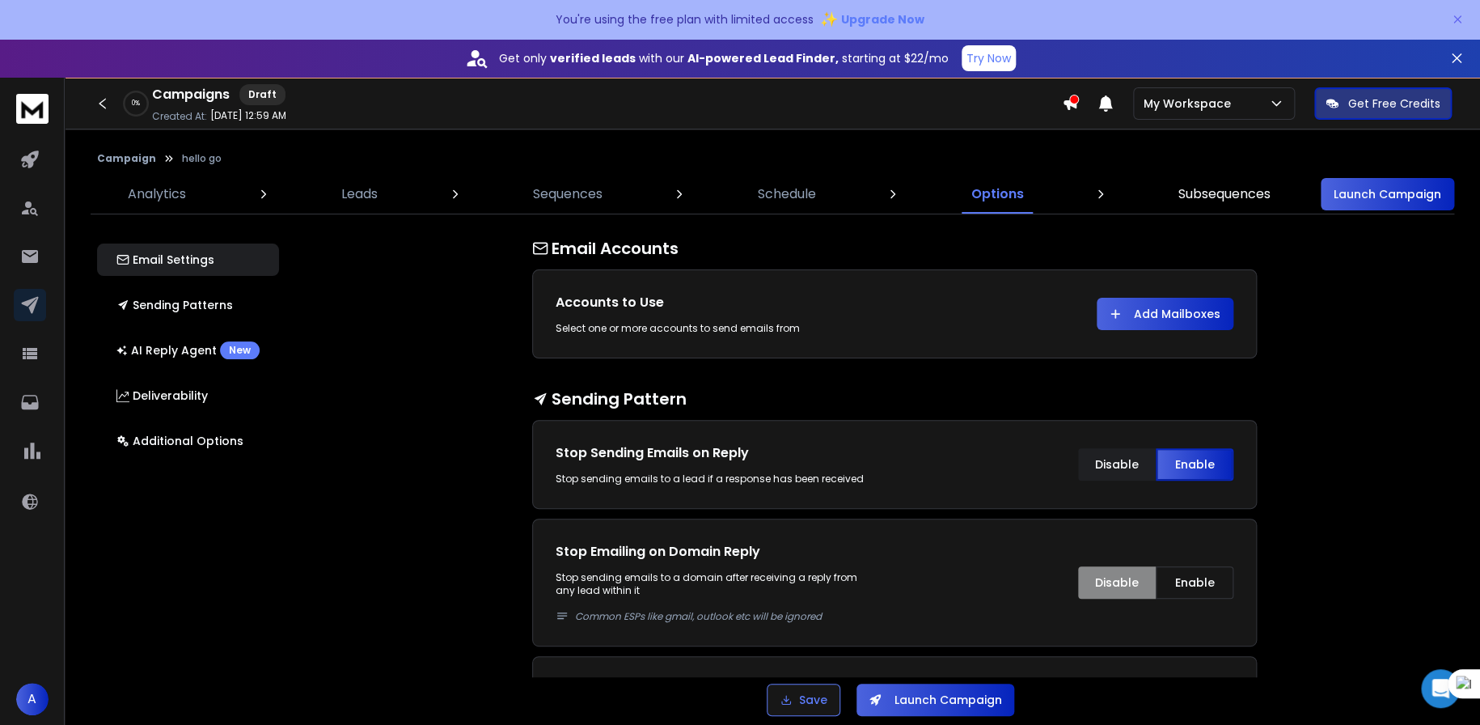
click at [1255, 201] on p "Subsequences" at bounding box center [1224, 193] width 92 height 19
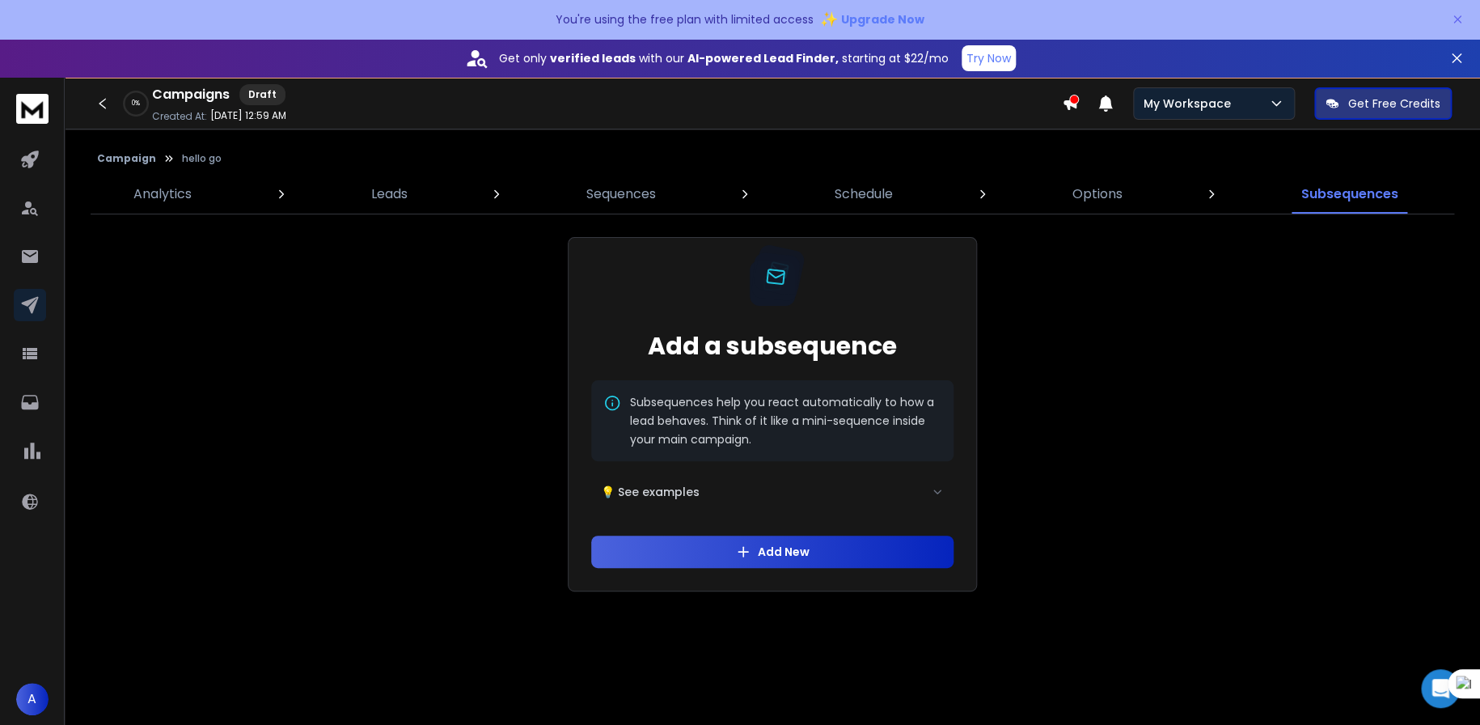
click at [1271, 99] on icon "button" at bounding box center [1276, 103] width 16 height 16
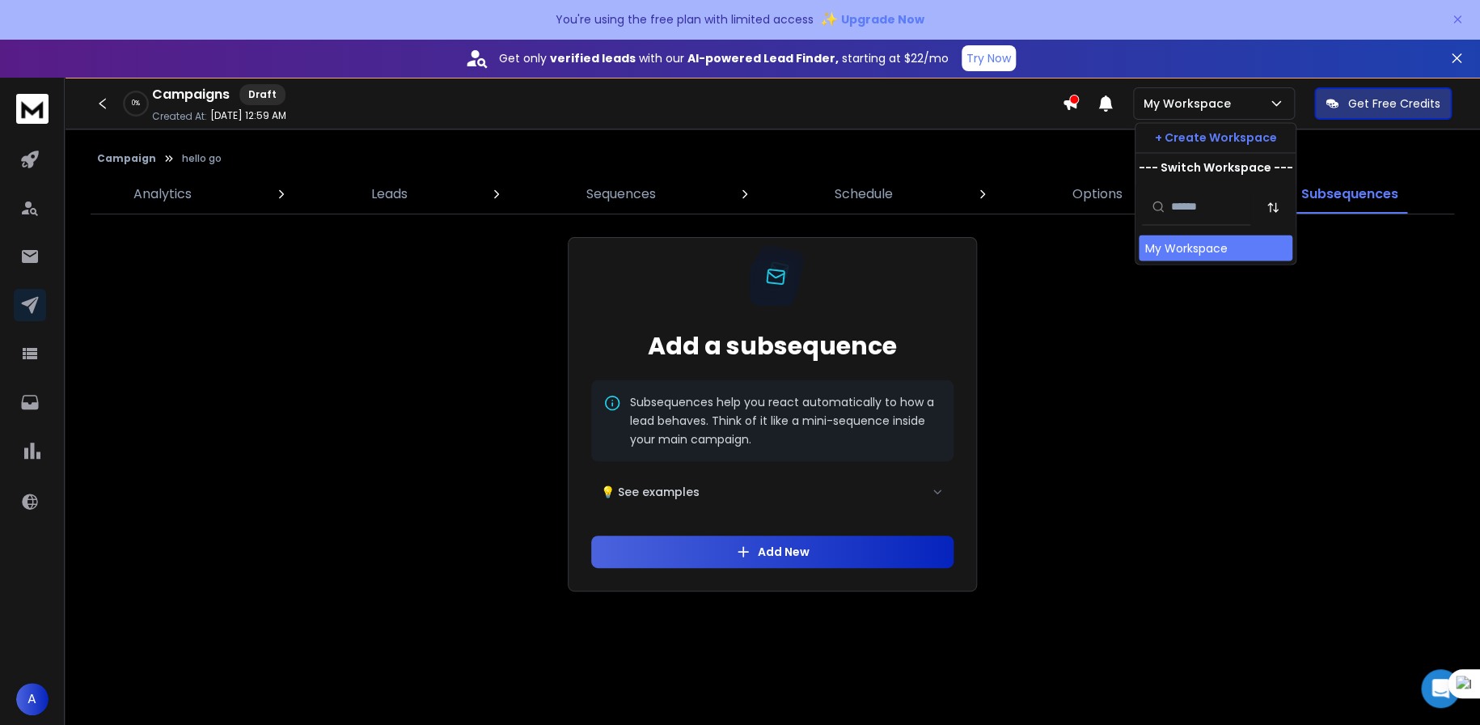
drag, startPoint x: 370, startPoint y: 384, endPoint x: 127, endPoint y: 444, distance: 250.7
click at [362, 386] on div "Add a subsequence Subsequences help you react automatically to how a lead behav…" at bounding box center [772, 414] width 1351 height 354
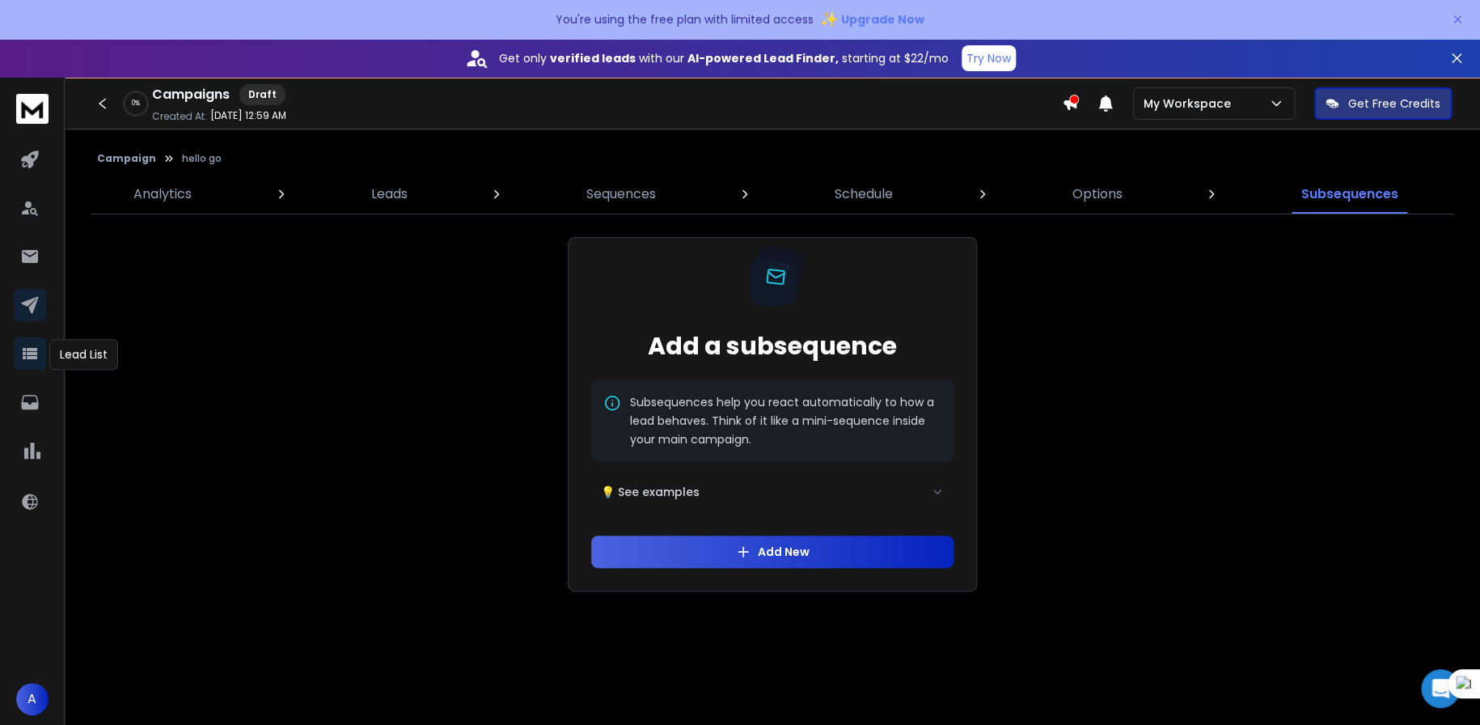
click at [23, 353] on icon at bounding box center [30, 353] width 15 height 11
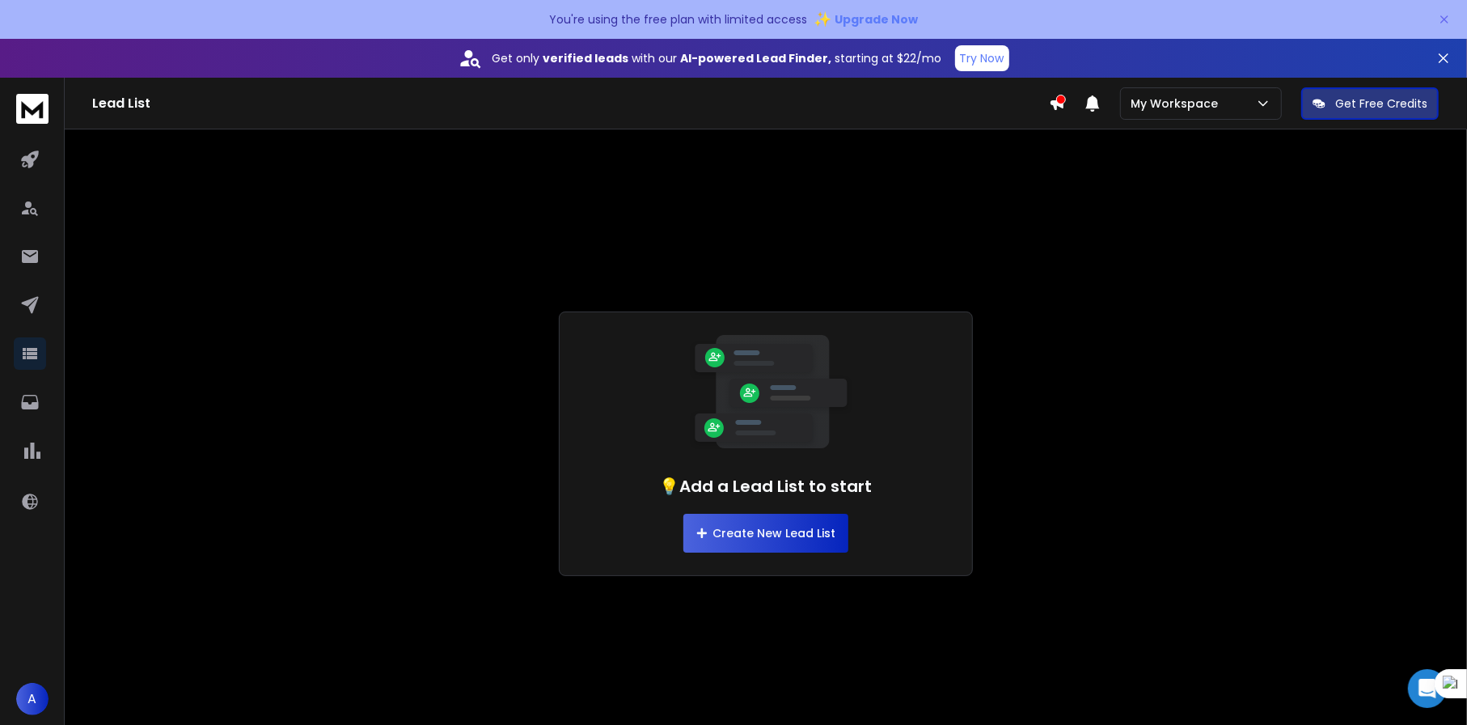
click at [717, 527] on button "Create New Lead List" at bounding box center [765, 533] width 165 height 39
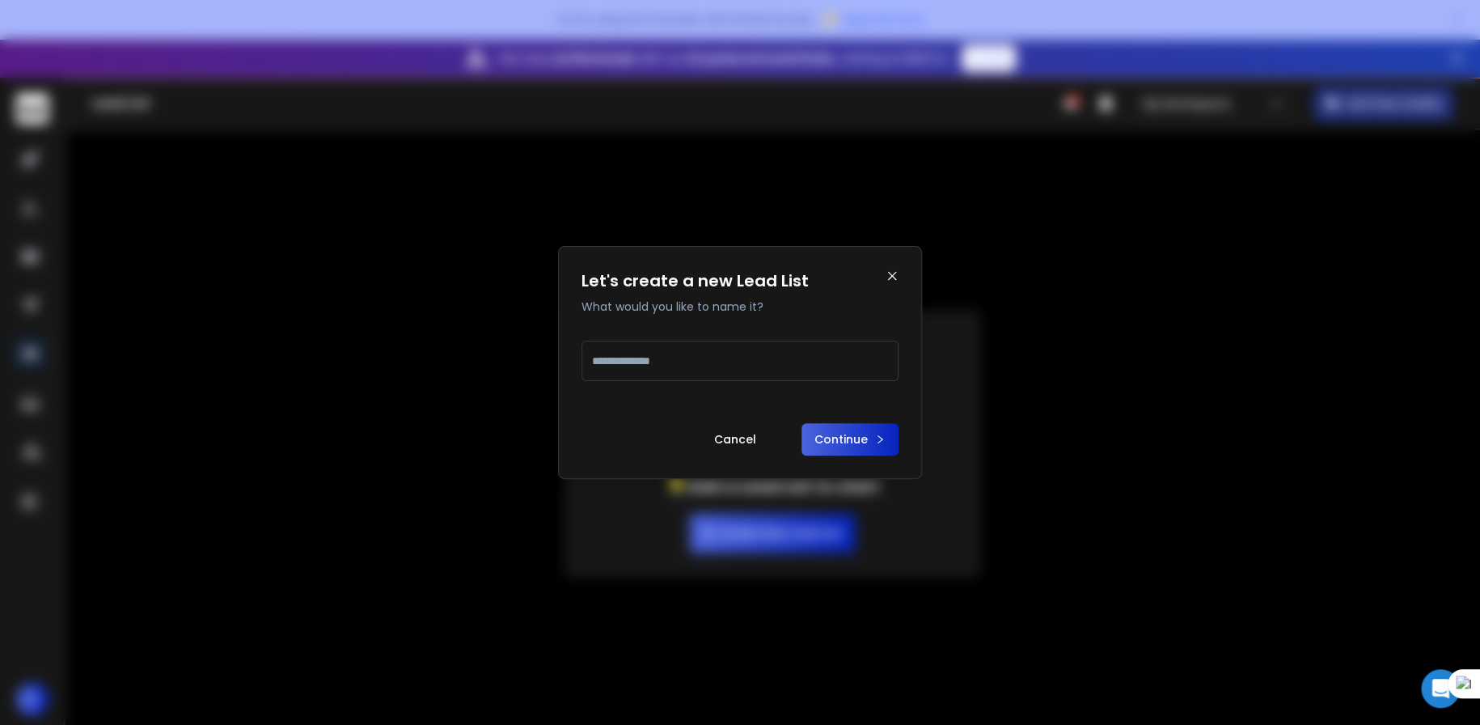
click at [693, 359] on input at bounding box center [739, 360] width 317 height 40
click at [896, 274] on icon at bounding box center [892, 275] width 13 height 13
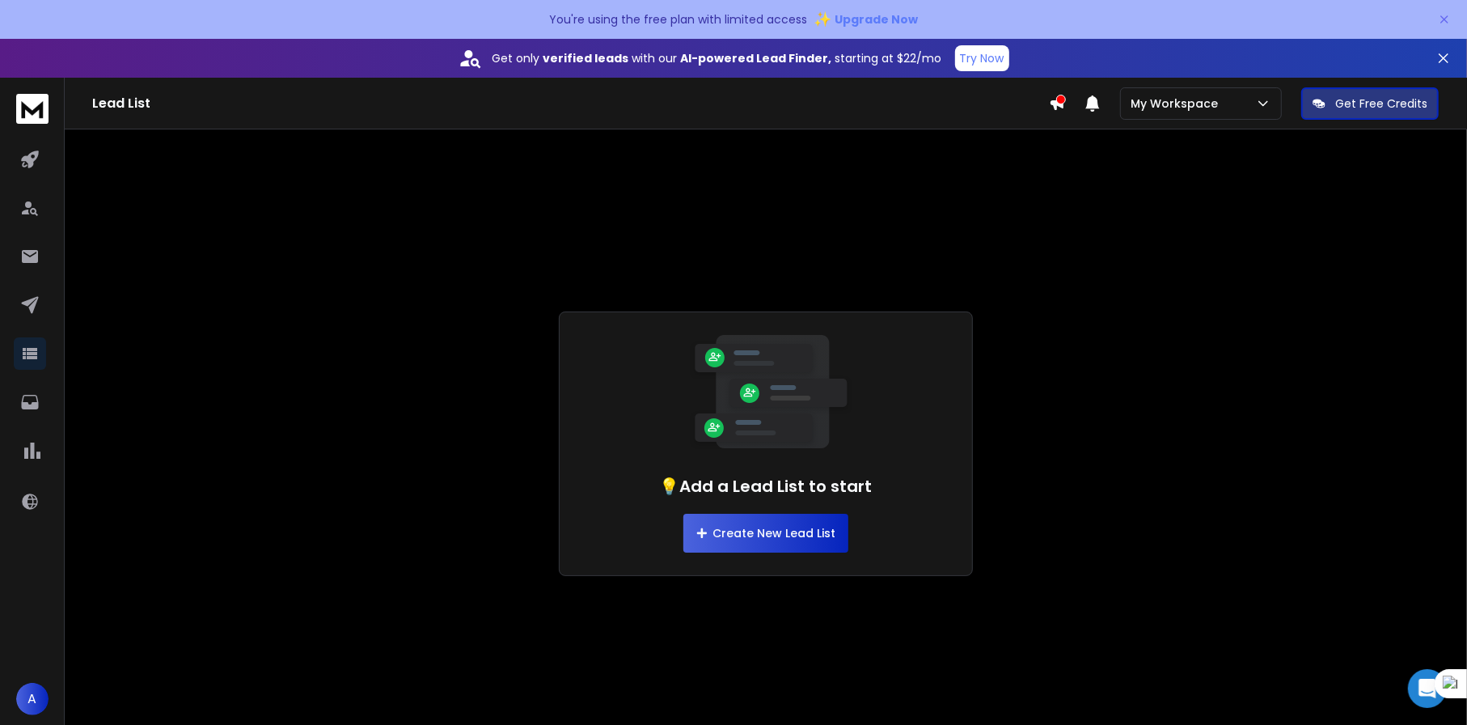
click at [1072, 278] on div "💡Add a Lead List to start Create New Lead List" at bounding box center [766, 443] width 1402 height 628
click at [32, 399] on icon at bounding box center [29, 401] width 19 height 19
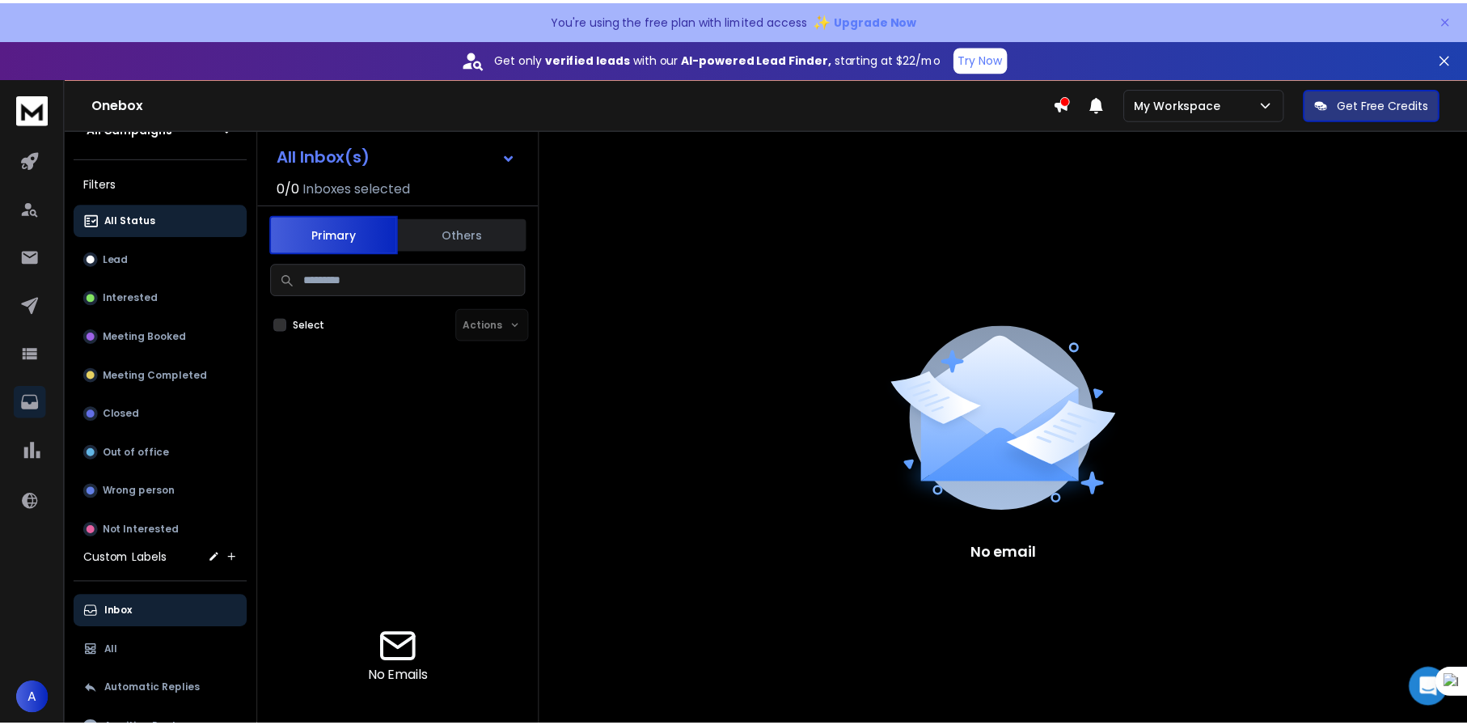
scroll to position [243, 0]
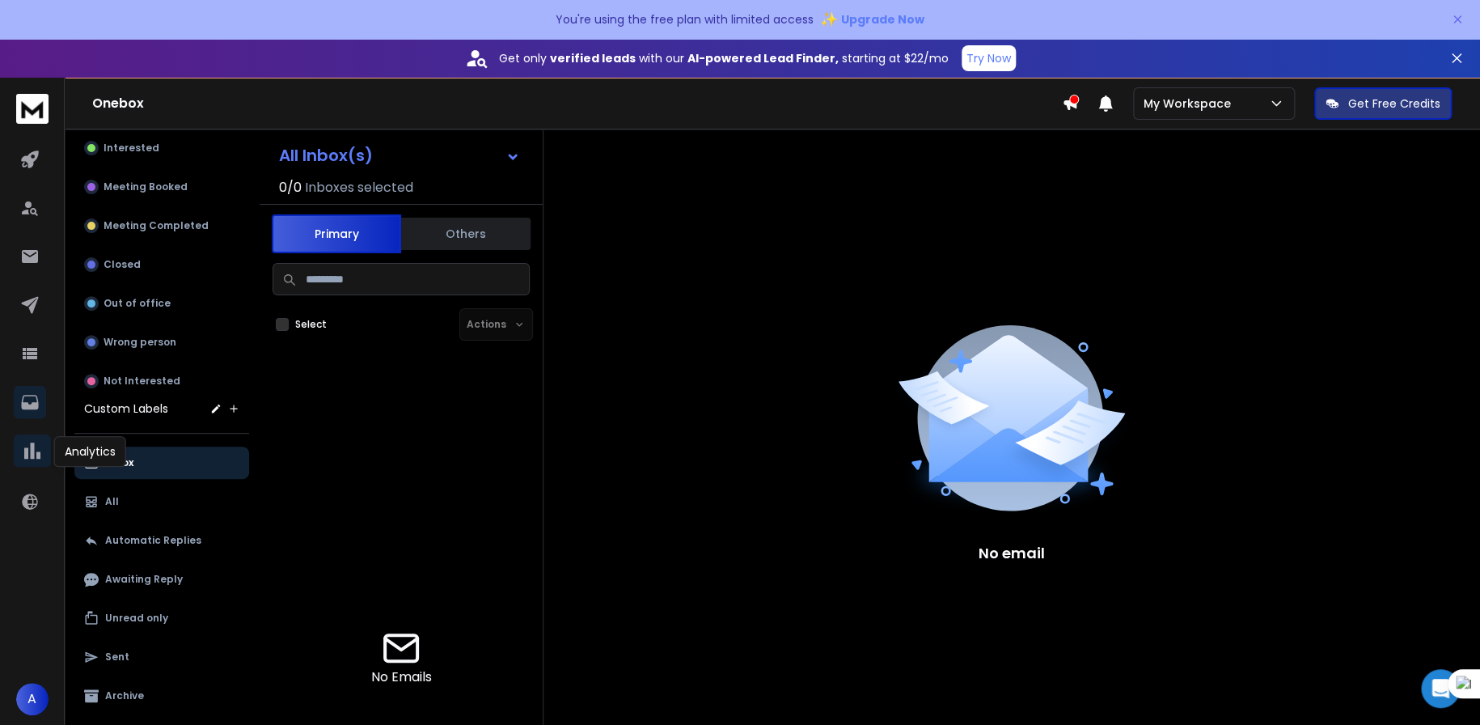
click at [37, 455] on icon at bounding box center [32, 450] width 16 height 16
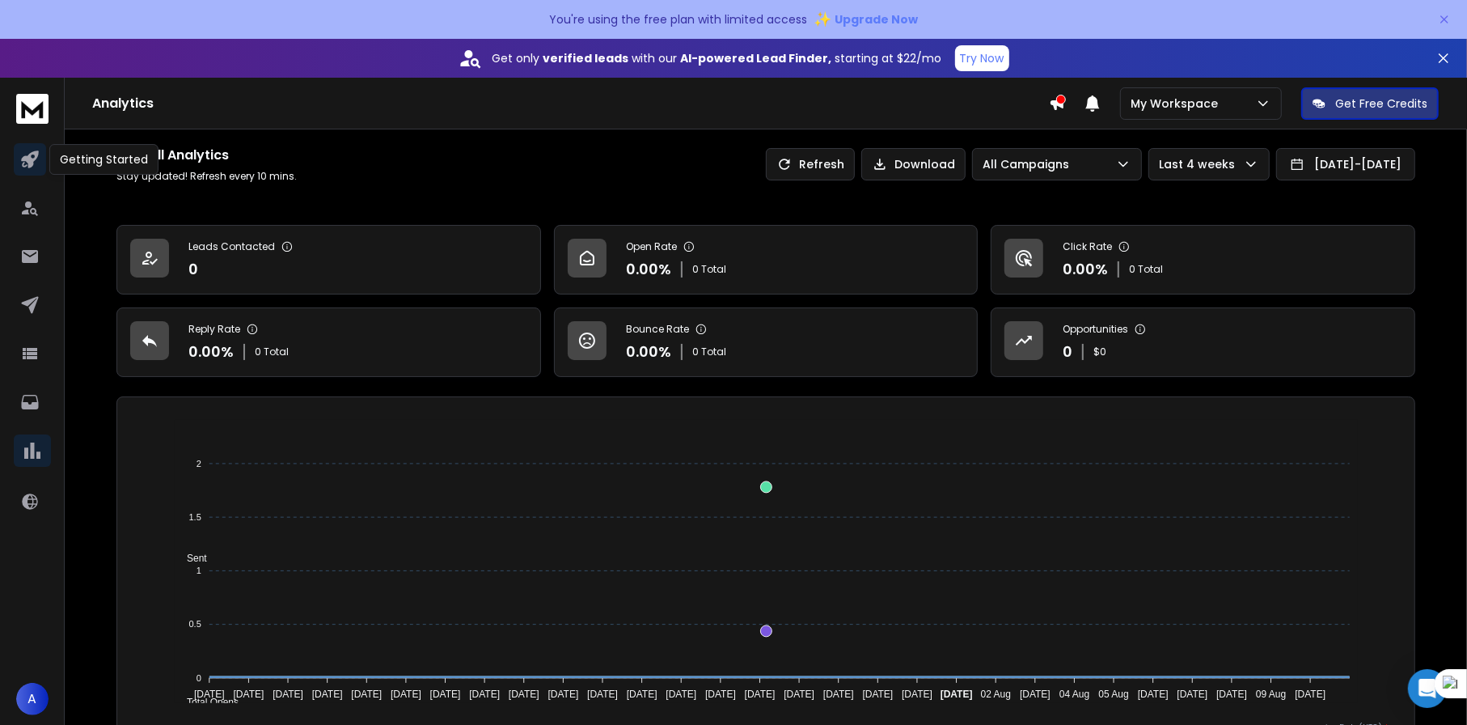
click at [25, 159] on icon at bounding box center [30, 159] width 18 height 18
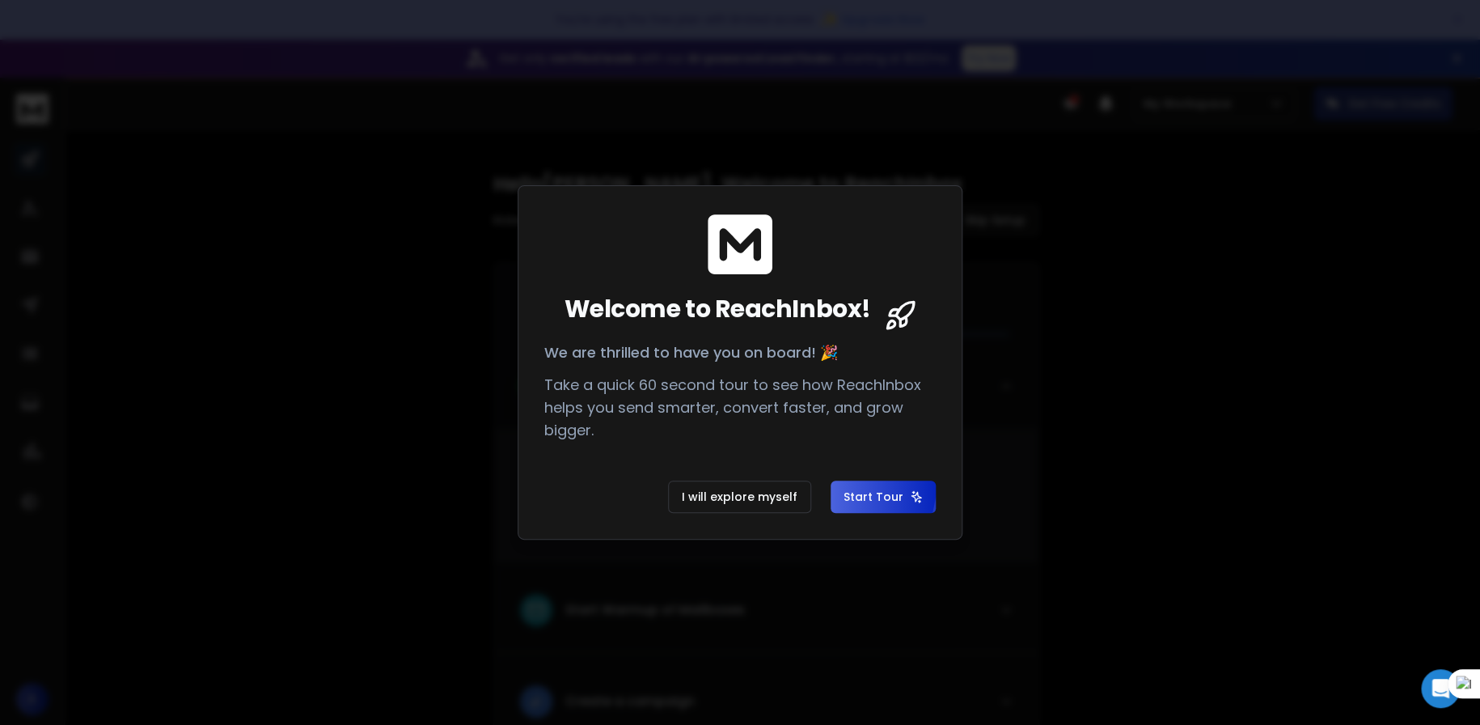
click at [853, 502] on span "Start Tour" at bounding box center [883, 496] width 79 height 16
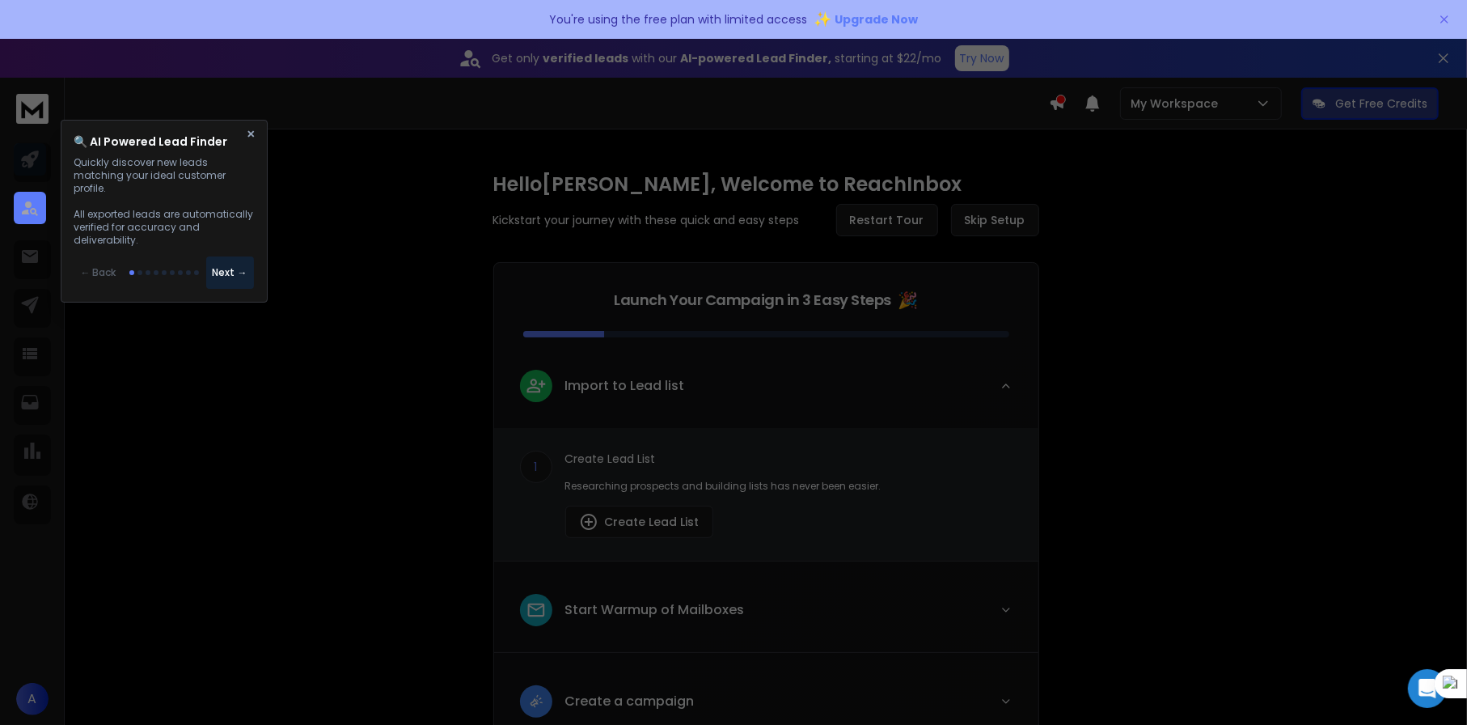
click at [233, 269] on button "Next →" at bounding box center [230, 272] width 48 height 32
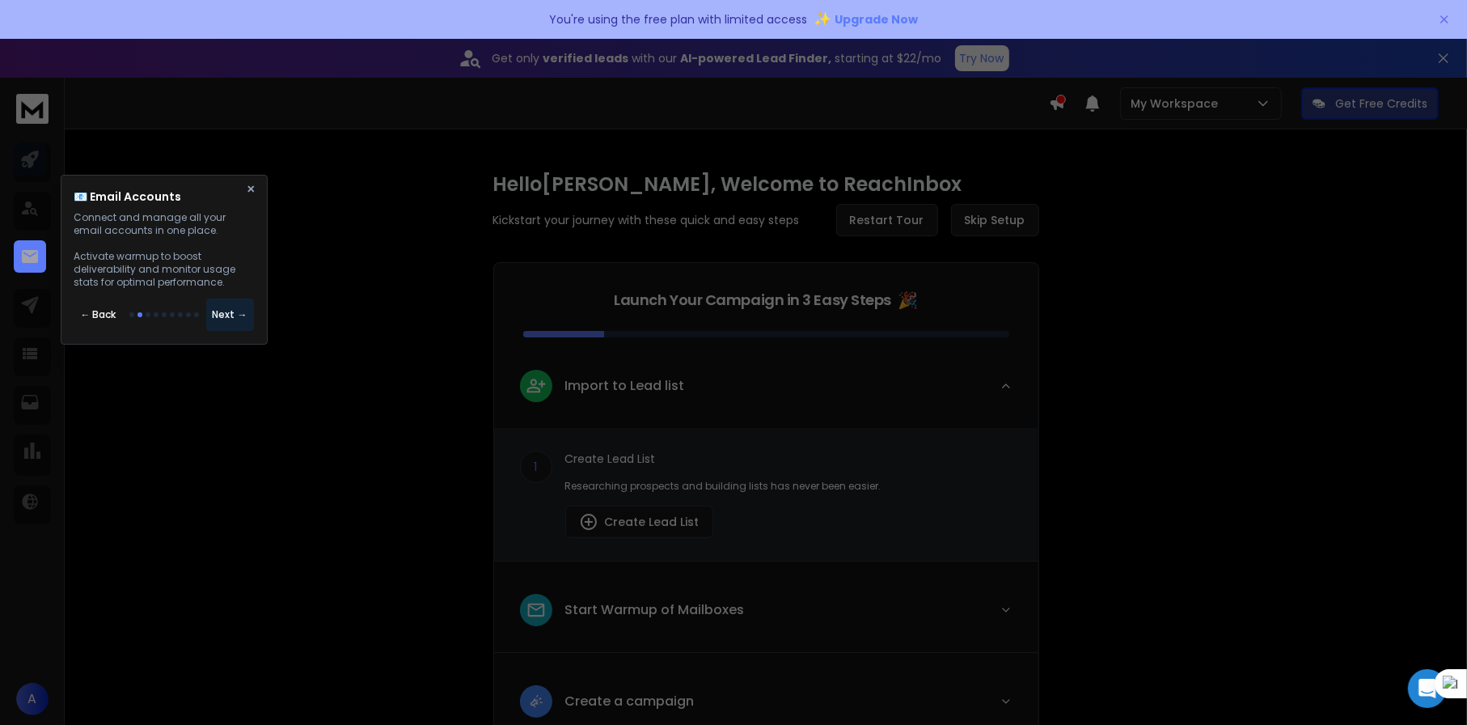
click at [236, 319] on button "Next →" at bounding box center [230, 314] width 48 height 32
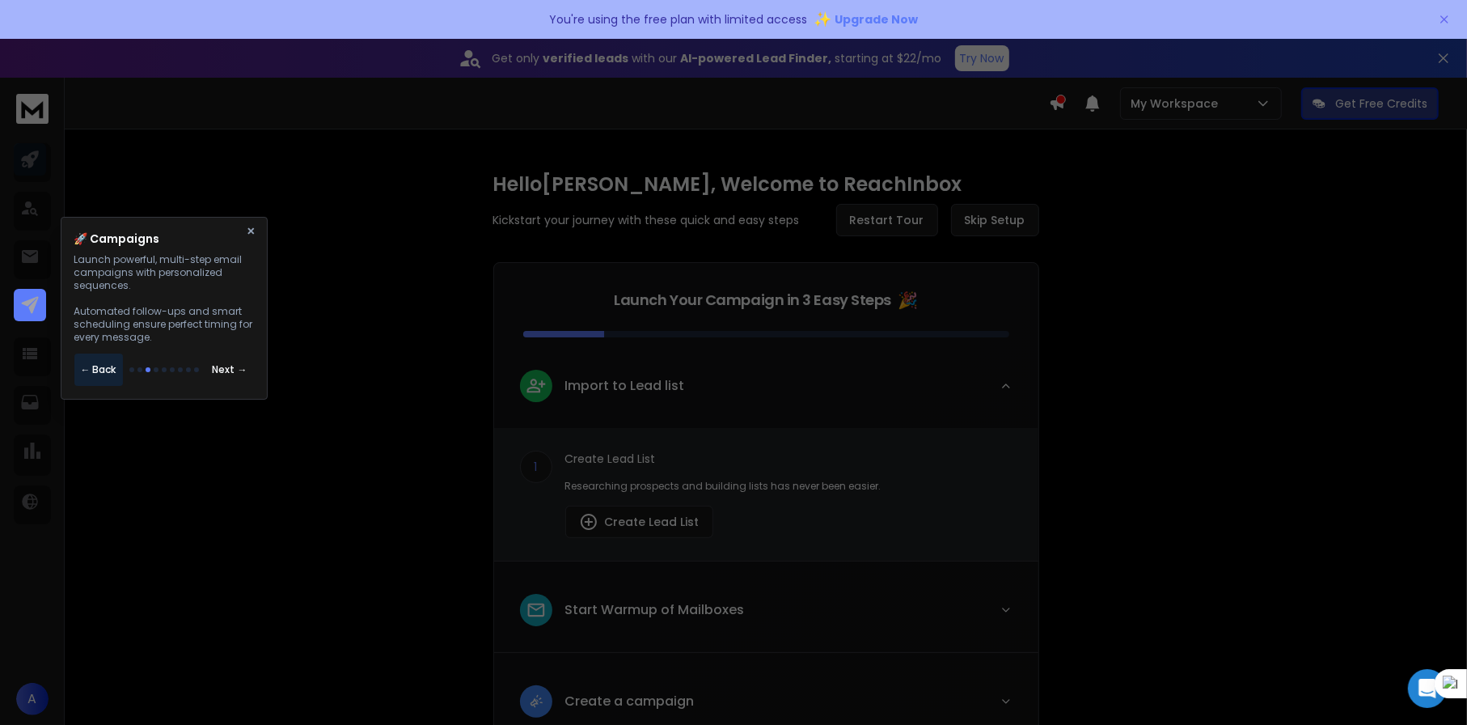
click at [109, 366] on button "← Back" at bounding box center [98, 369] width 49 height 32
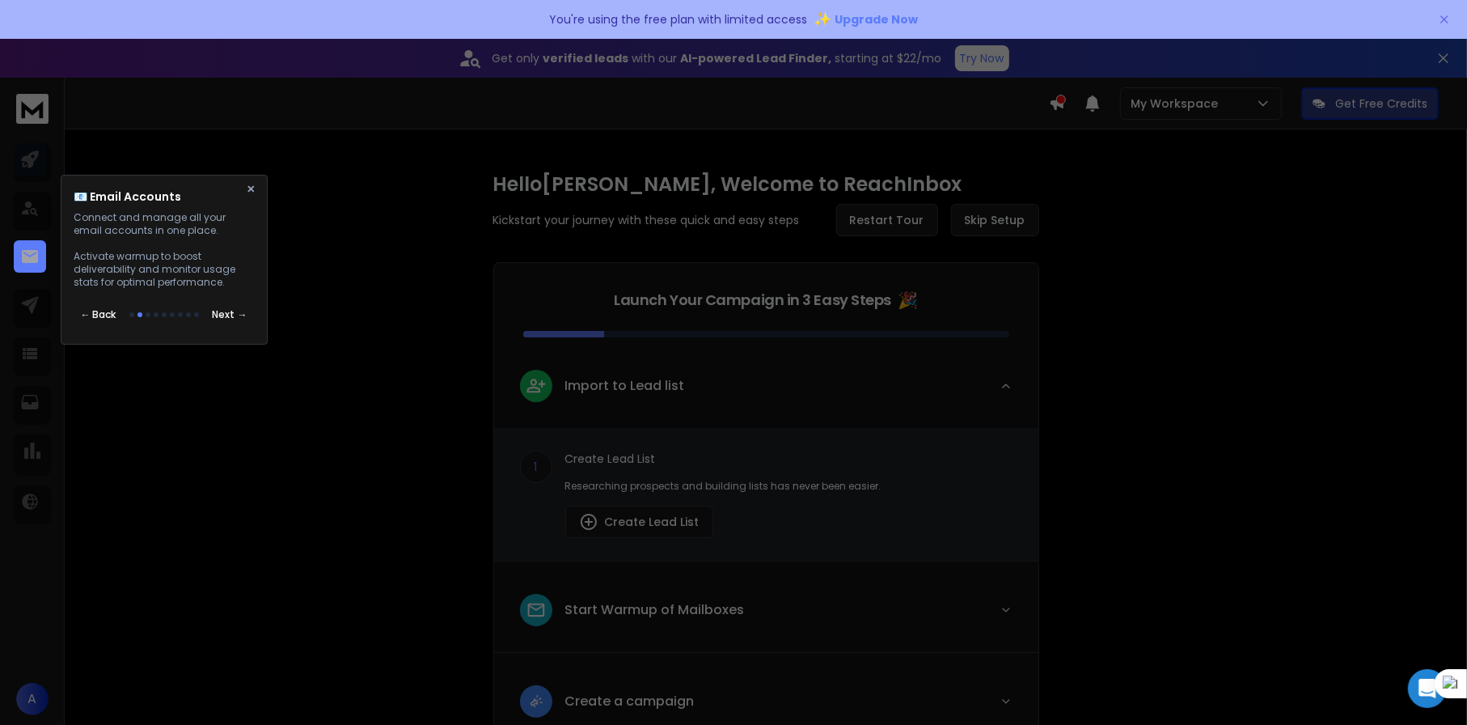
drag, startPoint x: 252, startPoint y: 189, endPoint x: 192, endPoint y: 211, distance: 64.5
click at [252, 189] on button "×" at bounding box center [252, 189] width 11 height 15
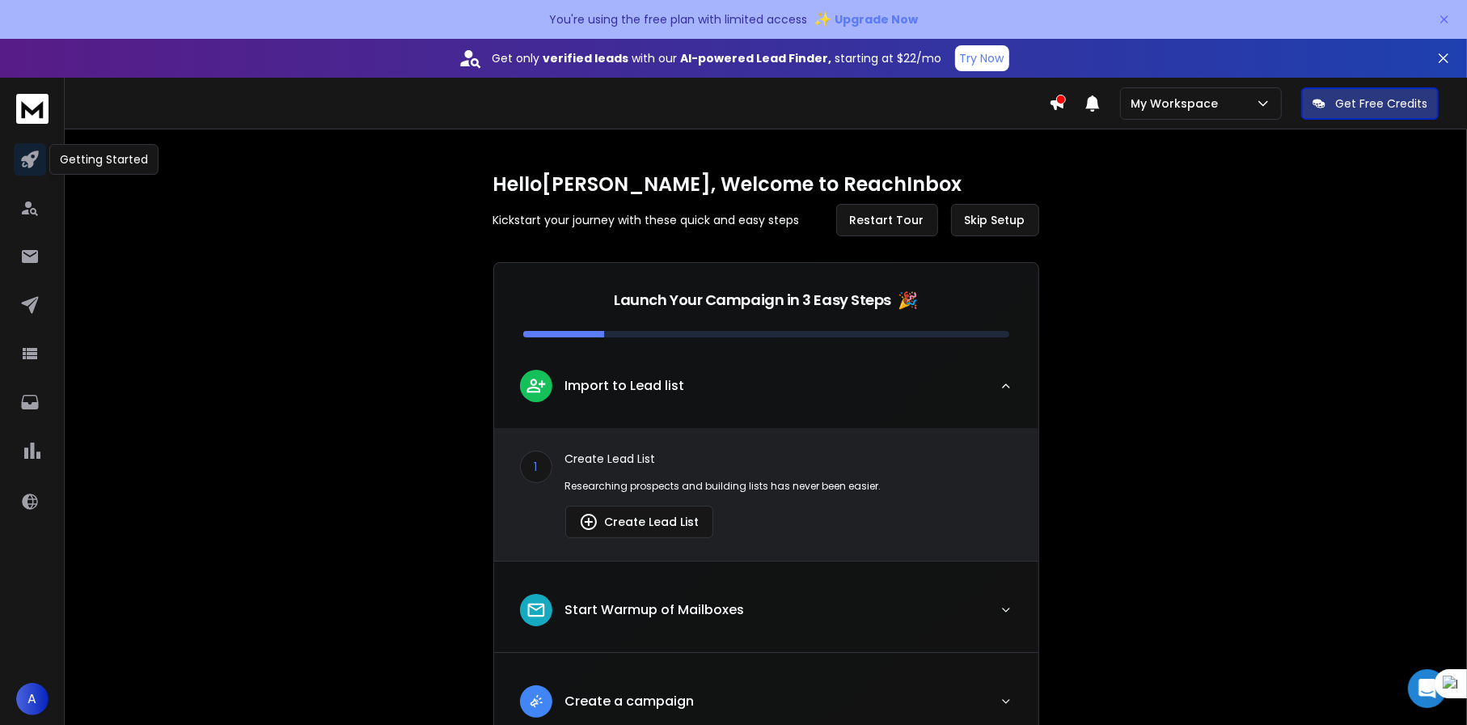
click at [27, 162] on icon at bounding box center [30, 159] width 18 height 18
click at [27, 163] on icon at bounding box center [29, 159] width 19 height 19
click at [23, 401] on icon at bounding box center [29, 401] width 19 height 19
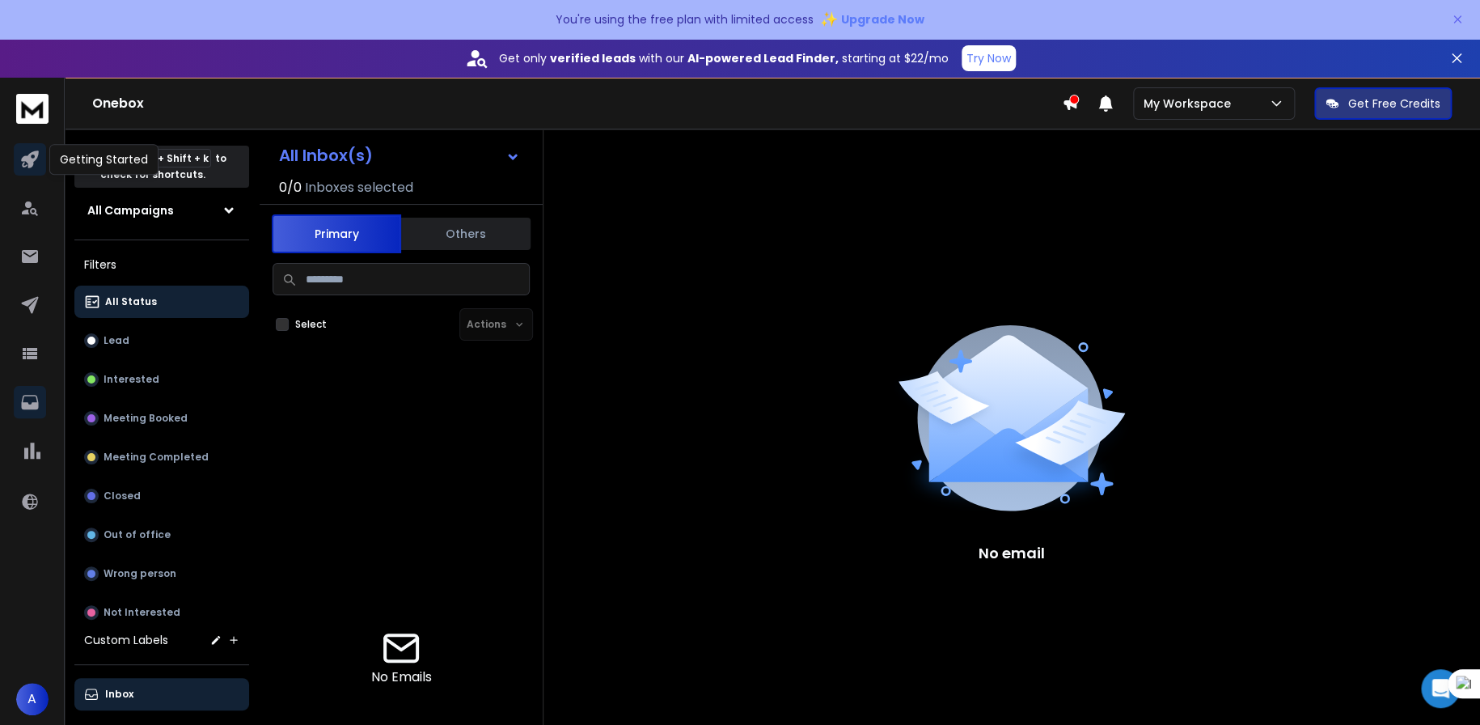
click at [23, 153] on icon at bounding box center [29, 159] width 19 height 19
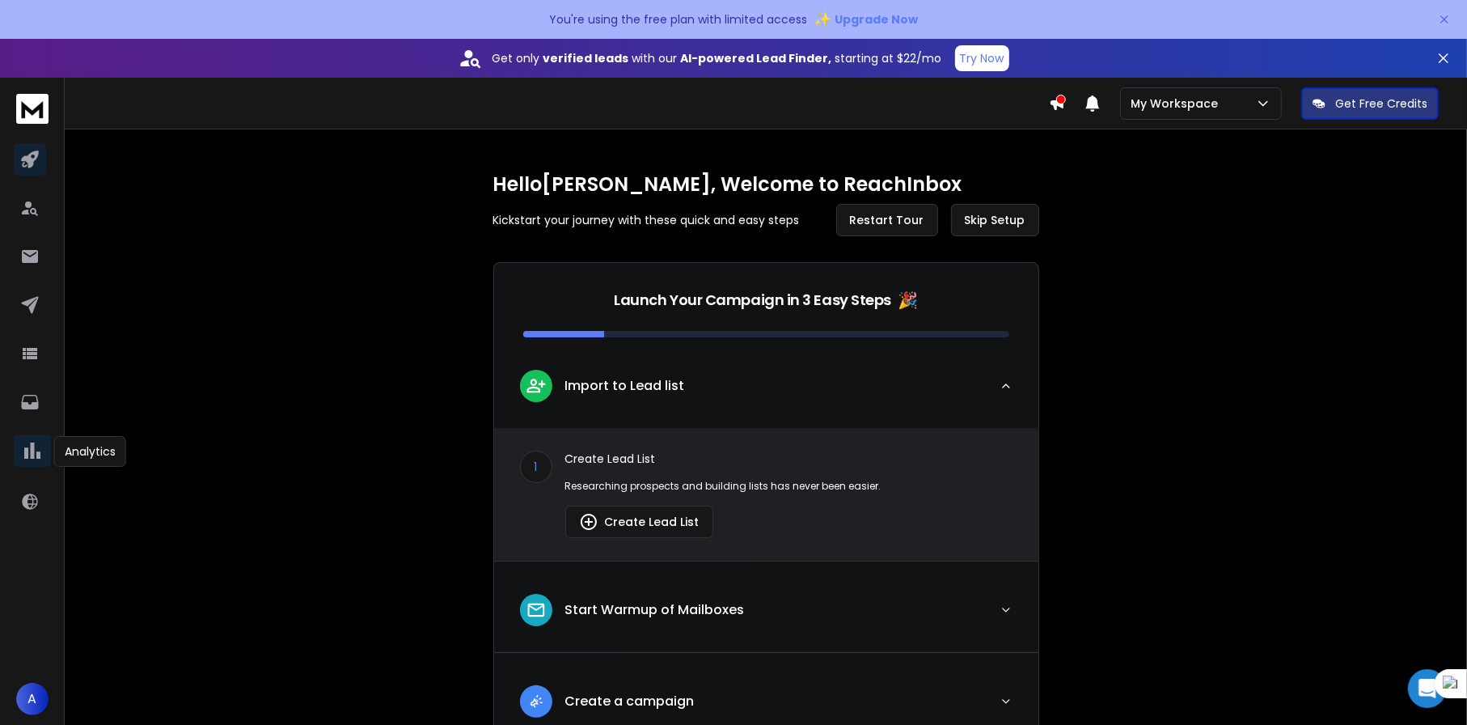
click at [32, 454] on icon at bounding box center [32, 450] width 16 height 16
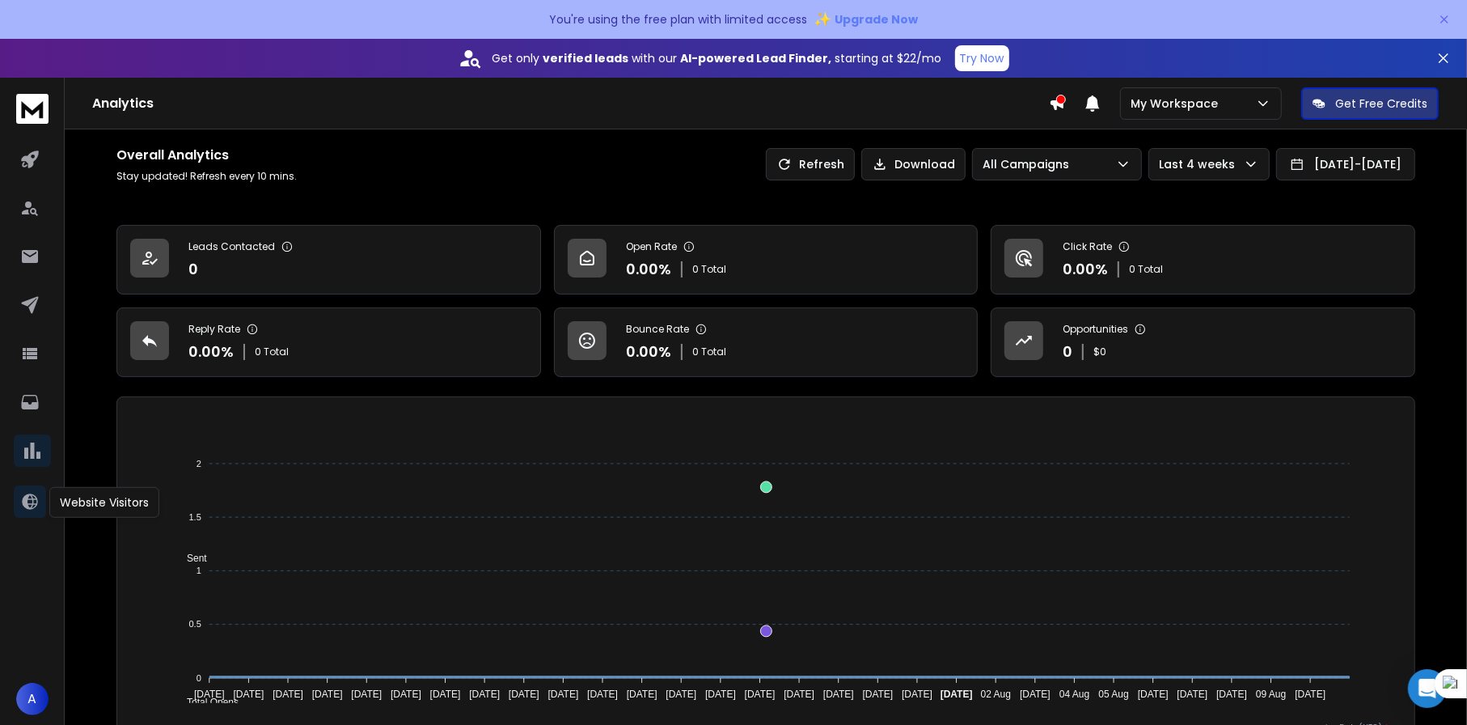
click at [24, 502] on icon at bounding box center [30, 501] width 16 height 16
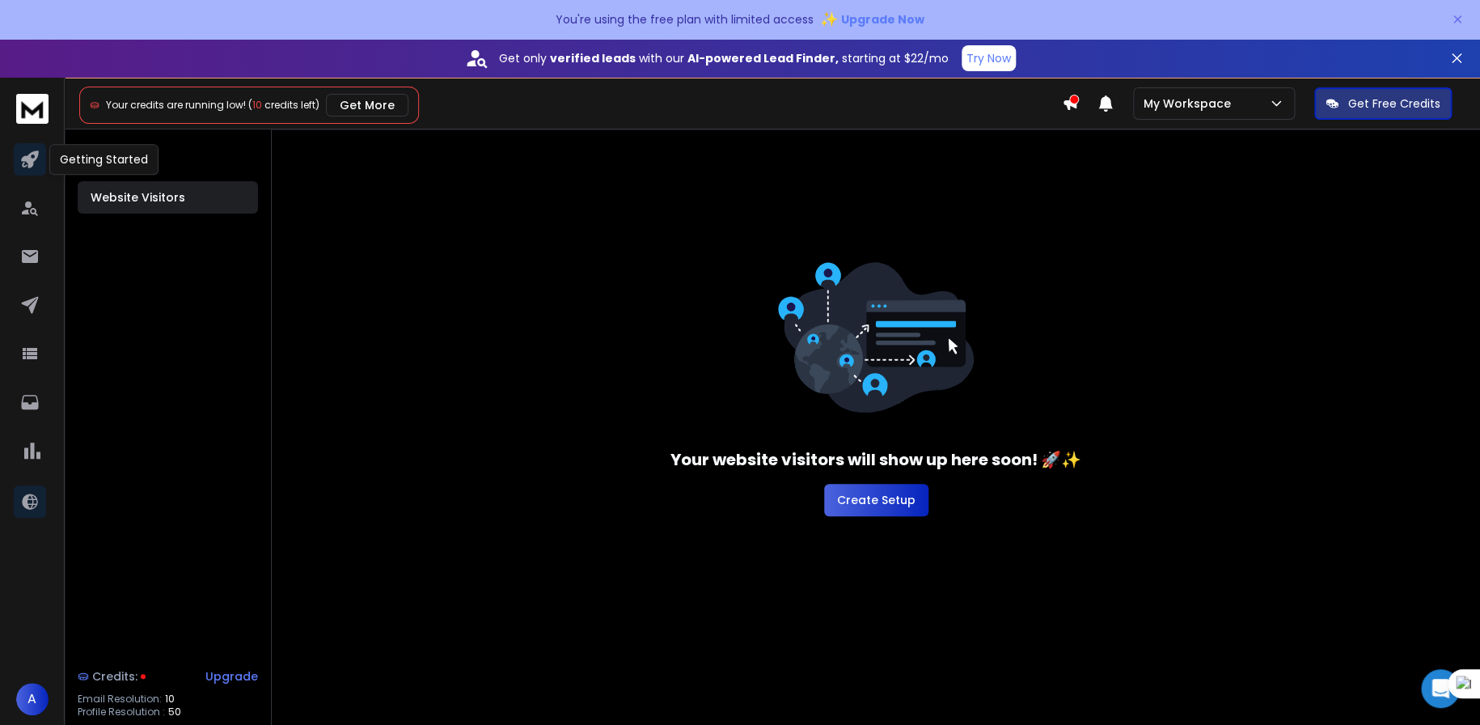
click at [29, 151] on icon at bounding box center [29, 159] width 19 height 19
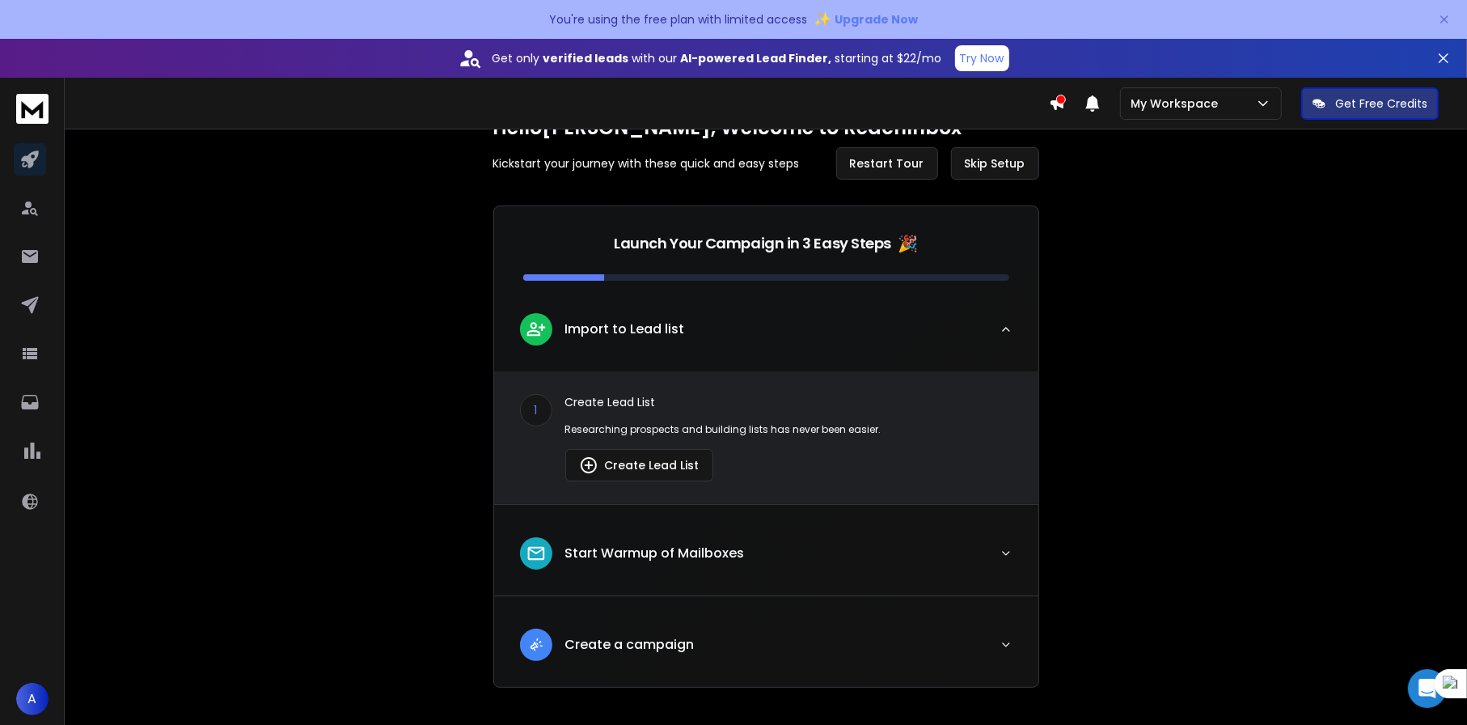
scroll to position [61, 0]
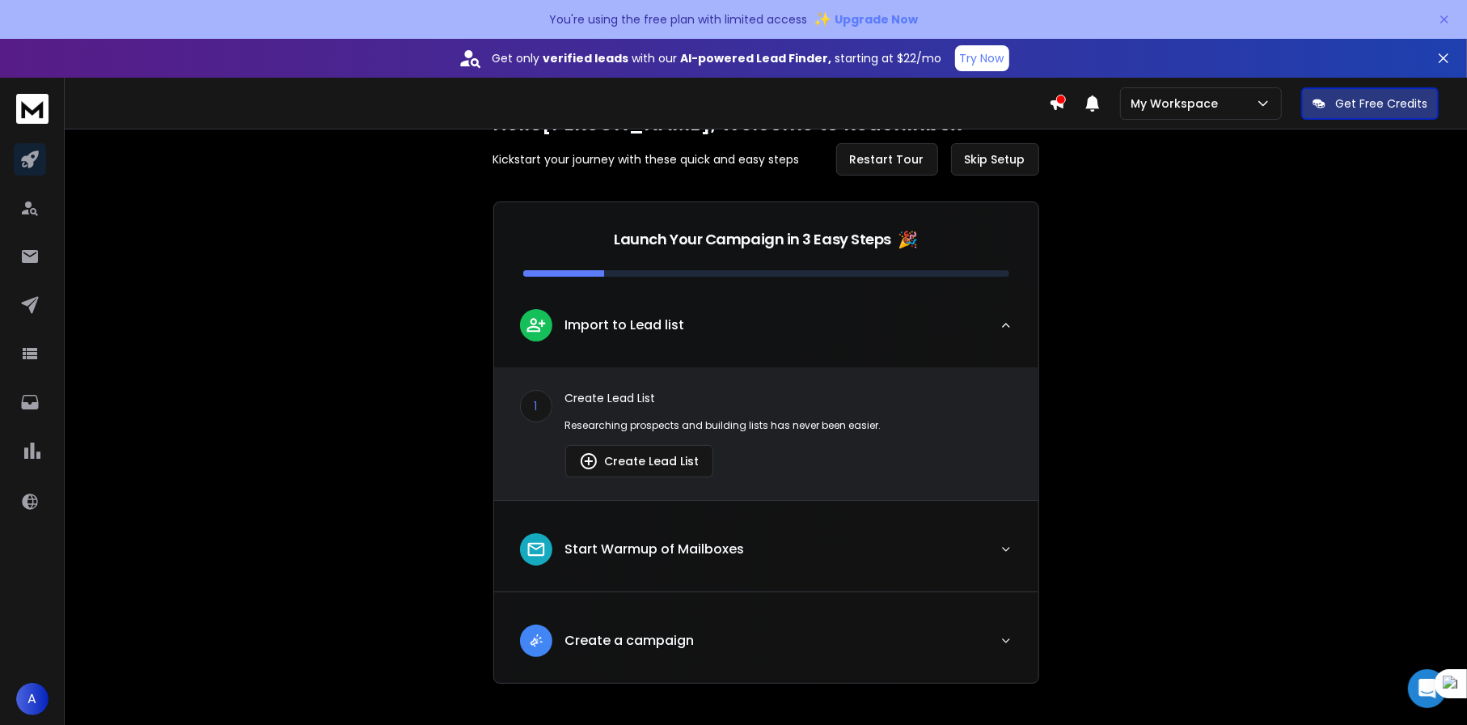
click at [688, 543] on p "Start Warmup of Mailboxes" at bounding box center [655, 548] width 180 height 19
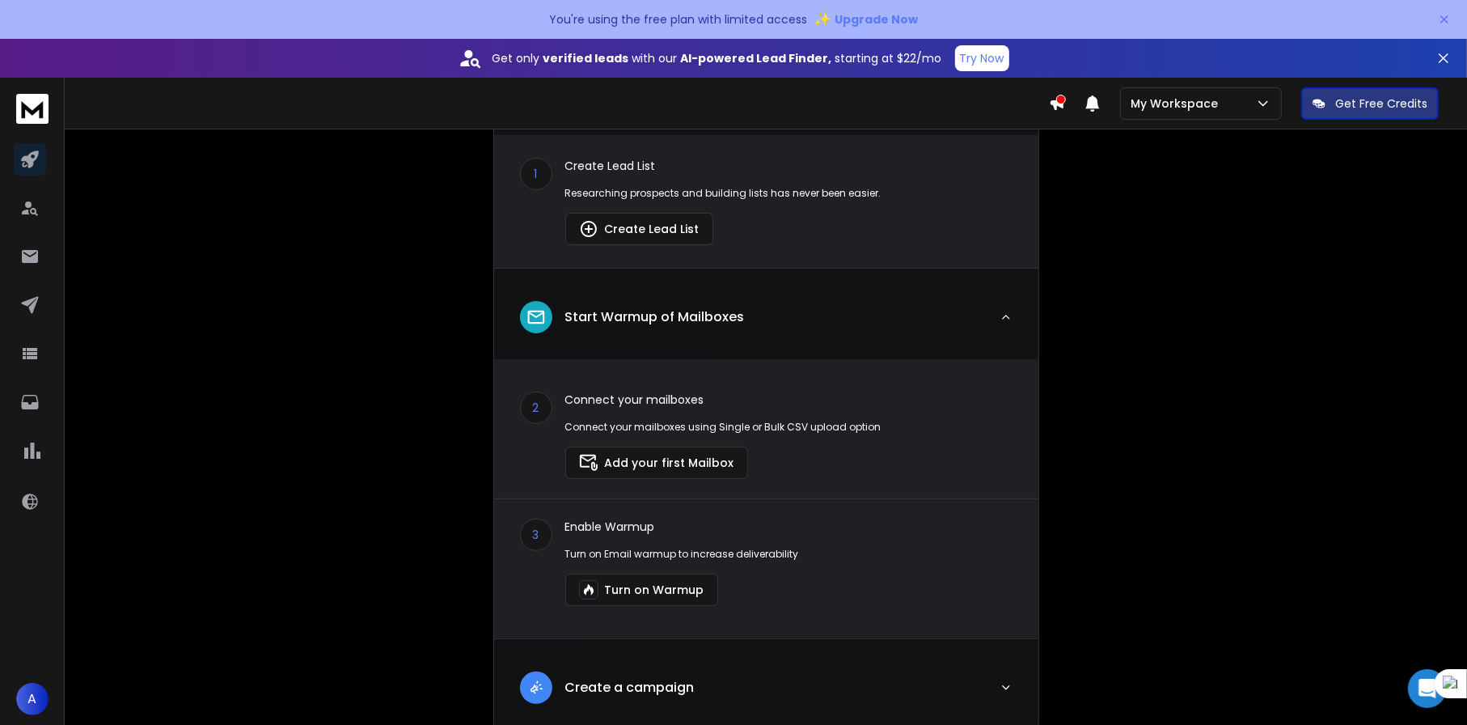
scroll to position [340, 0]
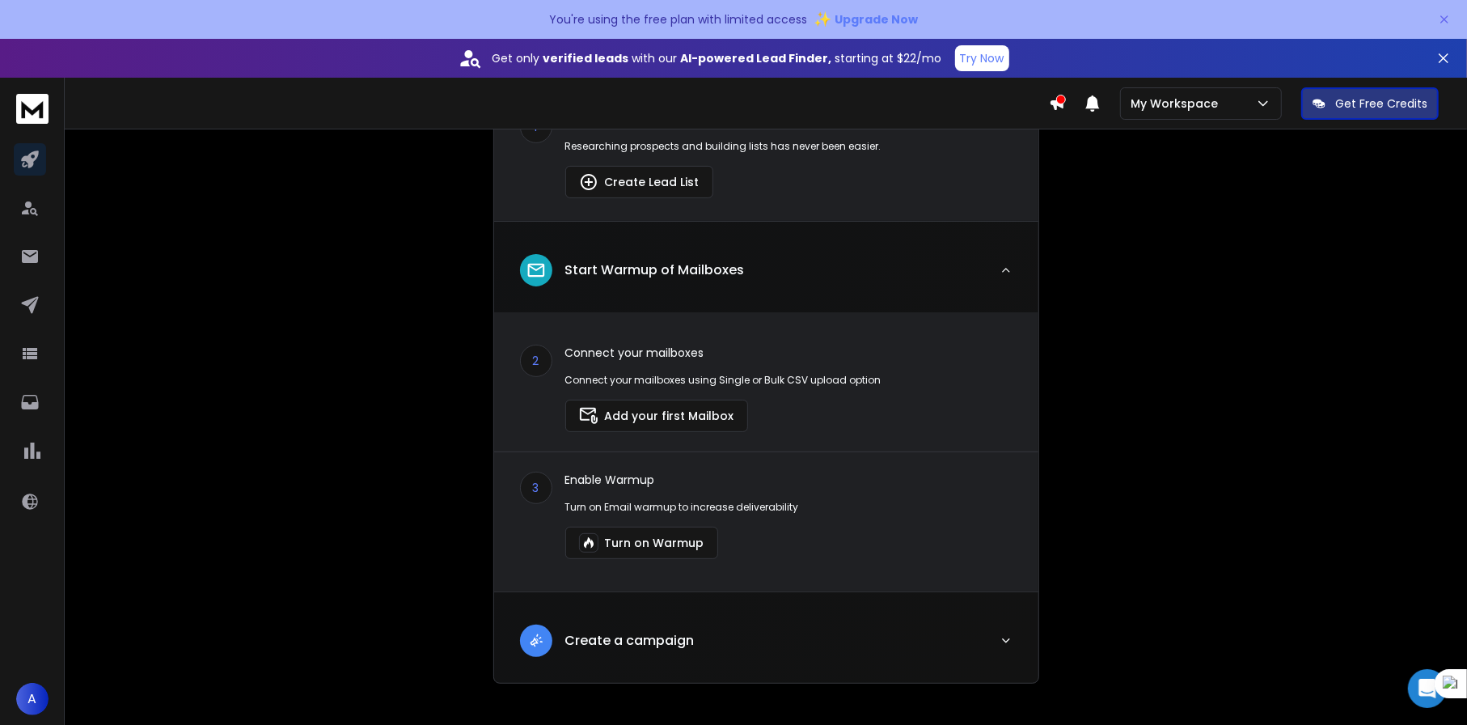
click at [793, 653] on button "Create a campaign" at bounding box center [766, 646] width 544 height 71
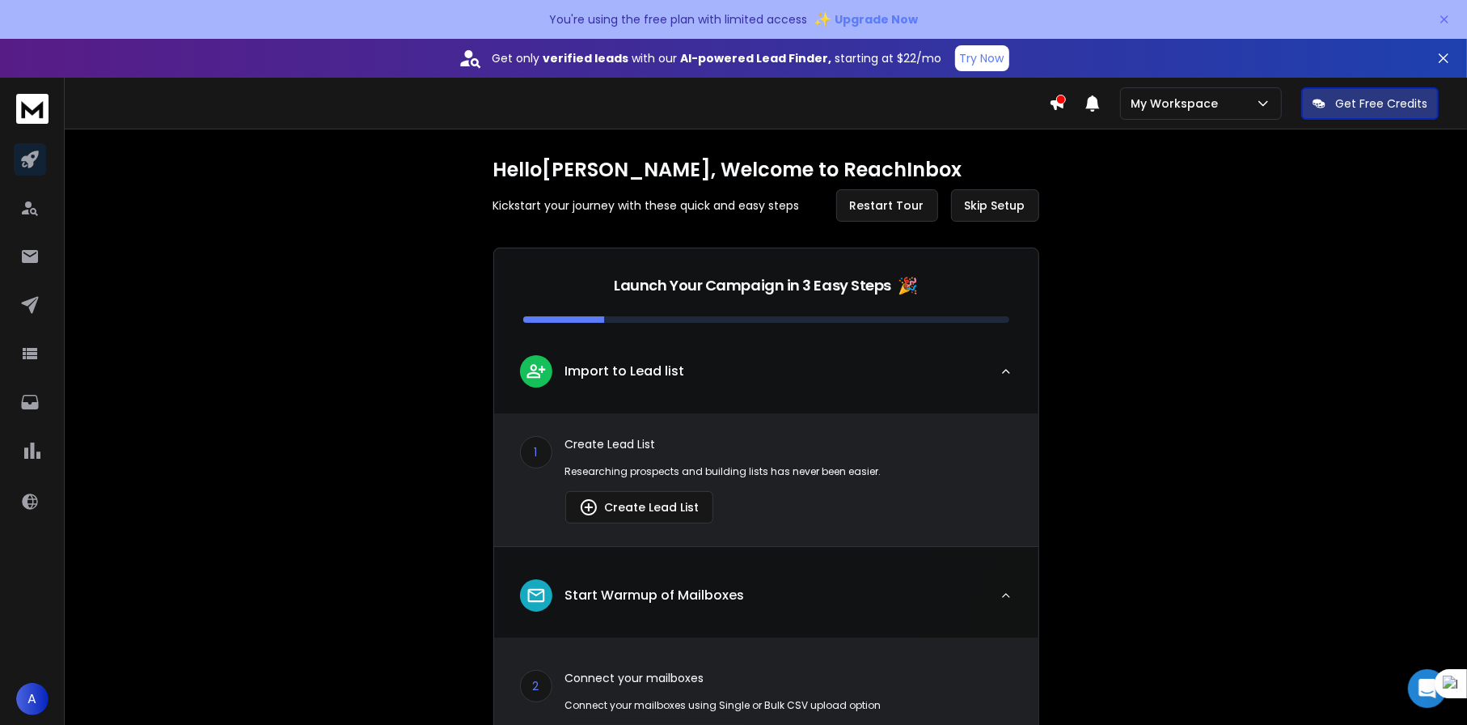
scroll to position [0, 0]
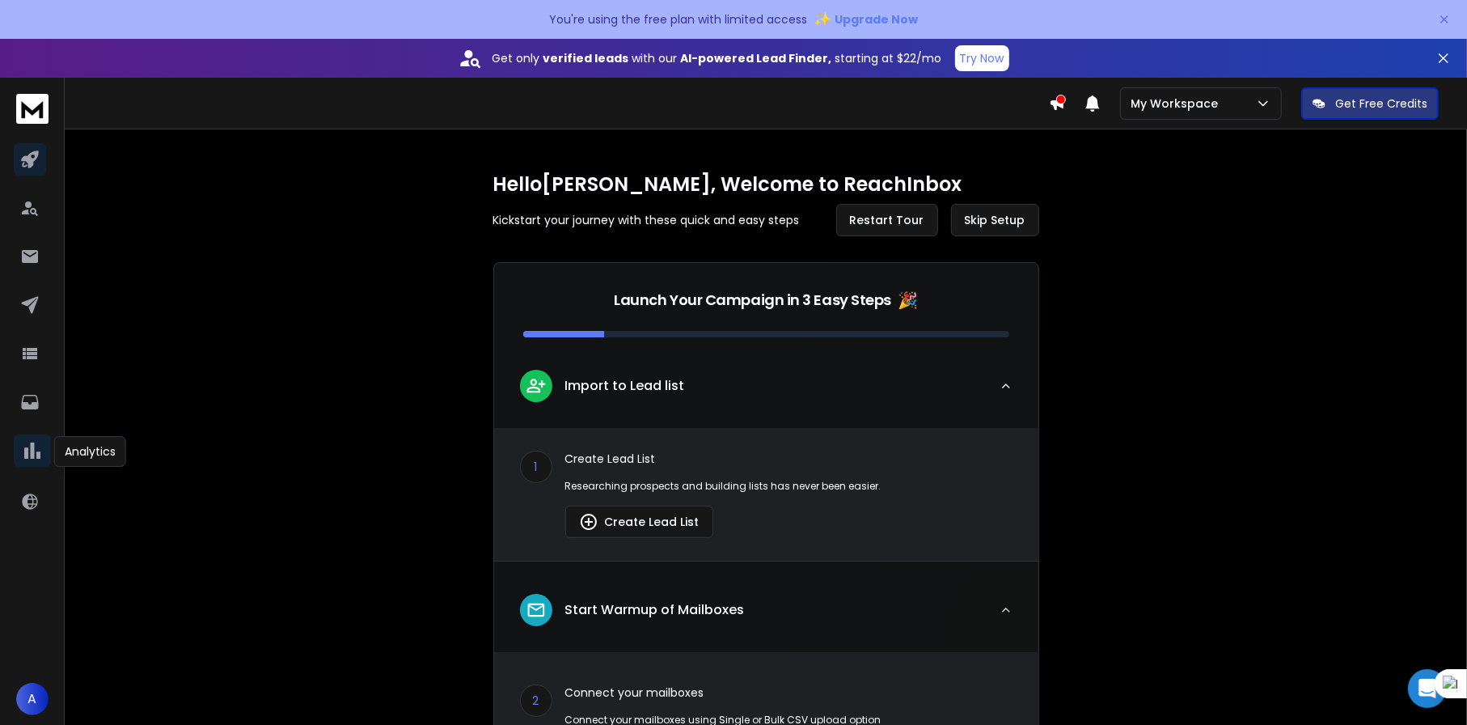
click at [23, 458] on icon at bounding box center [32, 450] width 24 height 24
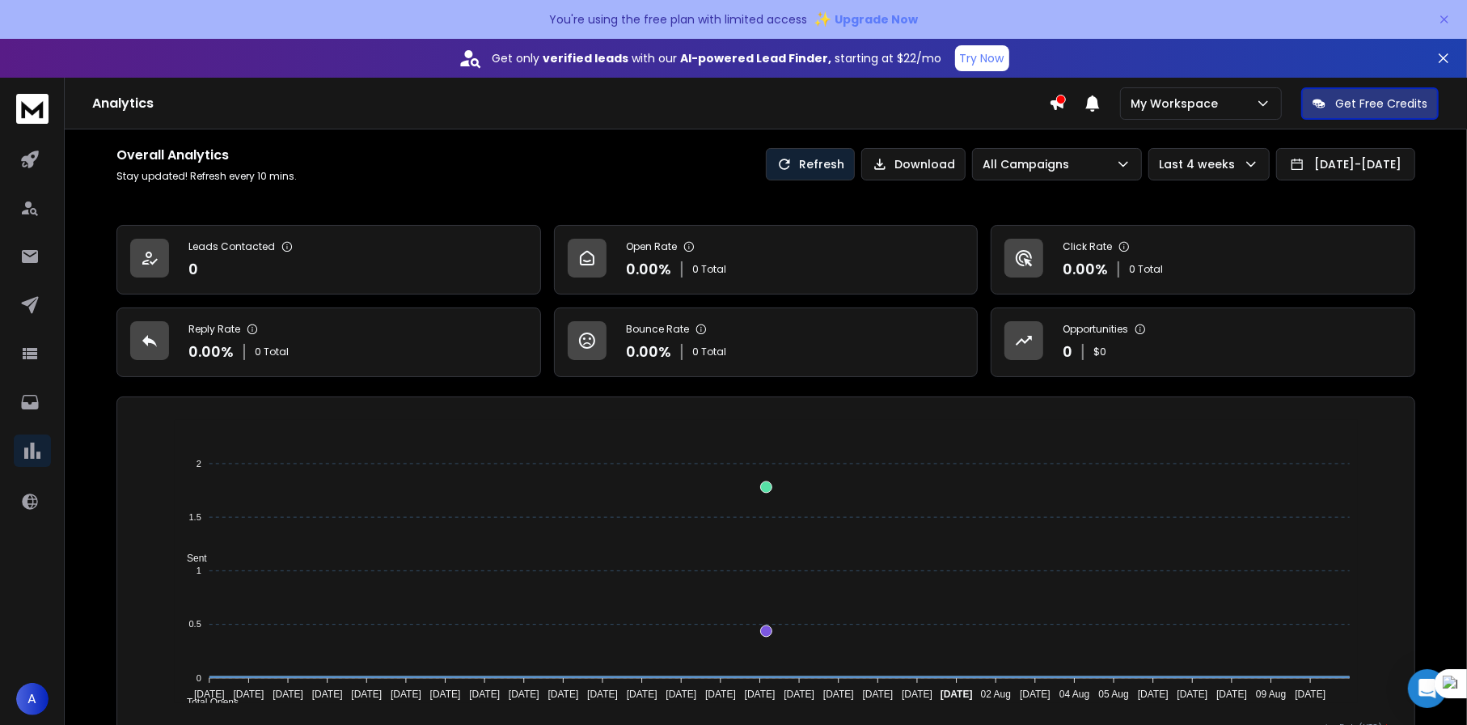
click at [799, 163] on p "Refresh" at bounding box center [821, 164] width 45 height 16
click at [1115, 162] on icon at bounding box center [1123, 164] width 16 height 16
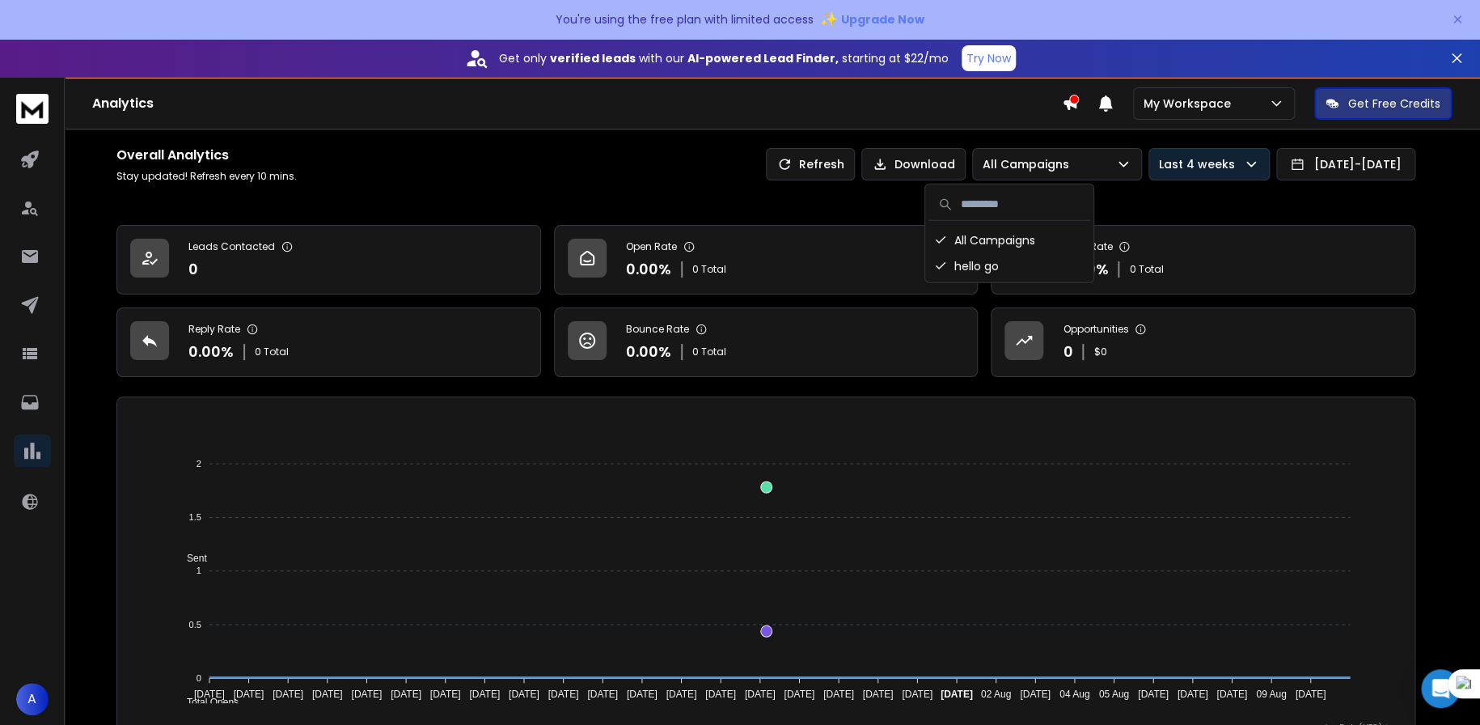
click at [1217, 162] on button "Last 4 weeks" at bounding box center [1208, 164] width 121 height 32
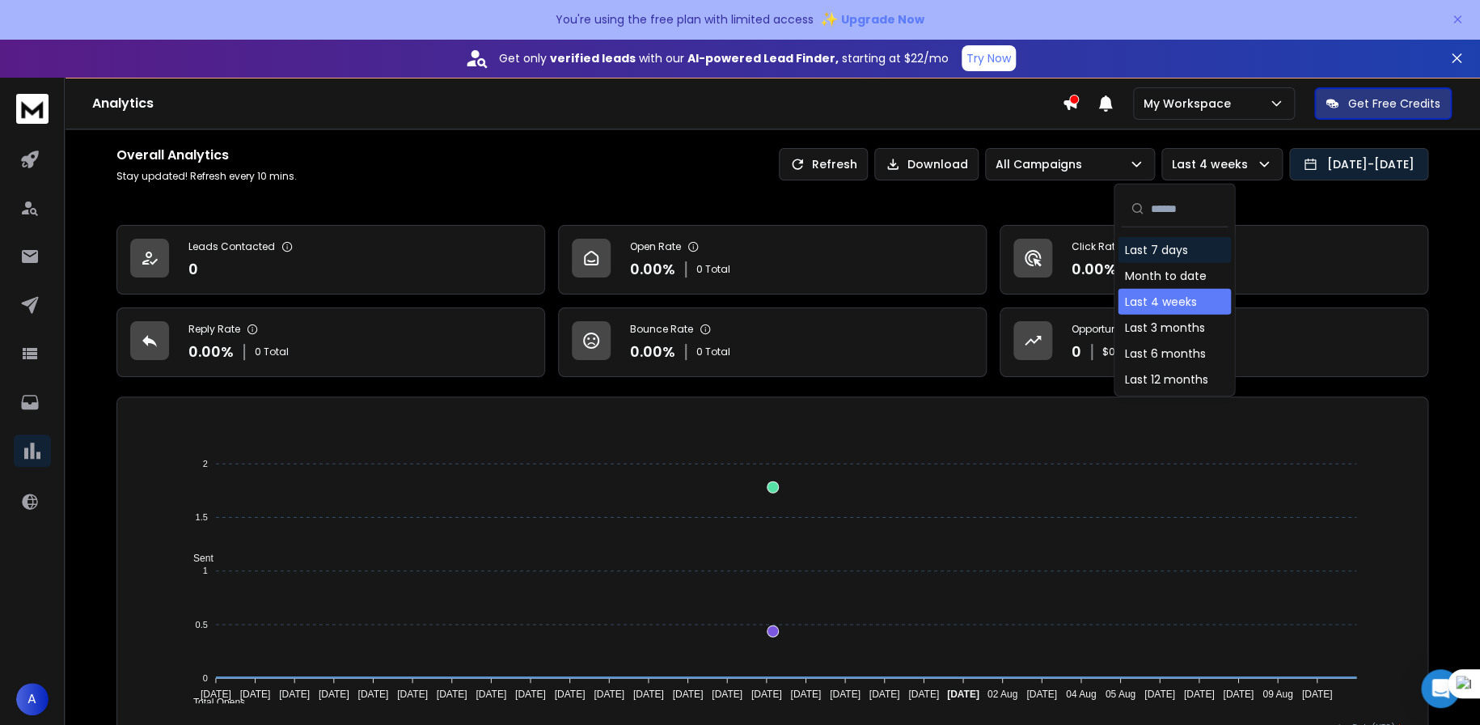
click at [1304, 161] on button "[DATE] - [DATE]" at bounding box center [1358, 164] width 139 height 32
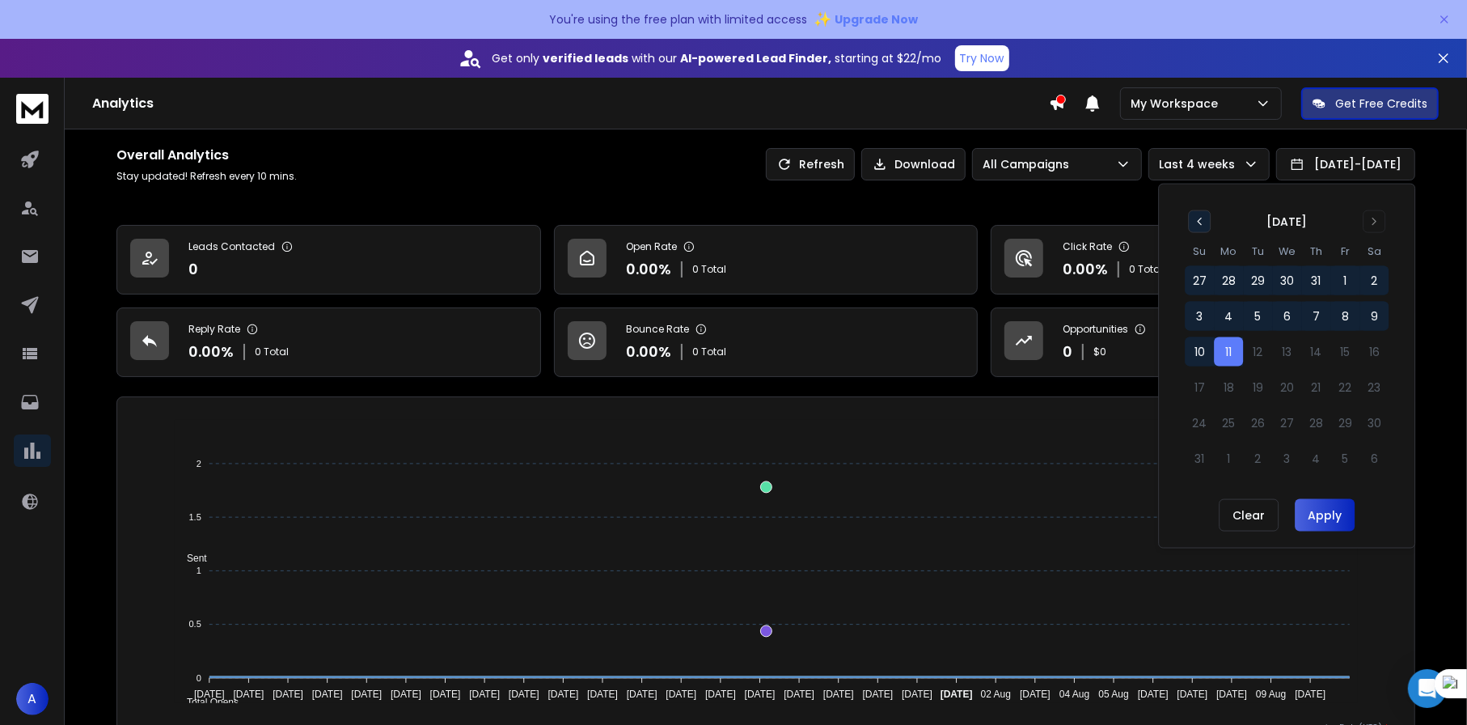
click at [1199, 230] on button "Go to previous month" at bounding box center [1199, 221] width 23 height 23
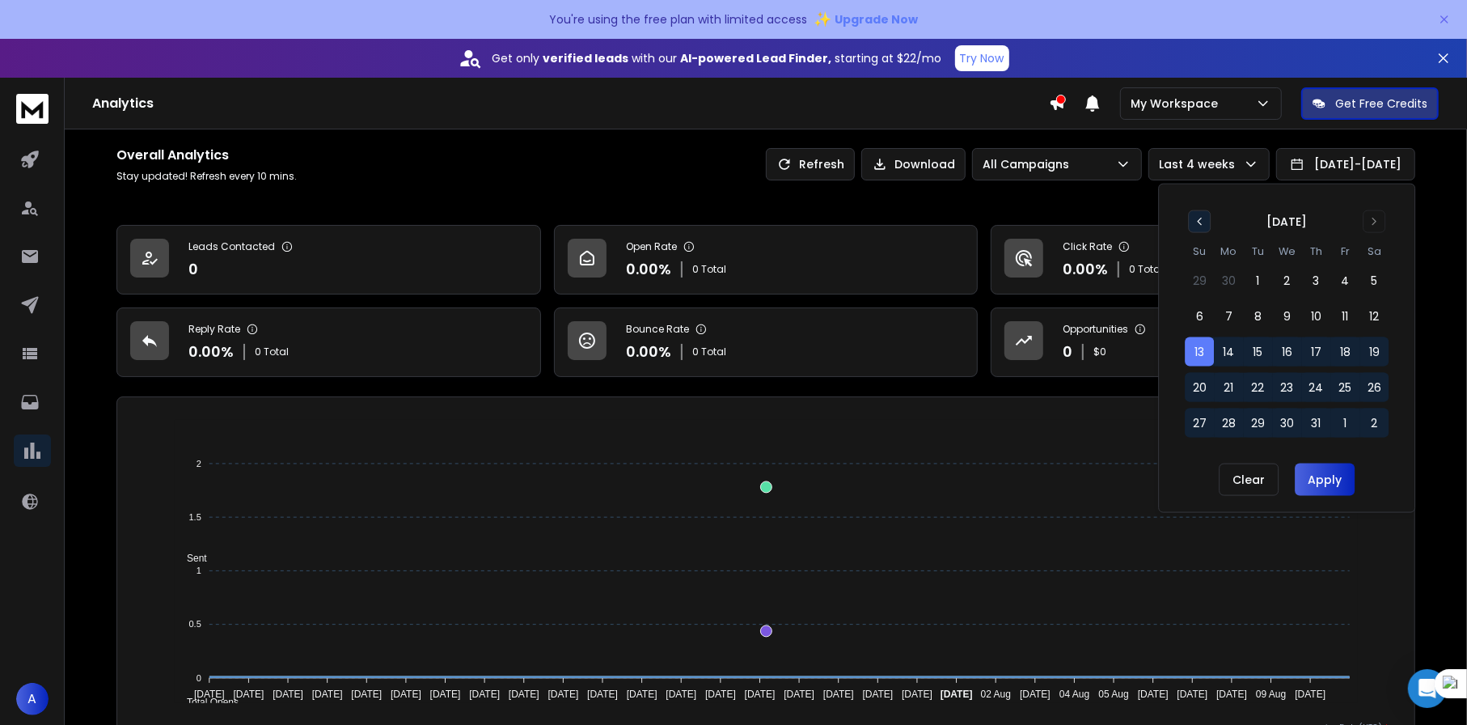
click at [1199, 230] on button "Go to previous month" at bounding box center [1199, 221] width 23 height 23
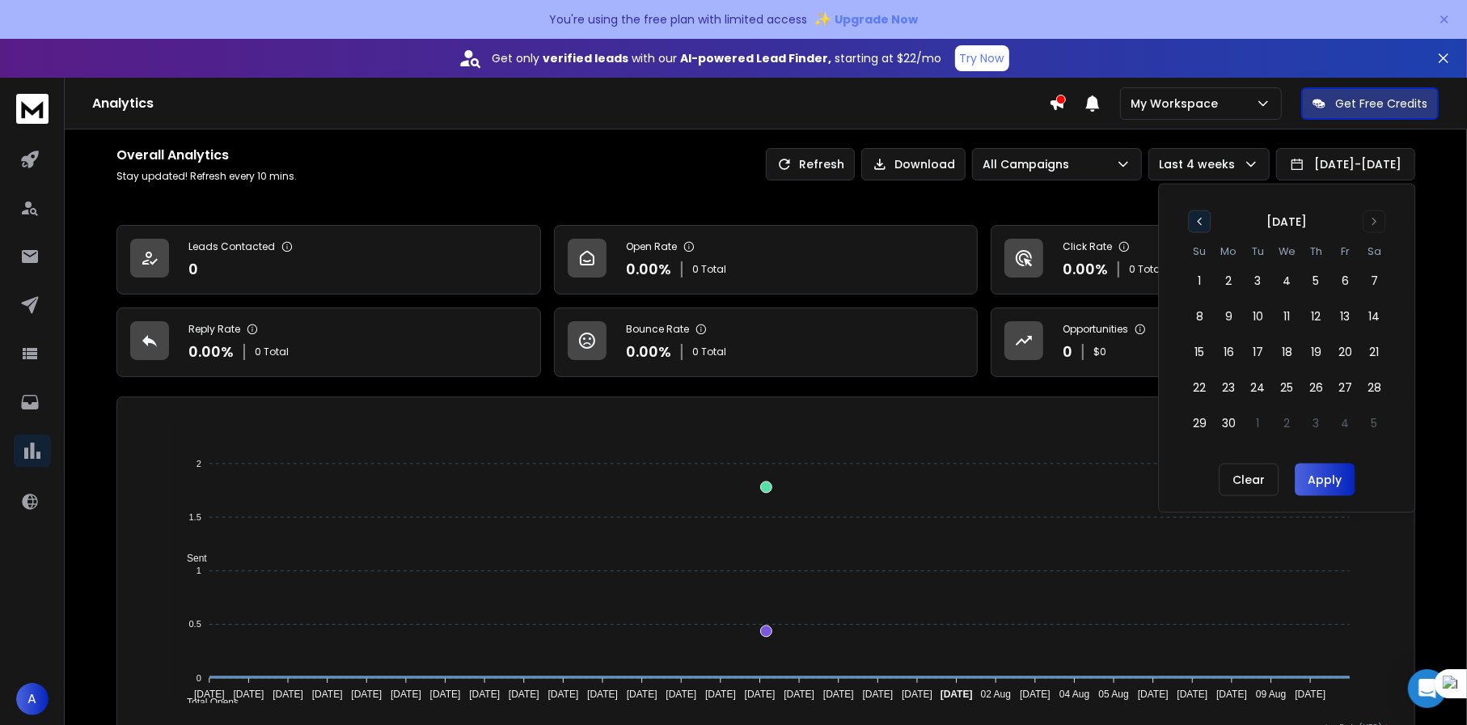
click at [1199, 230] on button "Go to previous month" at bounding box center [1199, 221] width 23 height 23
click at [534, 187] on div "Overall Analytics Stay updated! Refresh every 10 mins. Refresh Download All Cam…" at bounding box center [765, 169] width 1299 height 47
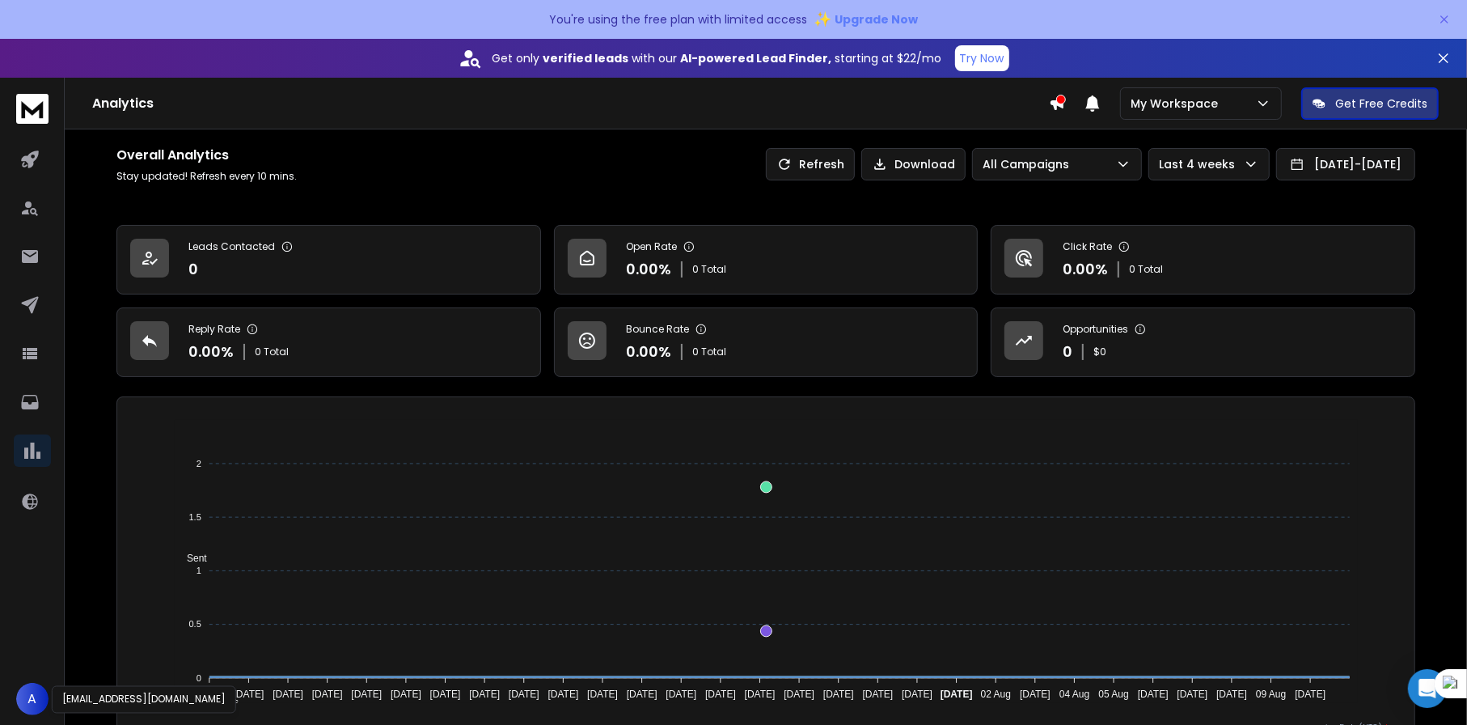
click at [31, 704] on span "A" at bounding box center [32, 699] width 32 height 32
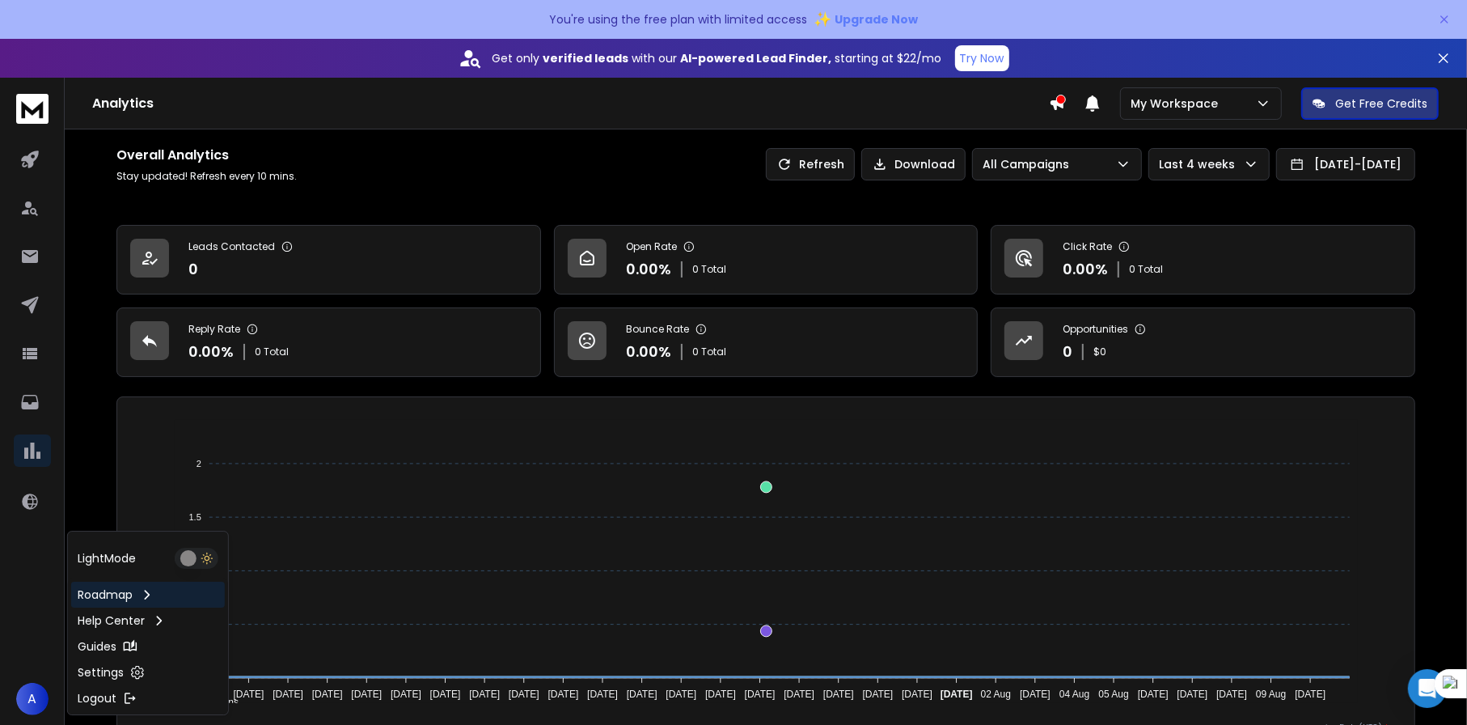
click at [137, 593] on link "Roadmap" at bounding box center [148, 594] width 154 height 26
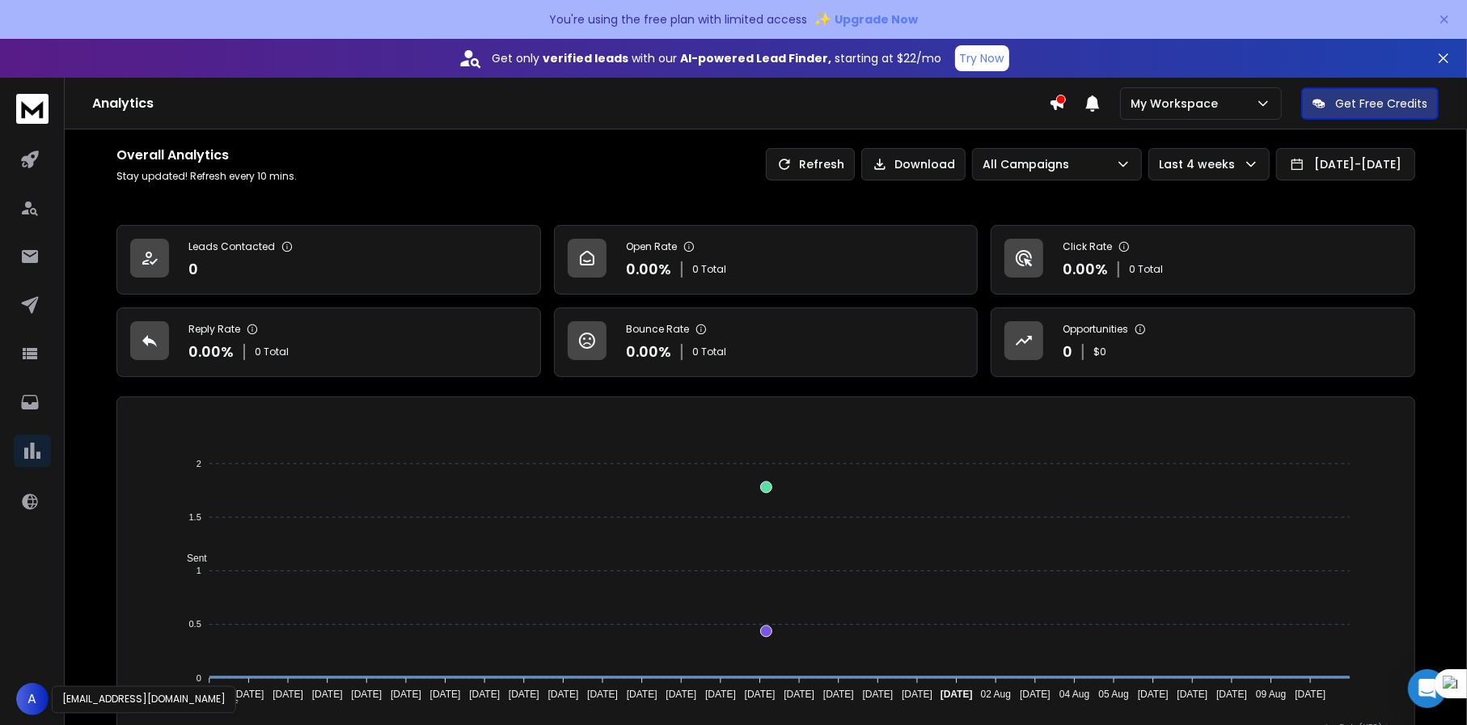
click at [36, 691] on span "A" at bounding box center [32, 699] width 32 height 32
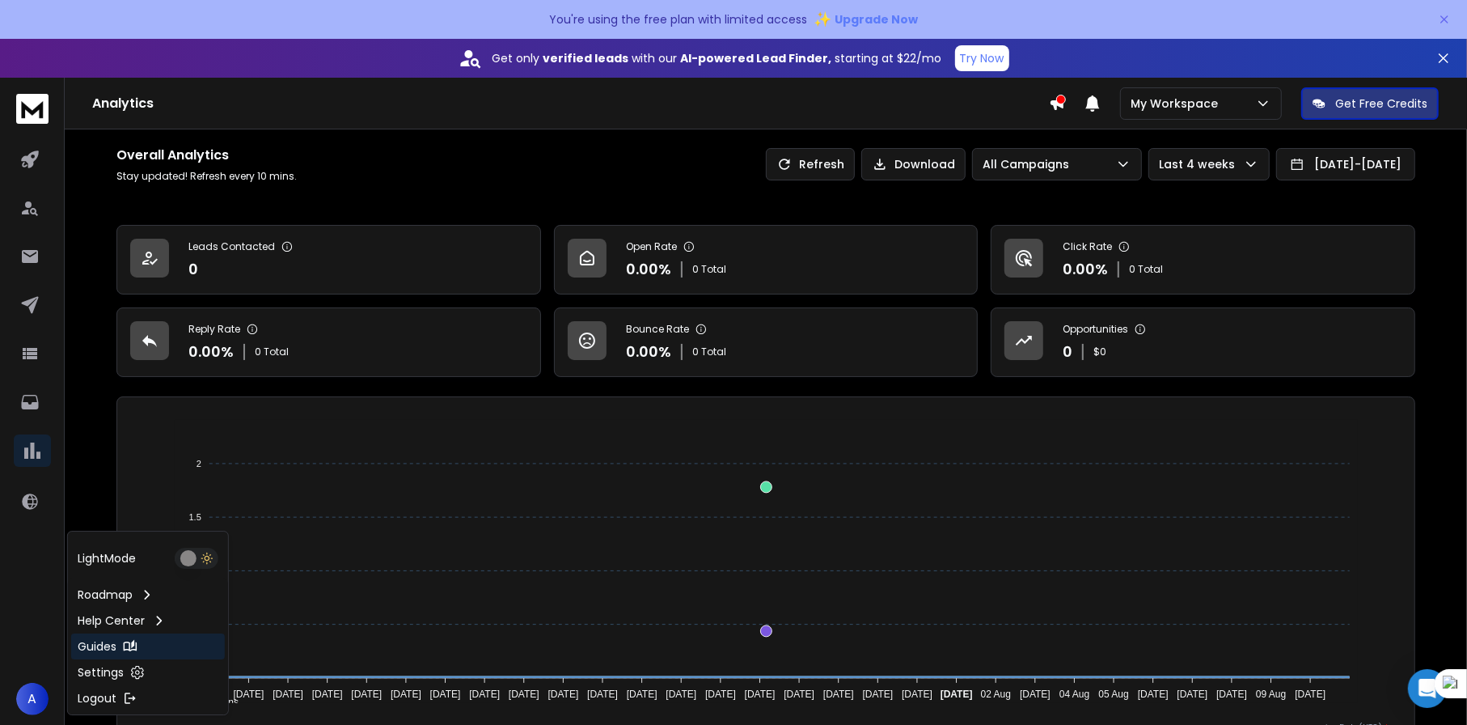
click at [124, 645] on icon at bounding box center [131, 646] width 14 height 12
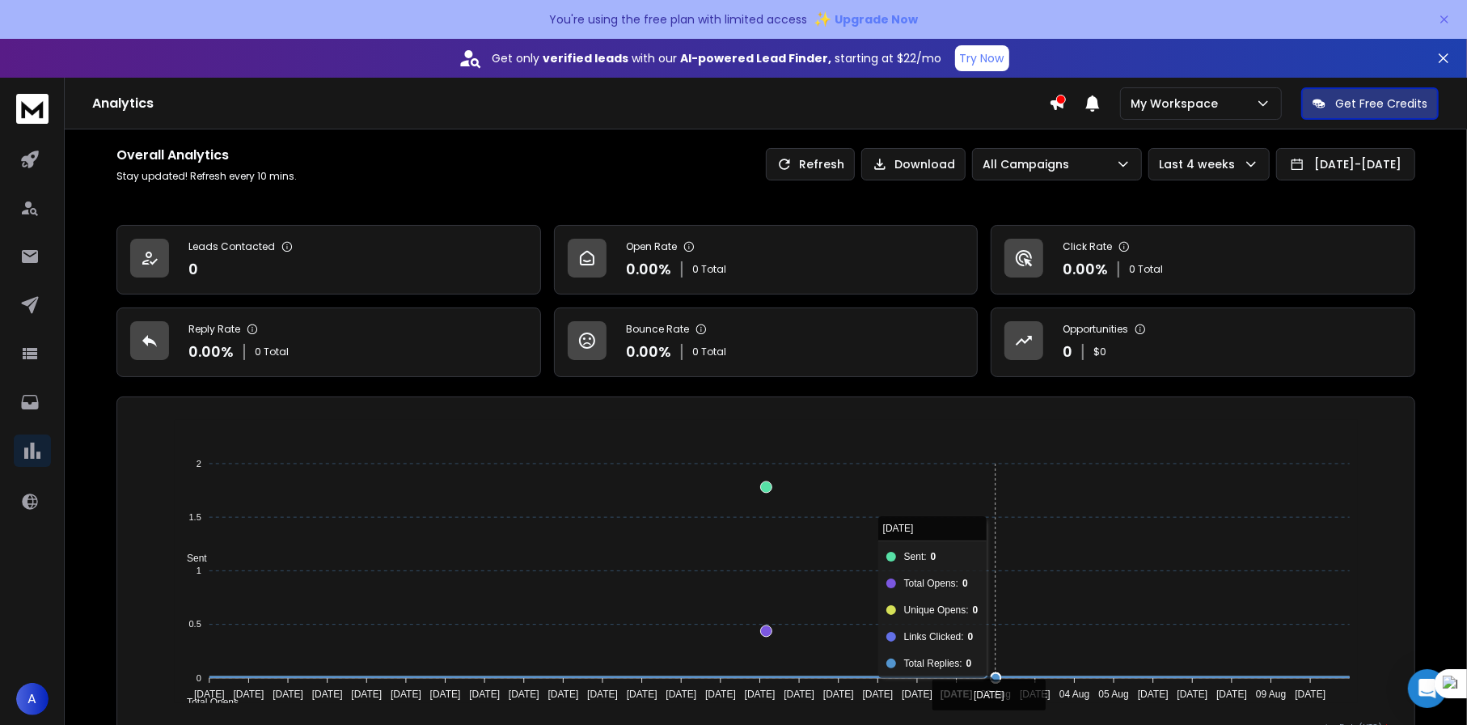
click at [363, 162] on div "Overall Analytics Stay updated! Refresh every 10 mins. Refresh Download All Cam…" at bounding box center [765, 164] width 1299 height 37
click at [294, 329] on link "Reply Rate 0.00 % 0 Total" at bounding box center [328, 342] width 425 height 70
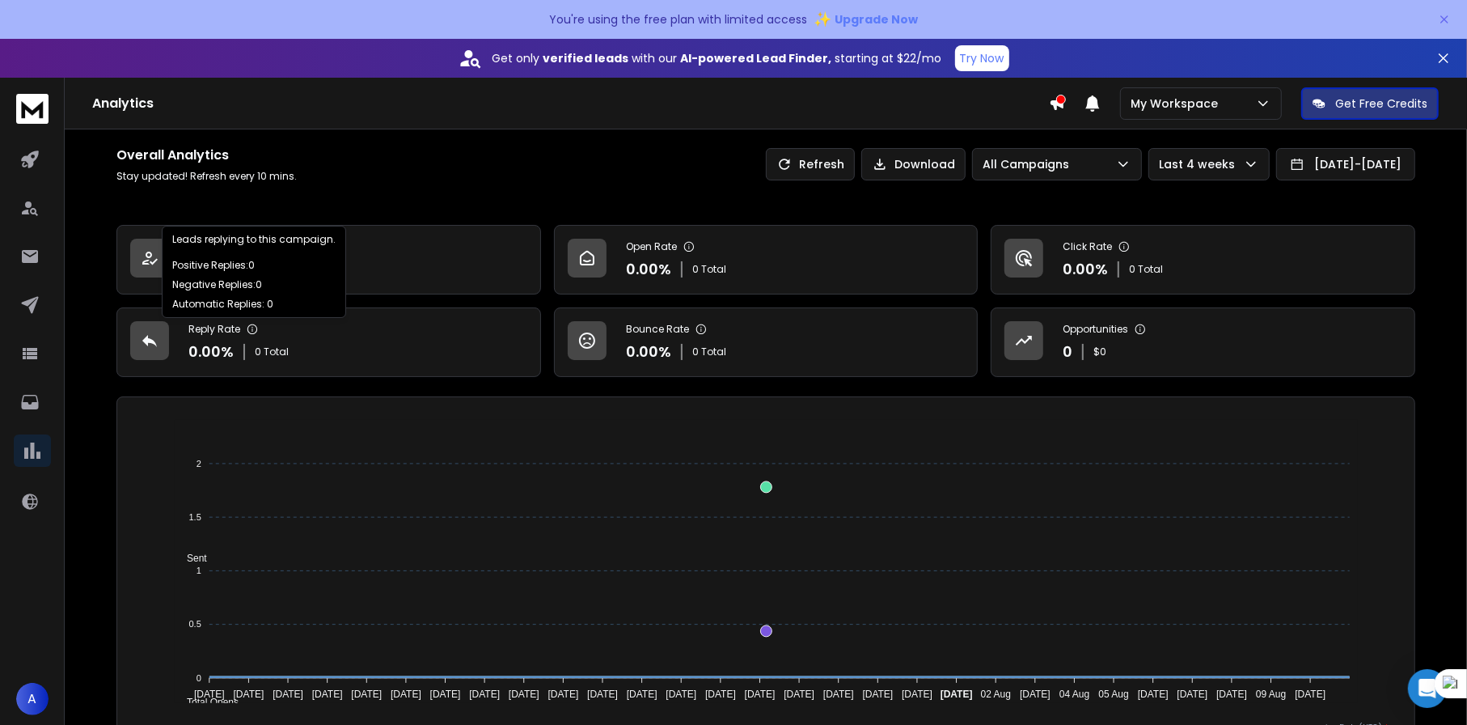
click at [249, 331] on icon at bounding box center [252, 329] width 11 height 11
click at [141, 338] on icon at bounding box center [149, 340] width 19 height 19
click at [146, 335] on icon at bounding box center [149, 340] width 19 height 19
click at [229, 344] on p "0.00 %" at bounding box center [210, 351] width 45 height 23
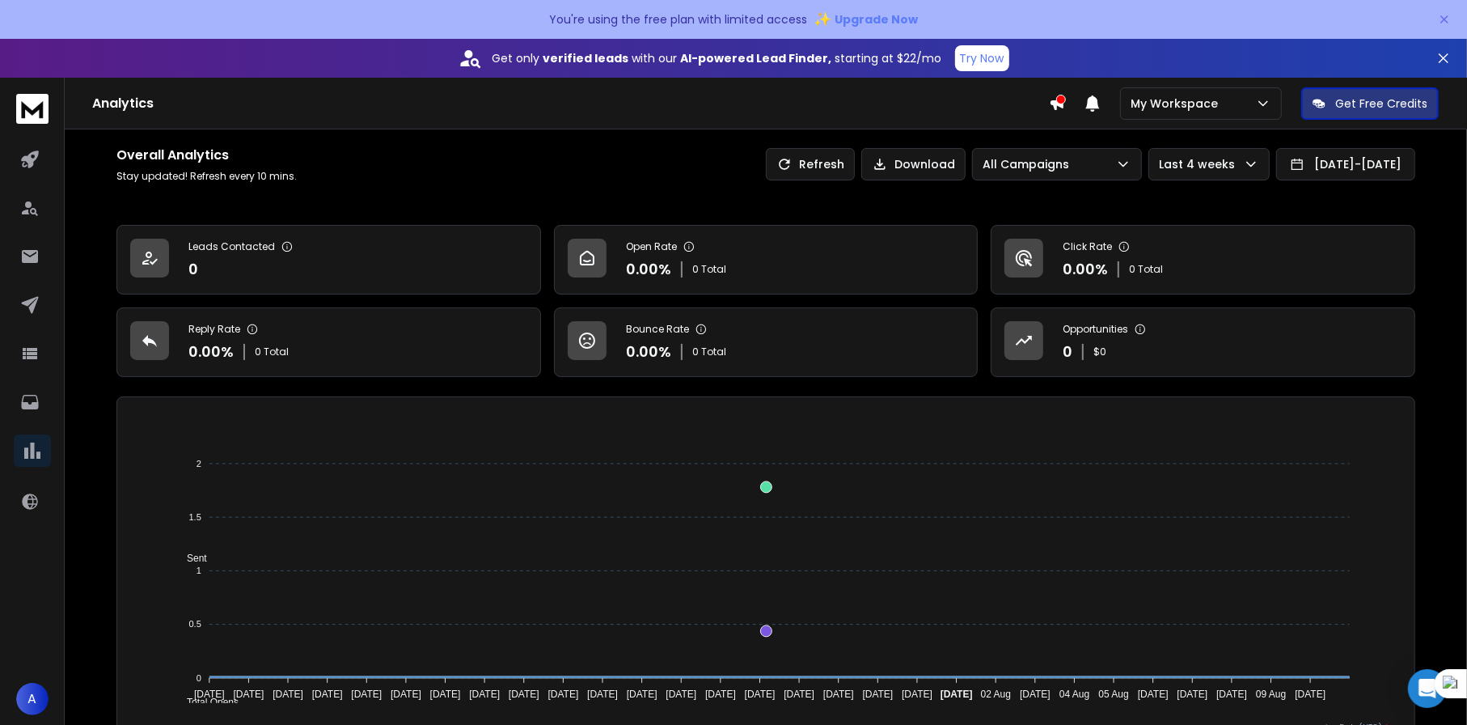
click at [229, 344] on p "0.00 %" at bounding box center [210, 351] width 45 height 23
click at [230, 344] on p "0.00 %" at bounding box center [210, 351] width 45 height 23
click at [307, 350] on link "Reply Rate 0.00 % 0 Total" at bounding box center [328, 342] width 425 height 70
click at [308, 350] on link "Reply Rate 0.00 % 0 Total" at bounding box center [328, 342] width 425 height 70
click at [1060, 97] on div at bounding box center [1061, 100] width 10 height 10
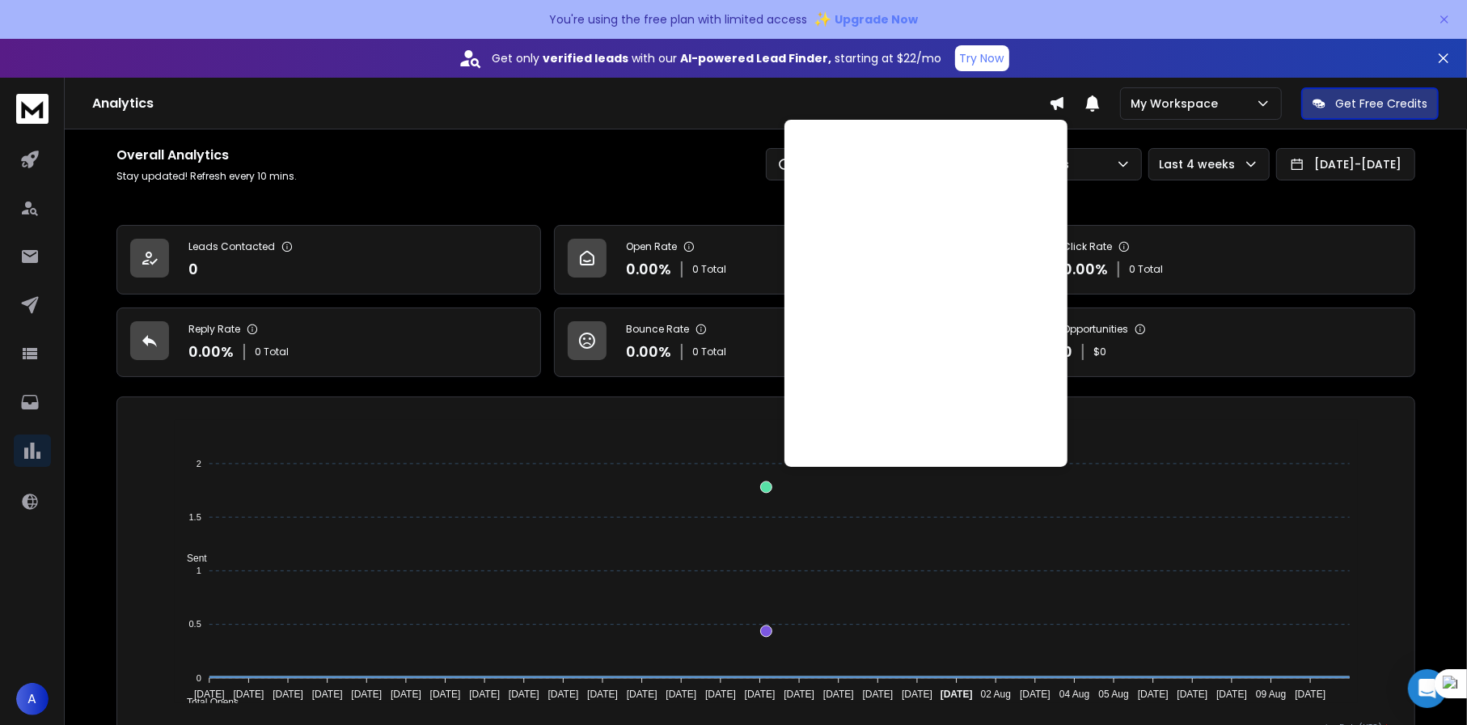
click at [566, 147] on div "Overall Analytics Stay updated! Refresh every 10 mins. Refresh Download All Cam…" at bounding box center [765, 164] width 1299 height 37
